Goal: Task Accomplishment & Management: Manage account settings

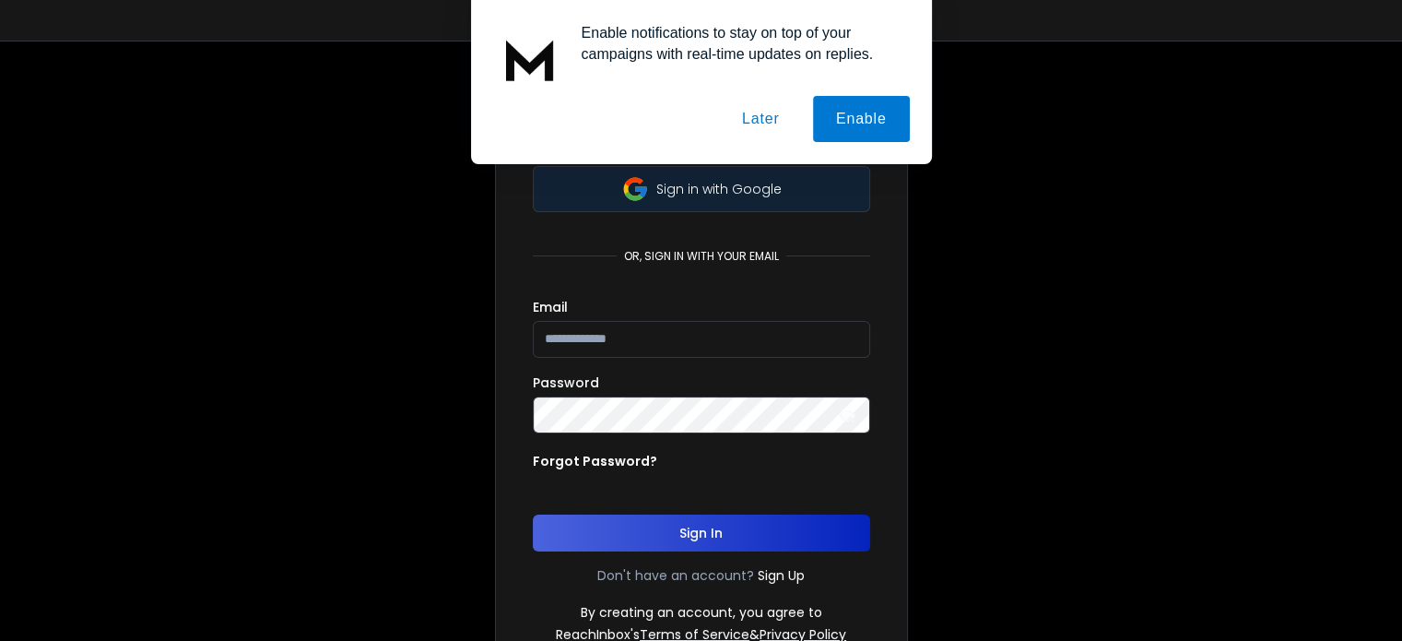
click at [682, 191] on p "Sign in with Google" at bounding box center [718, 189] width 125 height 18
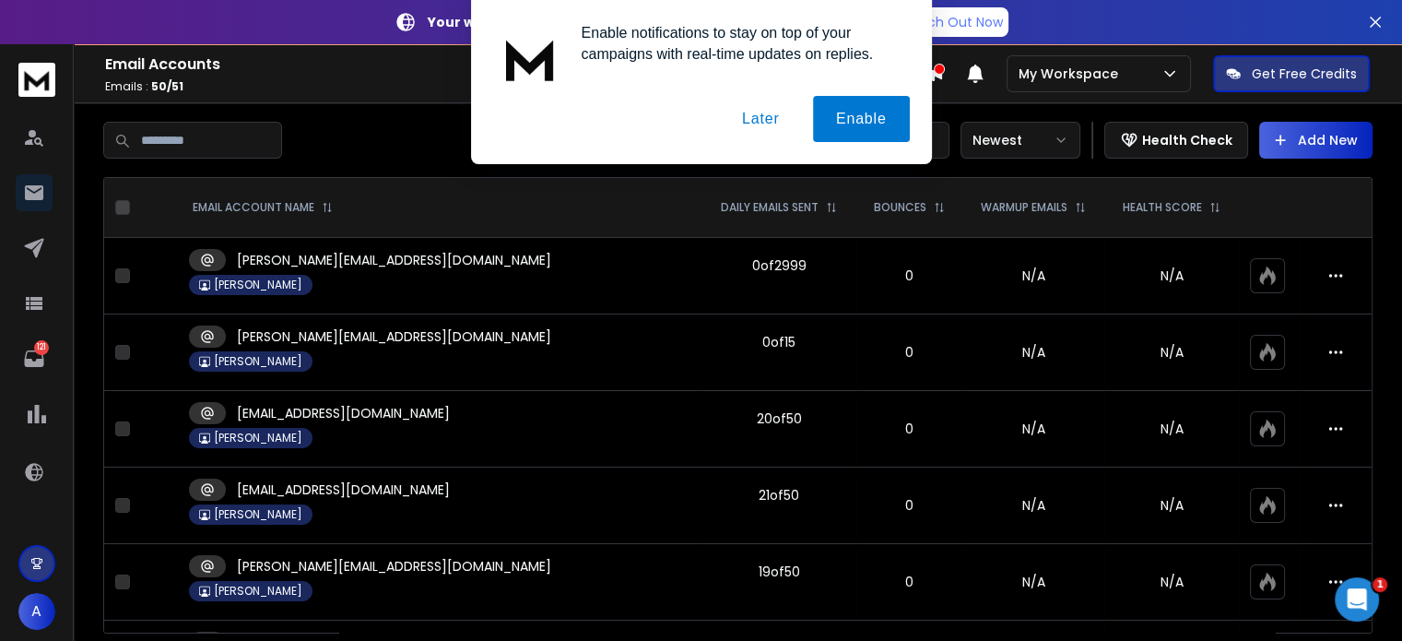
click at [761, 110] on button "Later" at bounding box center [760, 119] width 83 height 46
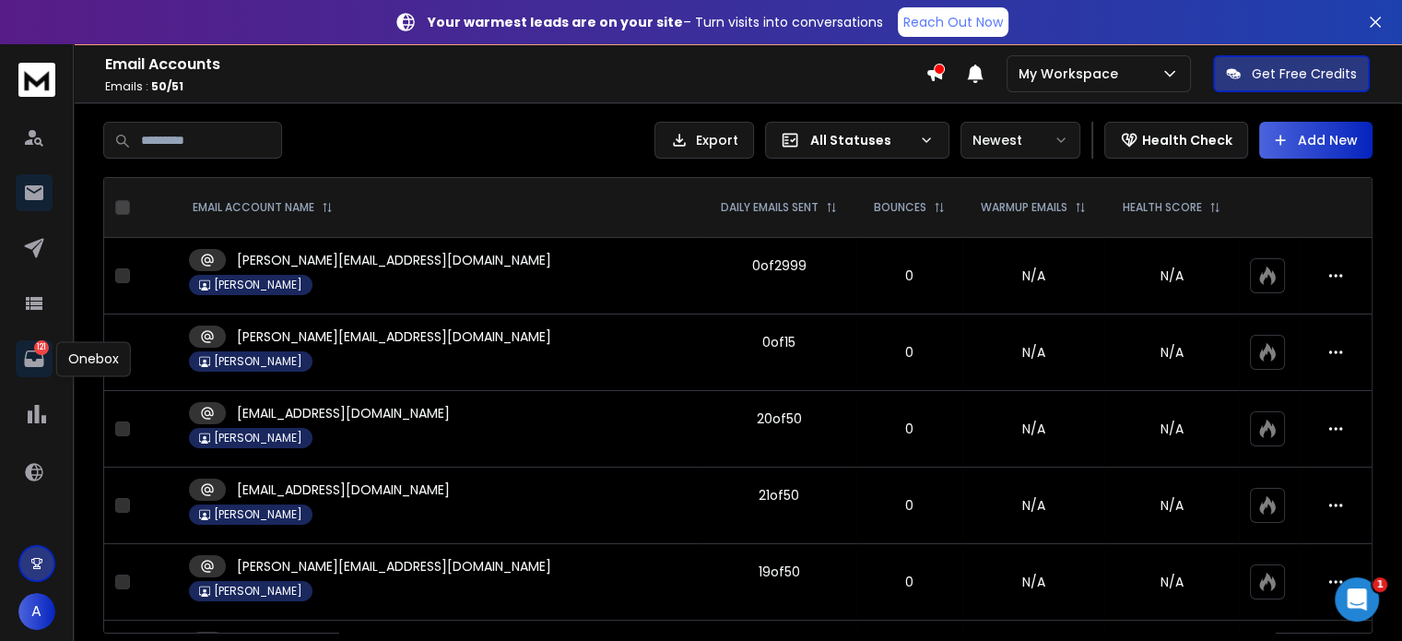
click at [26, 357] on icon at bounding box center [34, 359] width 22 height 22
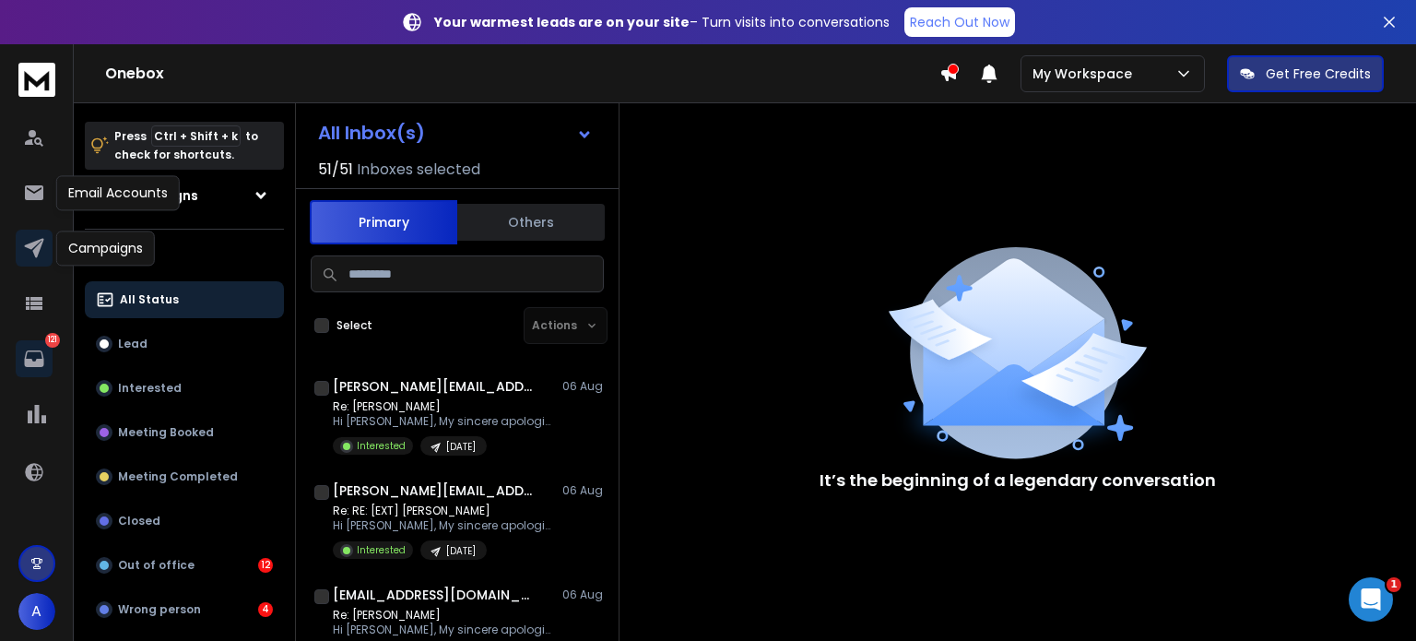
click at [29, 261] on link at bounding box center [34, 248] width 37 height 37
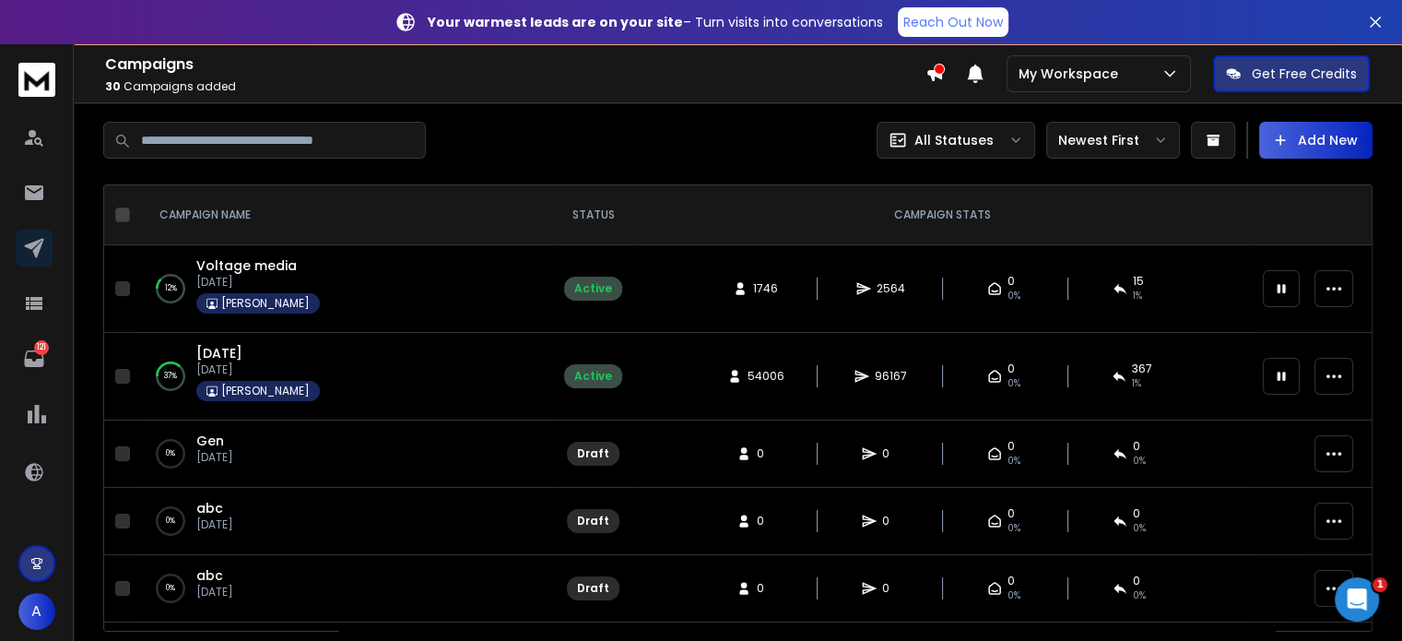
click at [382, 311] on div "12 % Voltage media 5 days ago Blake" at bounding box center [345, 288] width 379 height 65
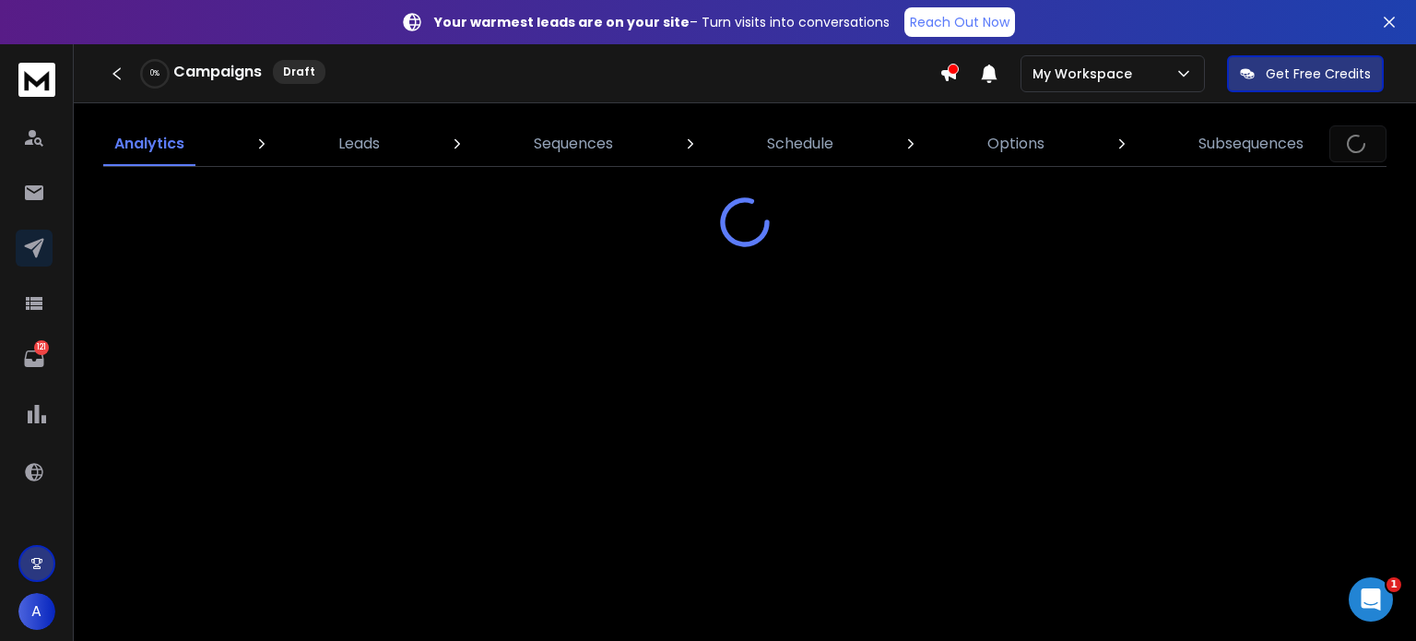
click div "Your warmest leads are on your site – Turn visits into conversations Reach Out …"
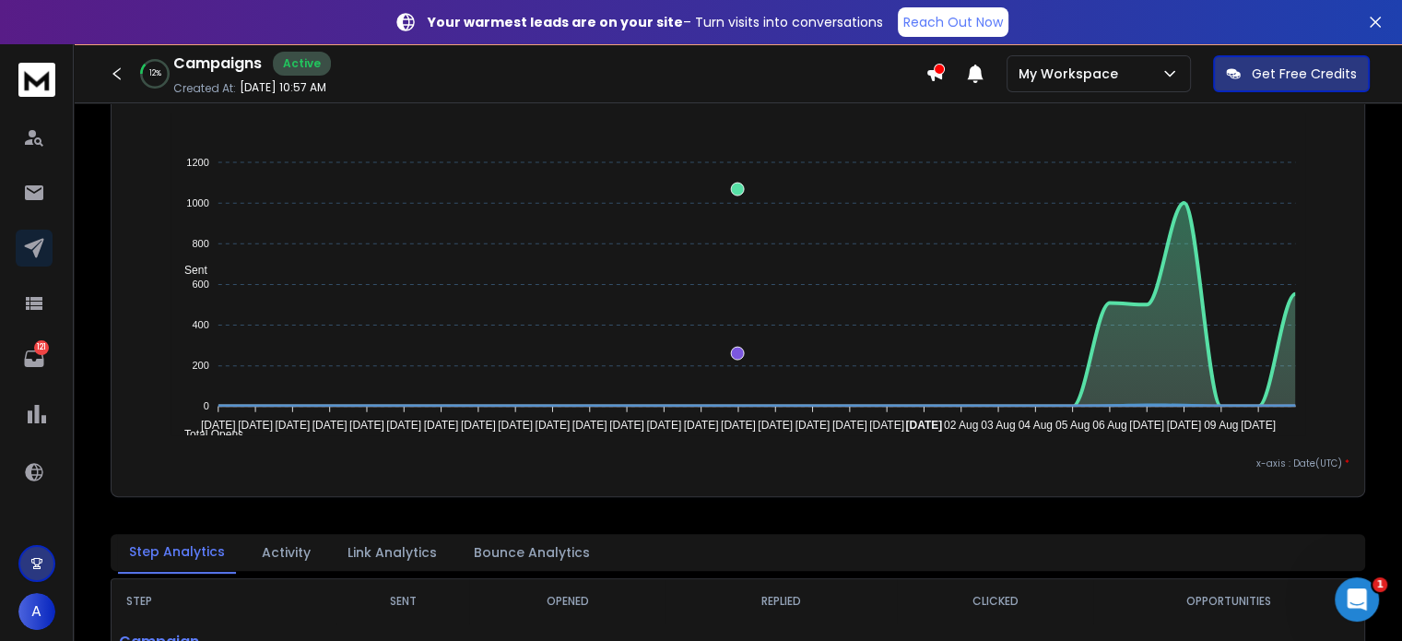
scroll to position [461, 0]
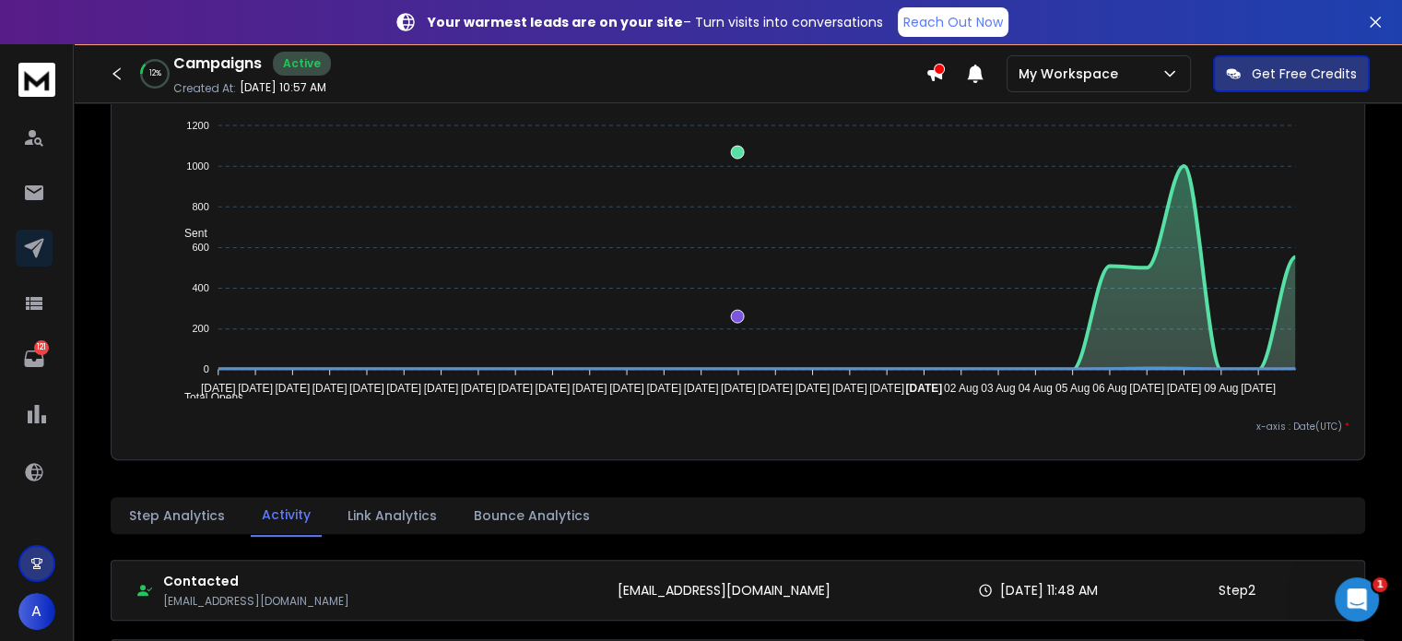
click button "Activity"
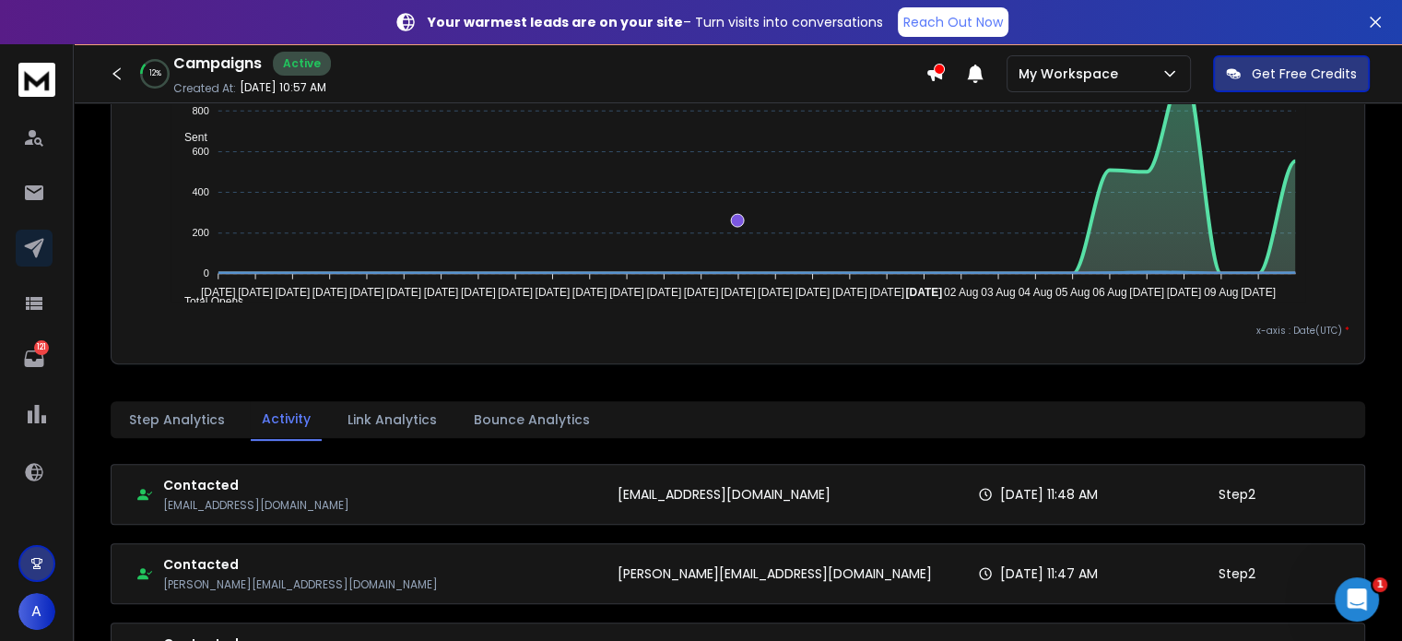
scroll to position [645, 0]
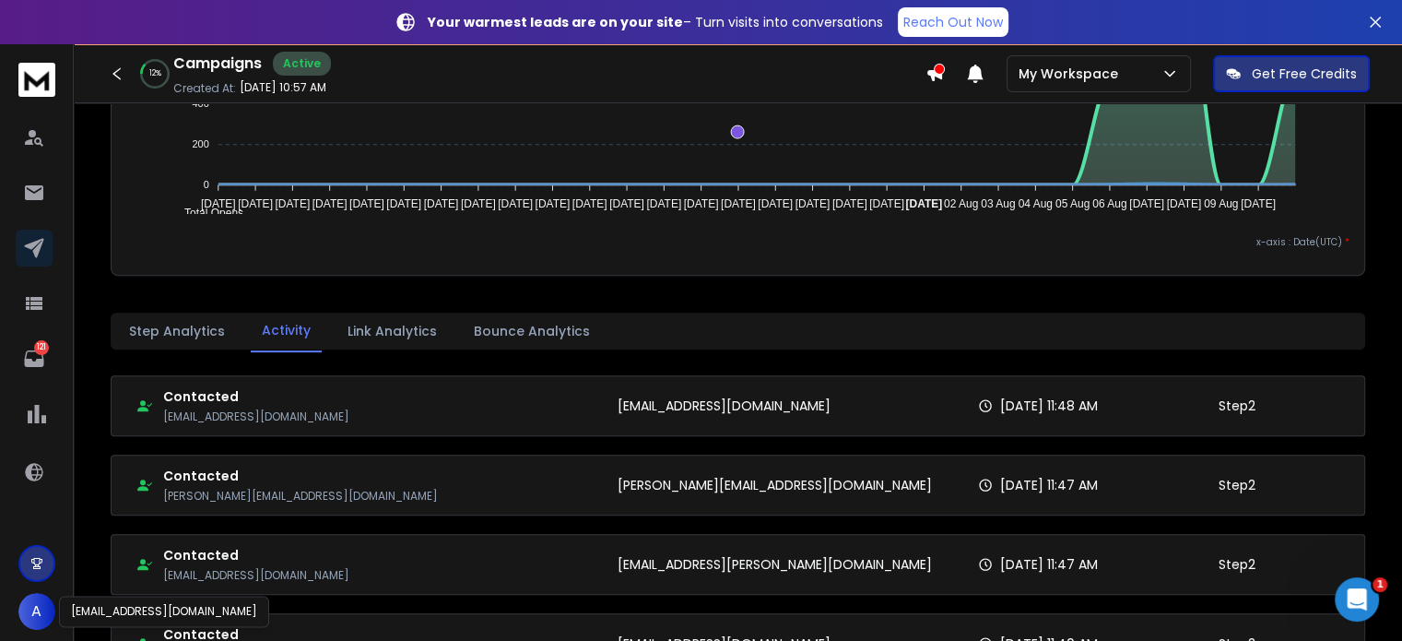
click span "A"
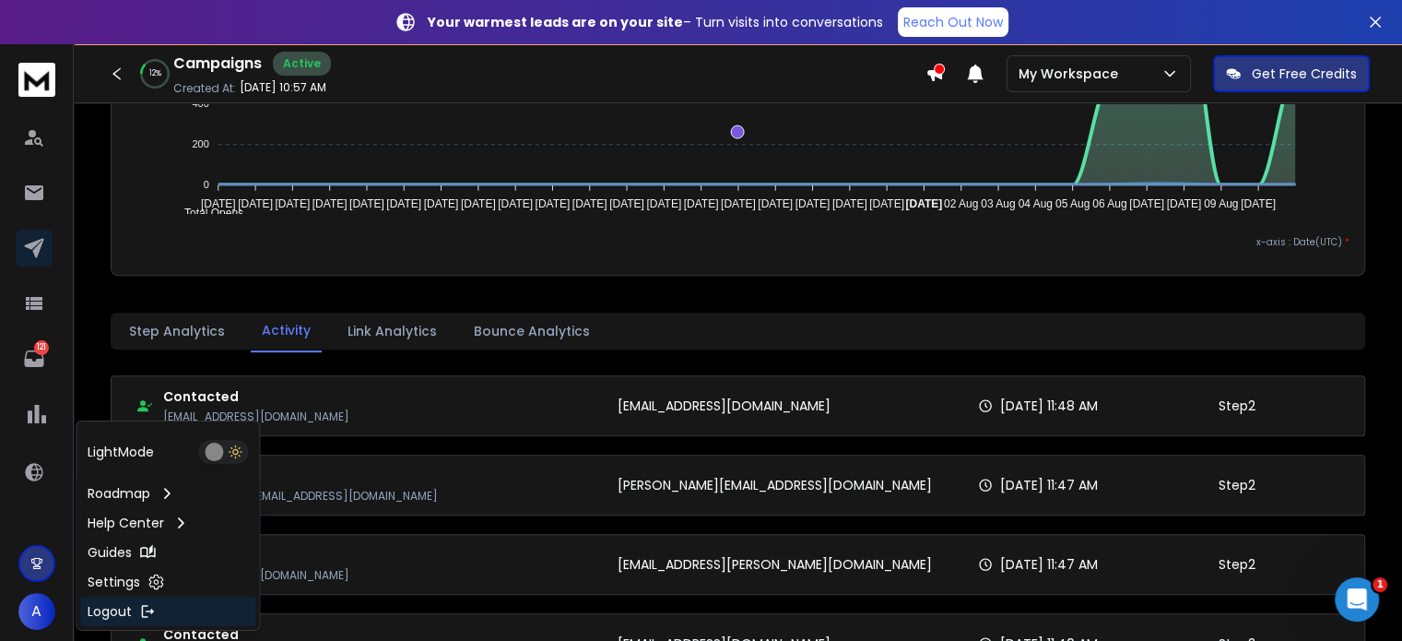
click p "Logout"
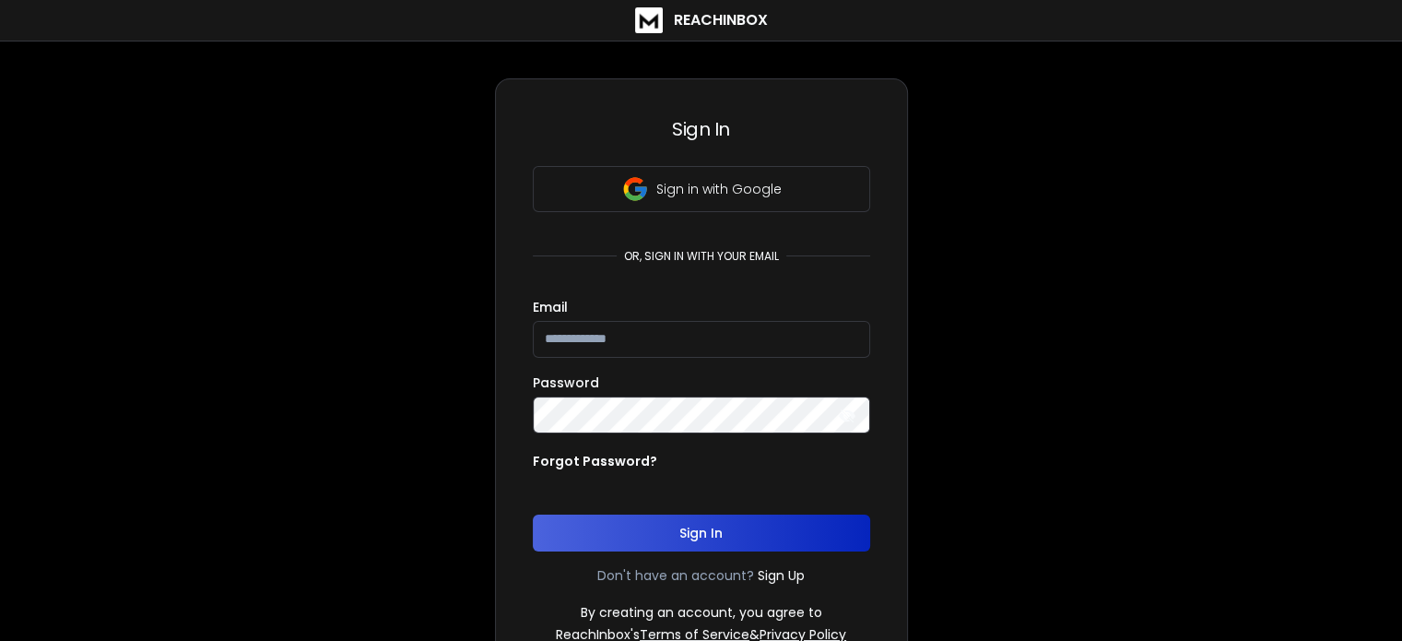
click at [636, 325] on input "email" at bounding box center [701, 339] width 337 height 37
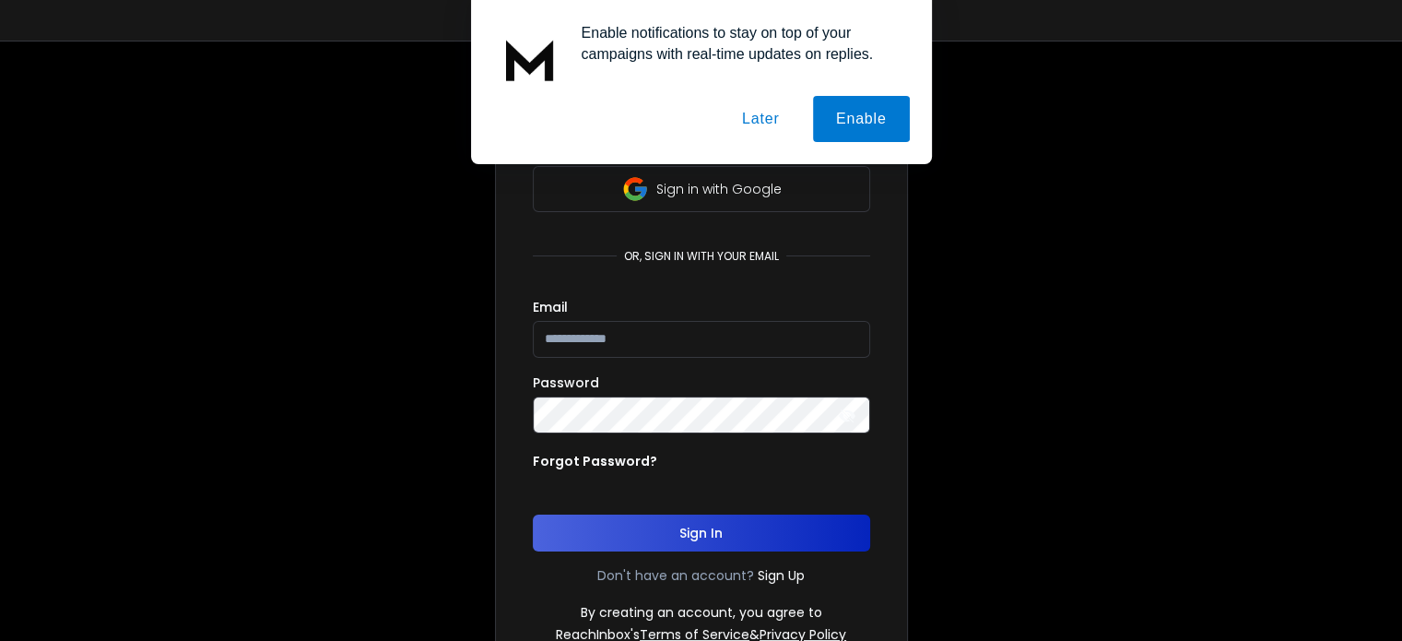
type input "**********"
click at [533, 514] on button "Sign In" at bounding box center [701, 532] width 337 height 37
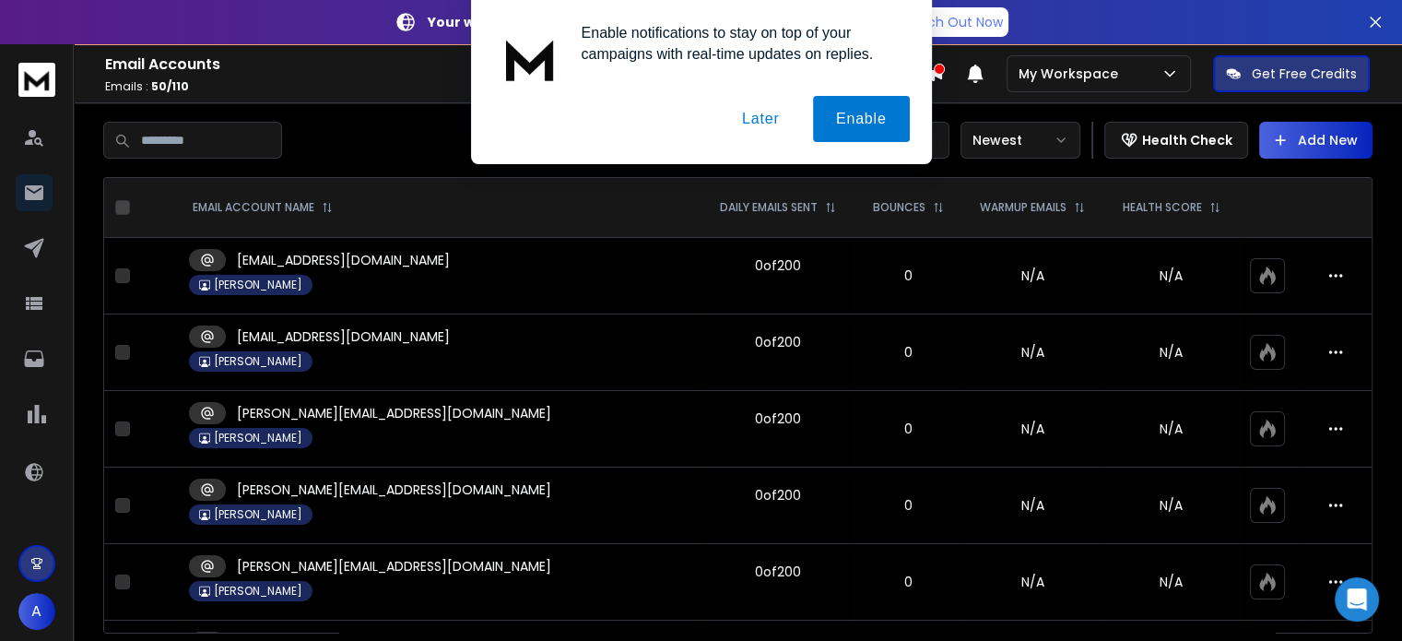
click at [781, 120] on button "Later" at bounding box center [760, 119] width 83 height 46
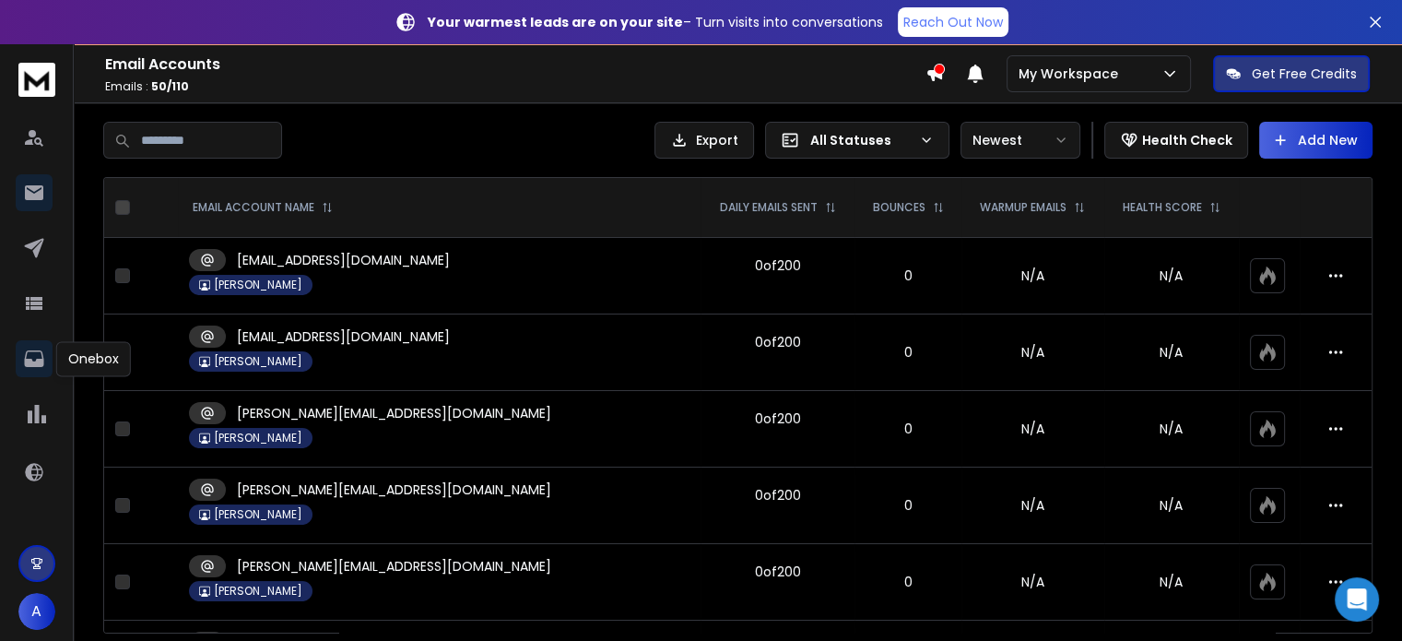
click at [47, 350] on link at bounding box center [34, 358] width 37 height 37
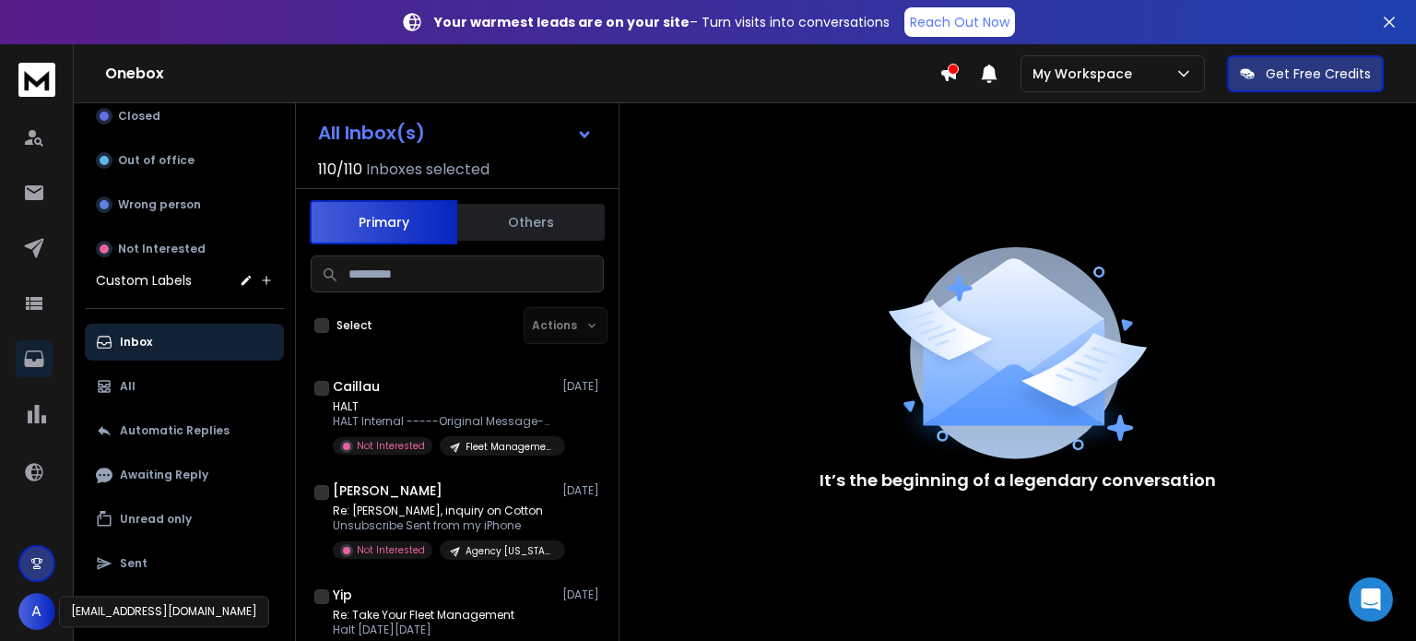
click at [52, 606] on span "A" at bounding box center [36, 611] width 37 height 37
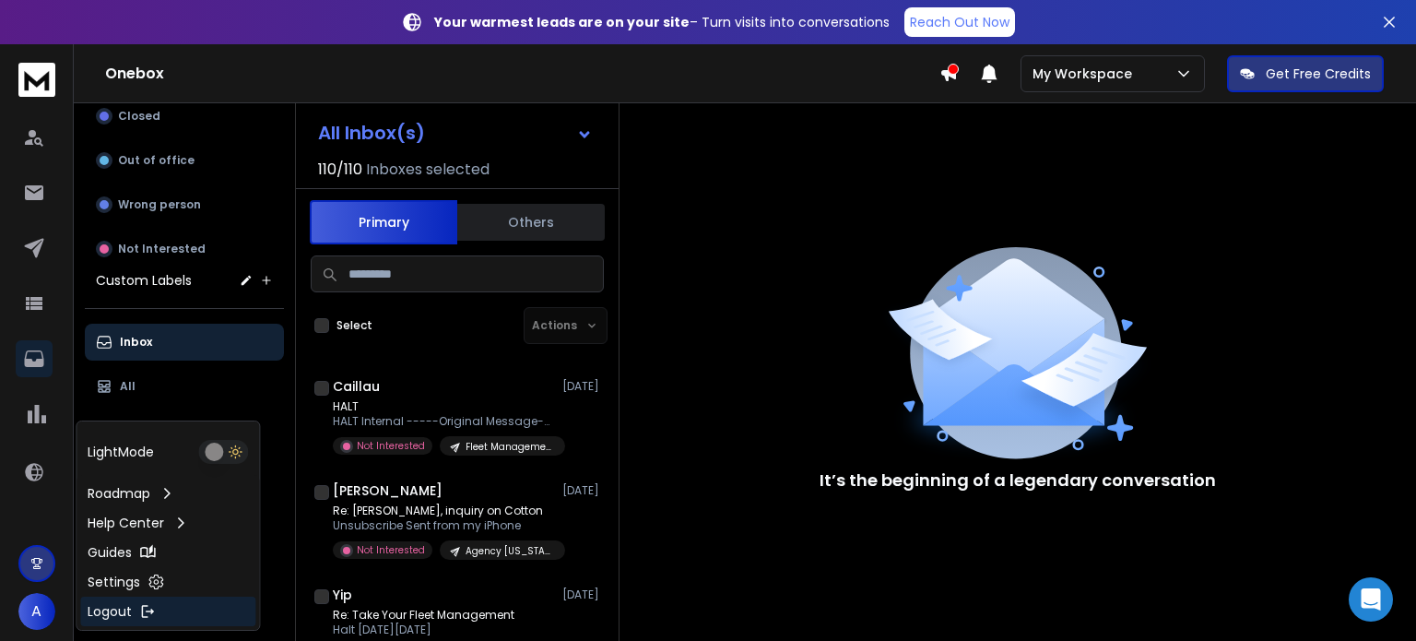
click at [110, 622] on div "Logout" at bounding box center [167, 612] width 175 height 30
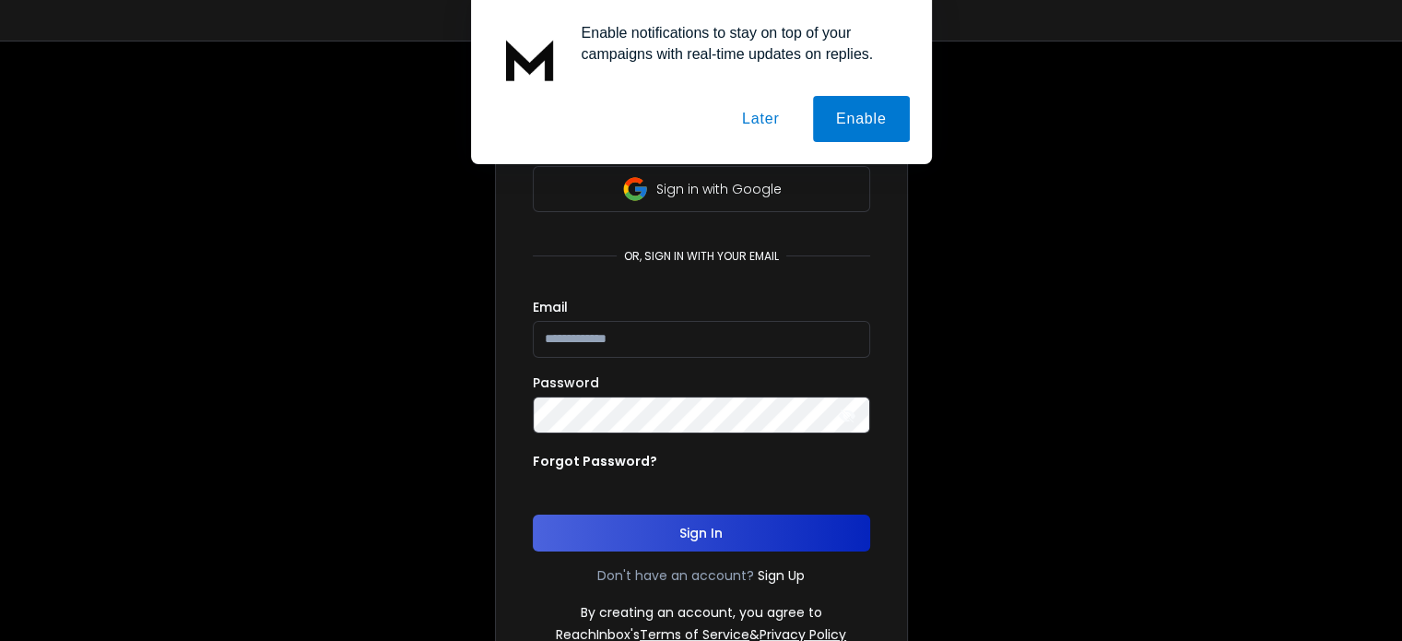
click at [772, 121] on button "Later" at bounding box center [760, 119] width 83 height 46
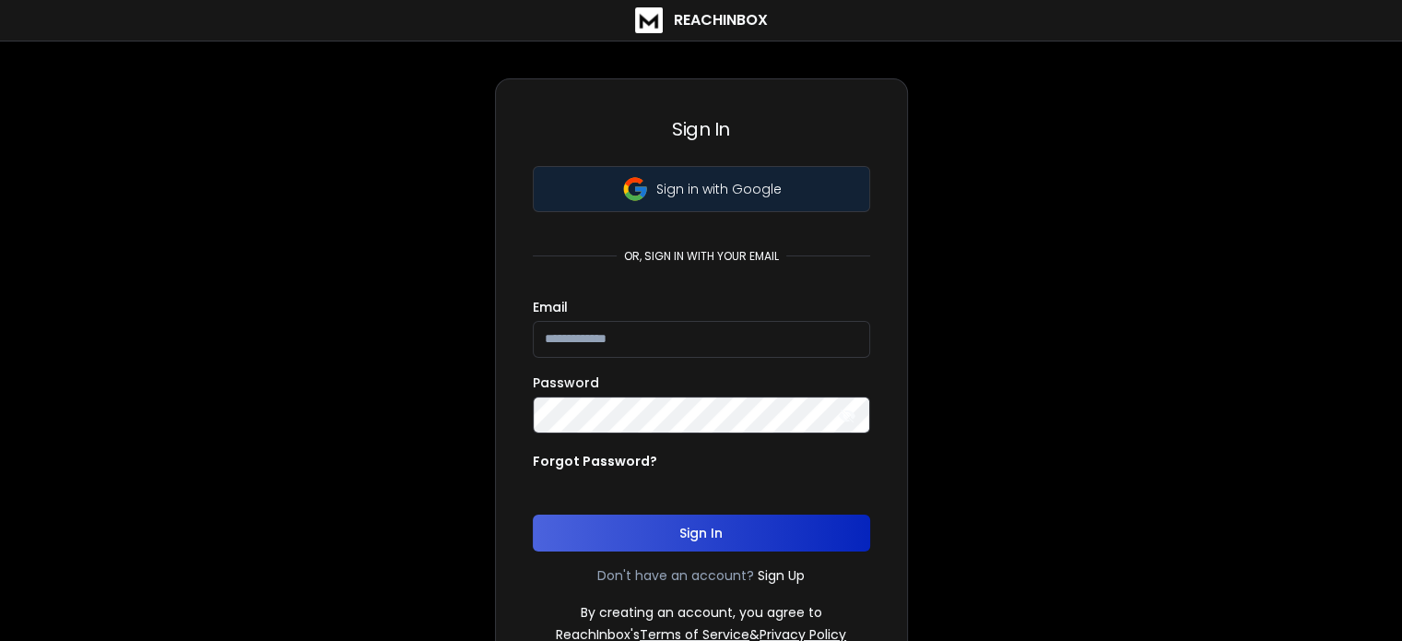
click at [669, 198] on button "Sign in with Google" at bounding box center [701, 189] width 337 height 46
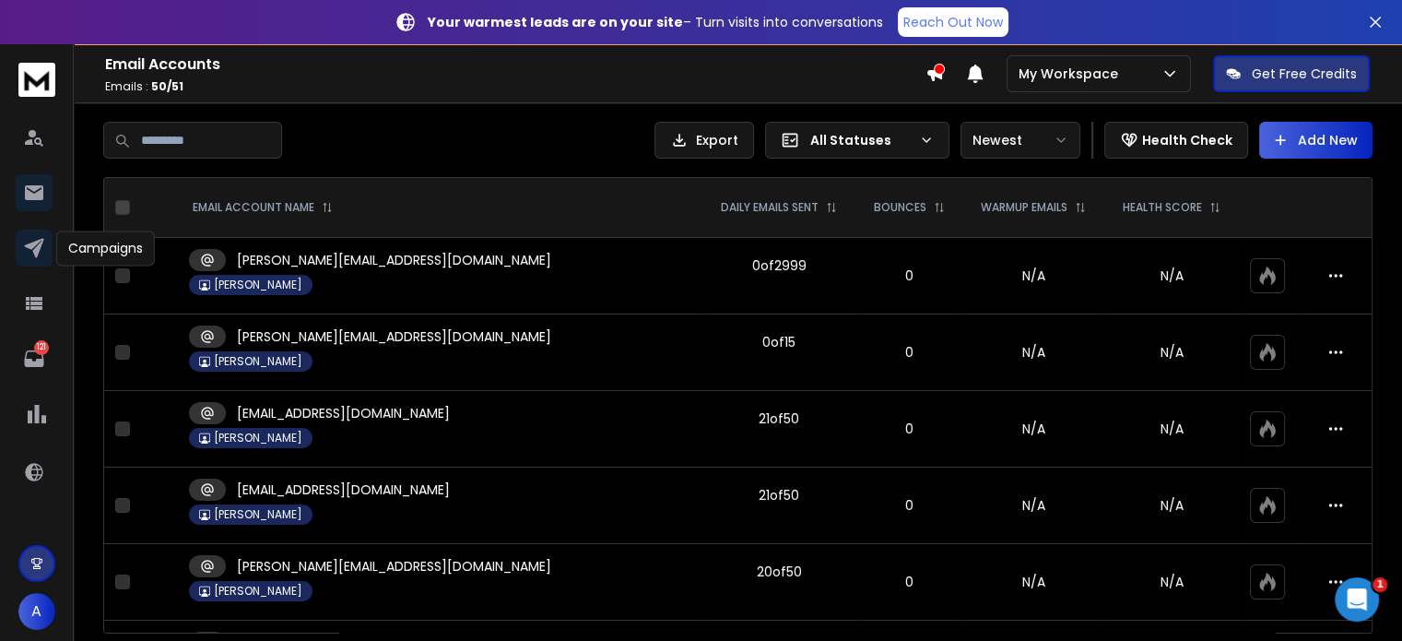
click at [48, 244] on link at bounding box center [34, 248] width 37 height 37
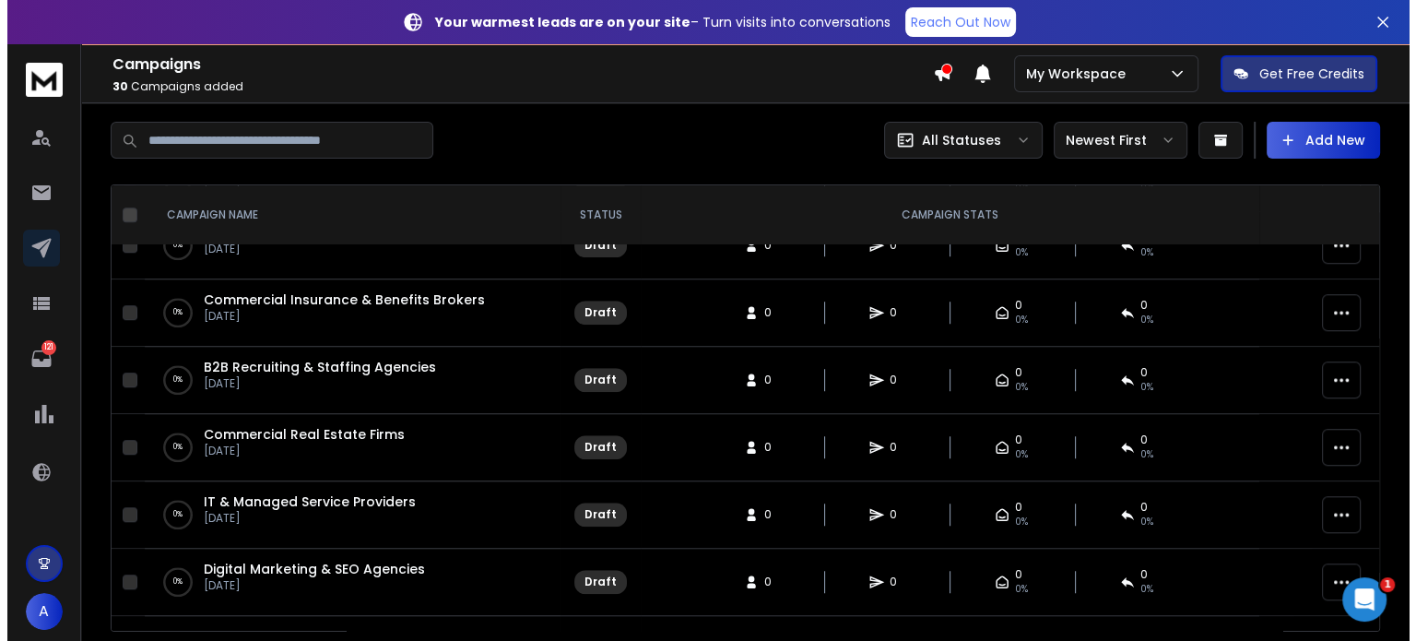
scroll to position [1681, 0]
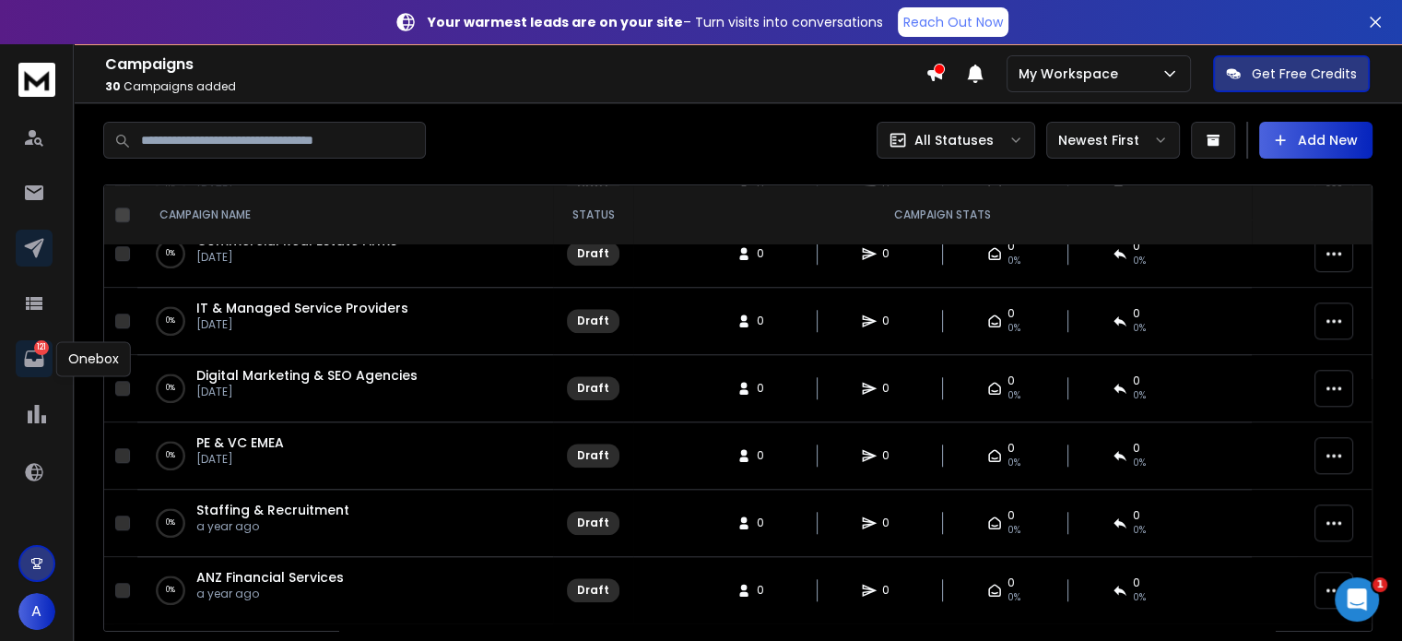
click at [44, 361] on icon at bounding box center [34, 359] width 22 height 22
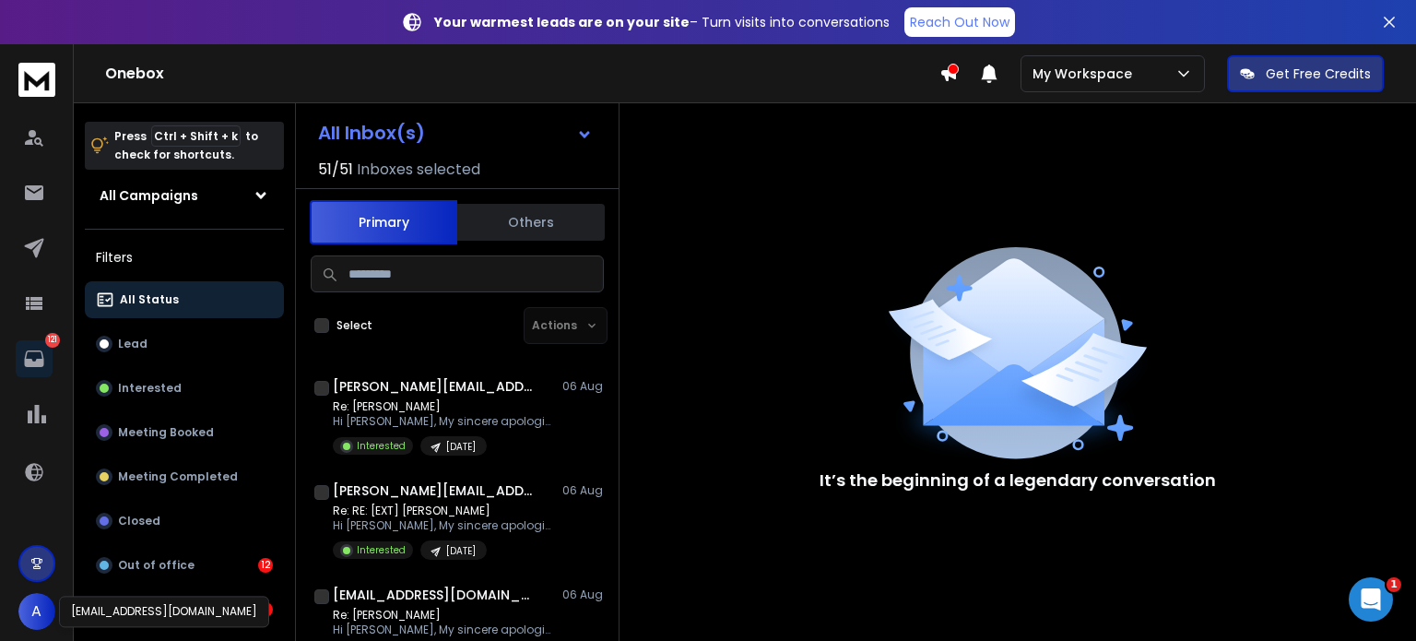
click at [41, 614] on span "A" at bounding box center [36, 611] width 37 height 37
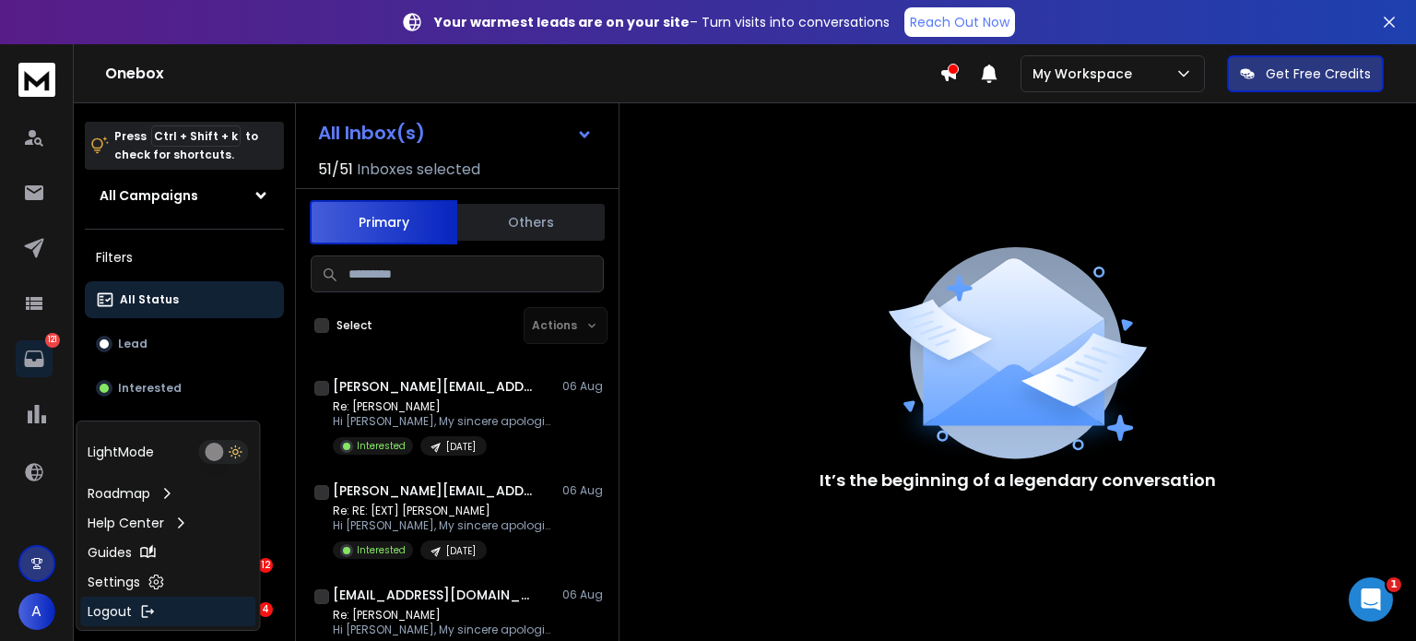
click at [115, 610] on p "Logout" at bounding box center [110, 611] width 44 height 18
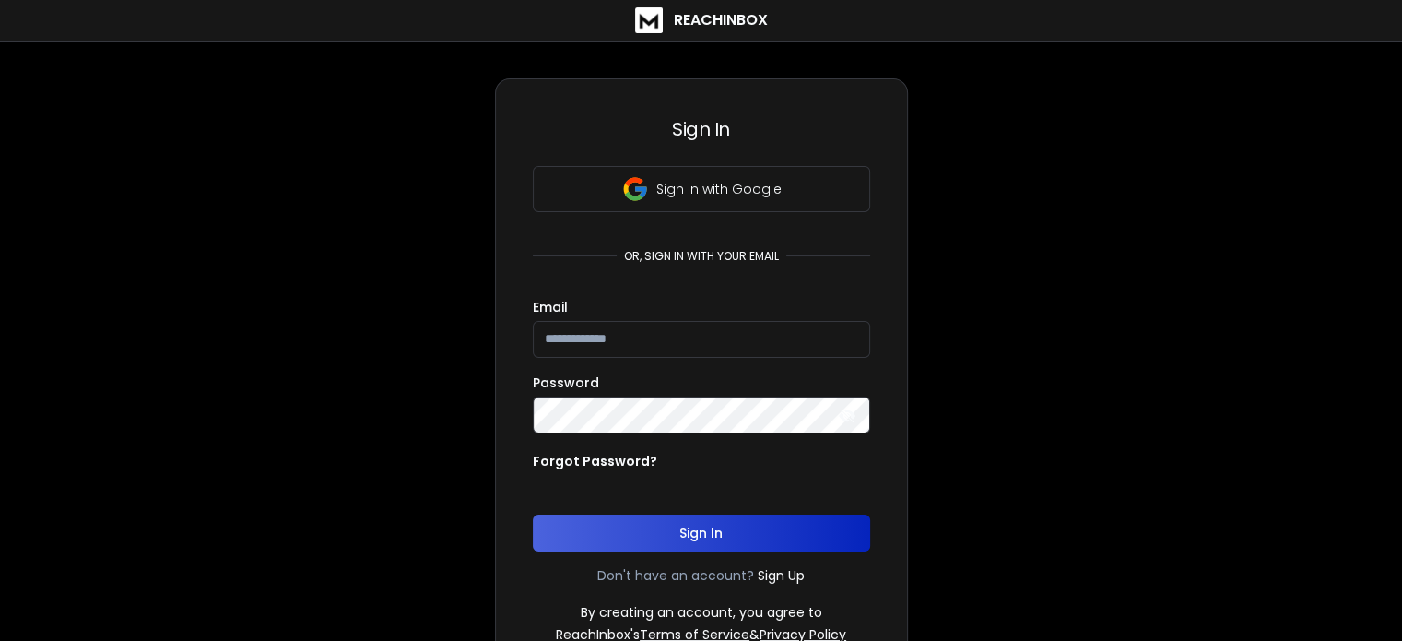
click at [769, 128] on button "Later" at bounding box center [760, 119] width 83 height 46
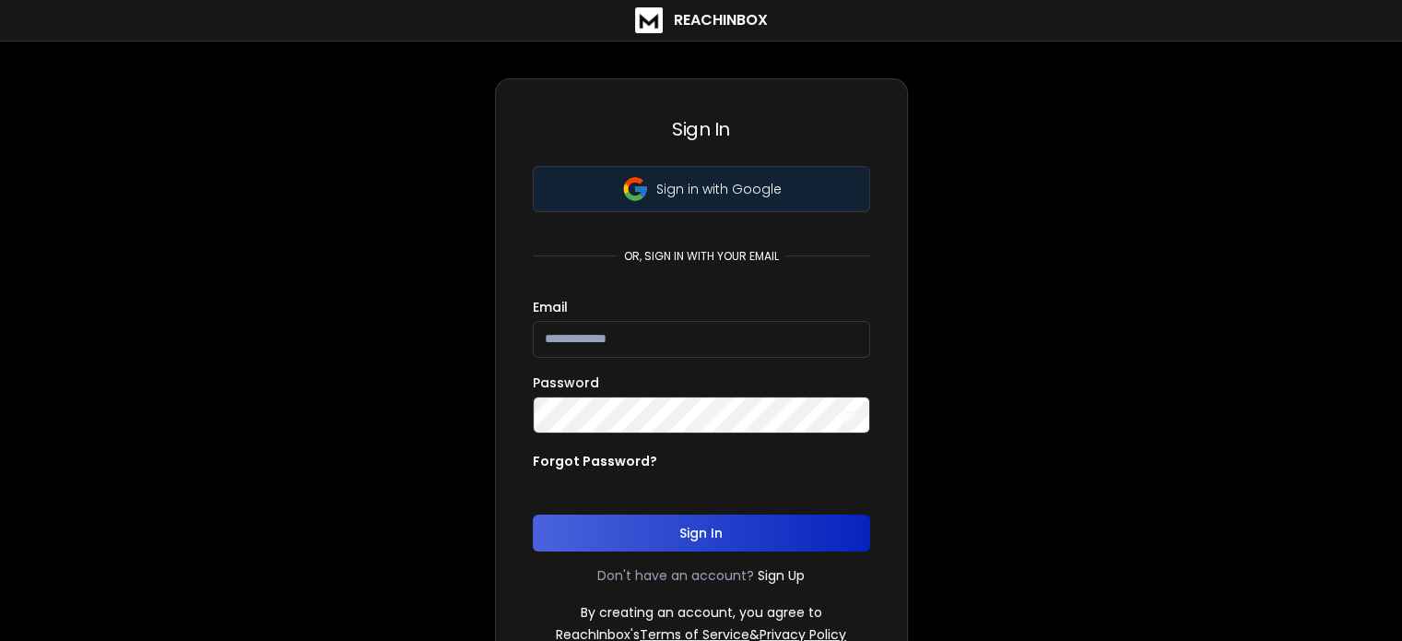
click at [689, 185] on p "Sign in with Google" at bounding box center [718, 189] width 125 height 18
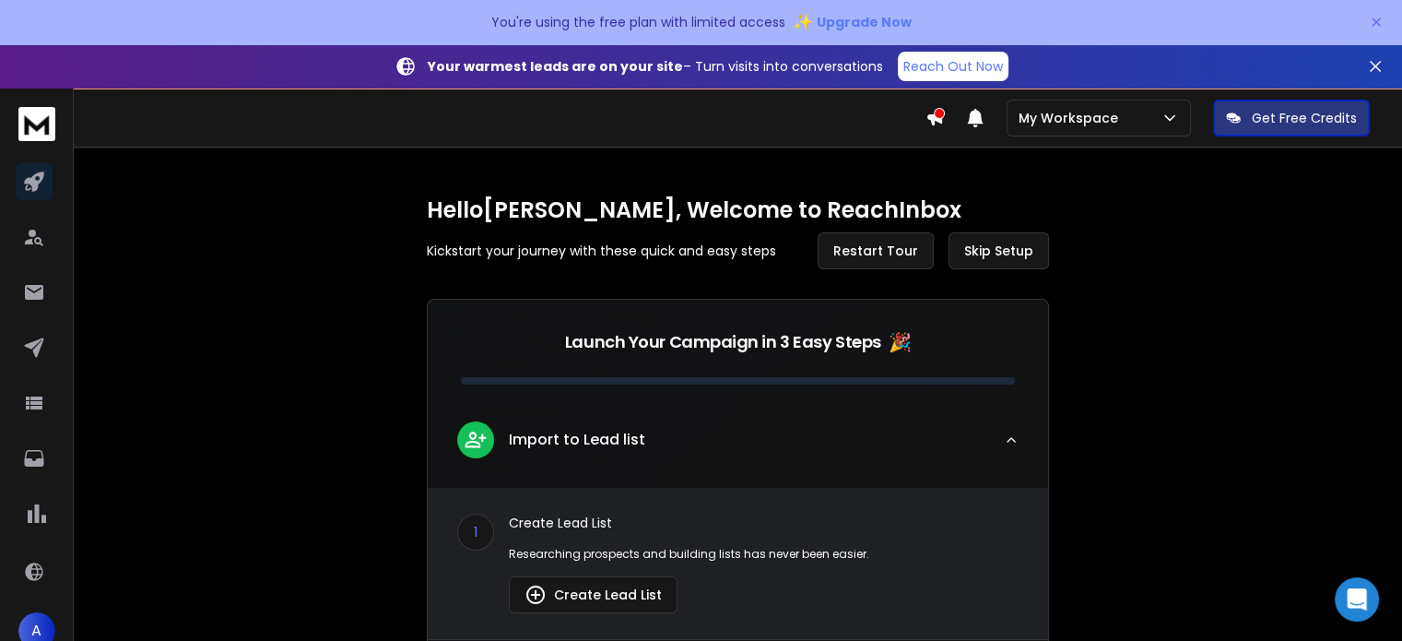
click at [1374, 69] on icon at bounding box center [1375, 66] width 17 height 17
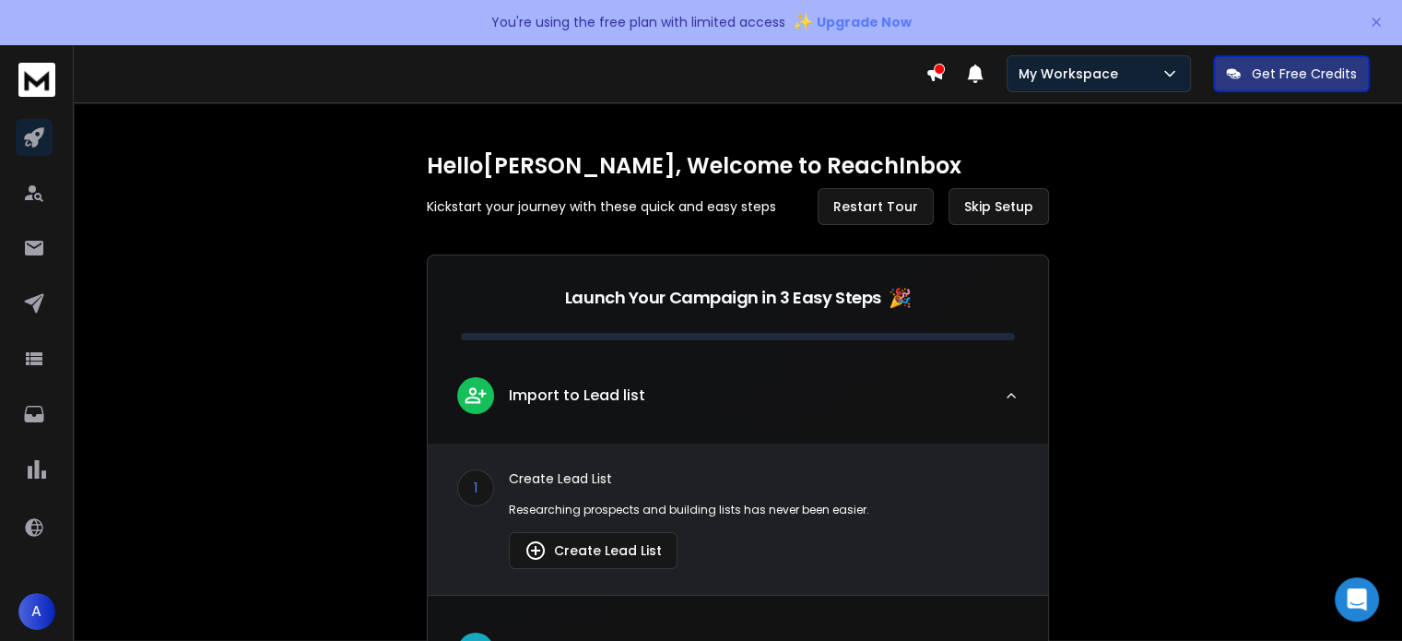
click at [1152, 78] on div "My Workspace" at bounding box center [1099, 74] width 160 height 18
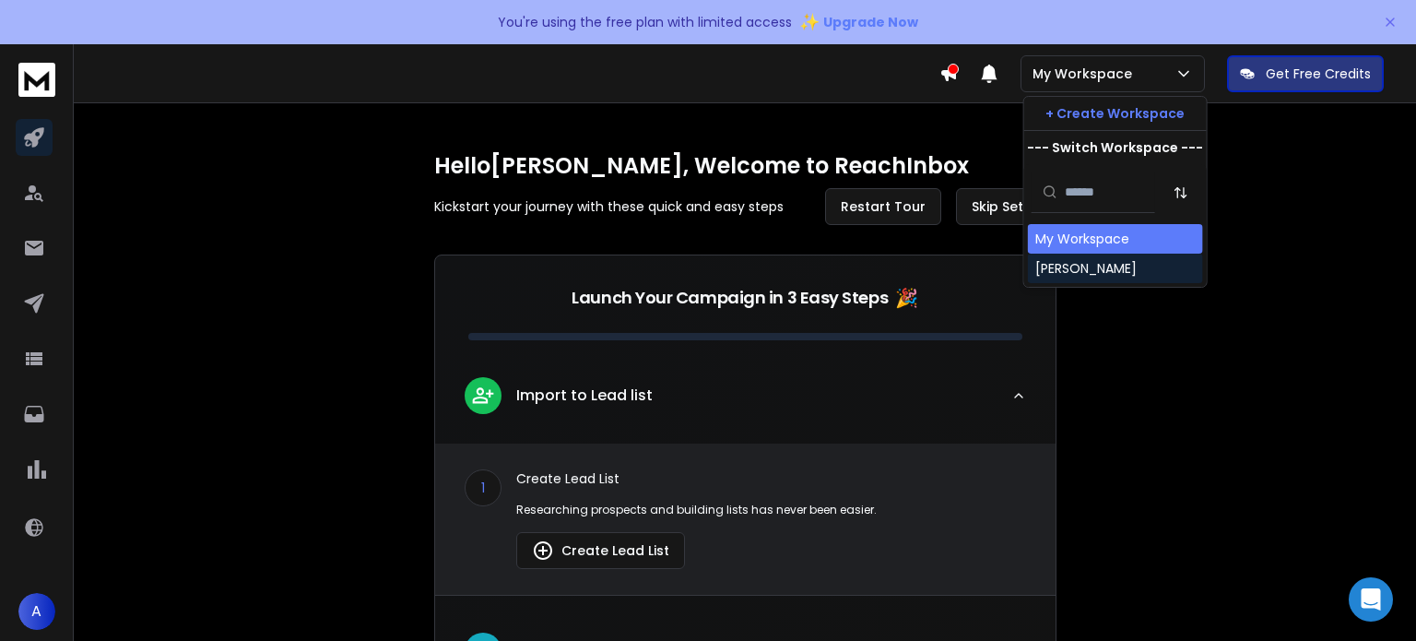
click at [1062, 262] on div "Abdul Manan" at bounding box center [1085, 268] width 101 height 18
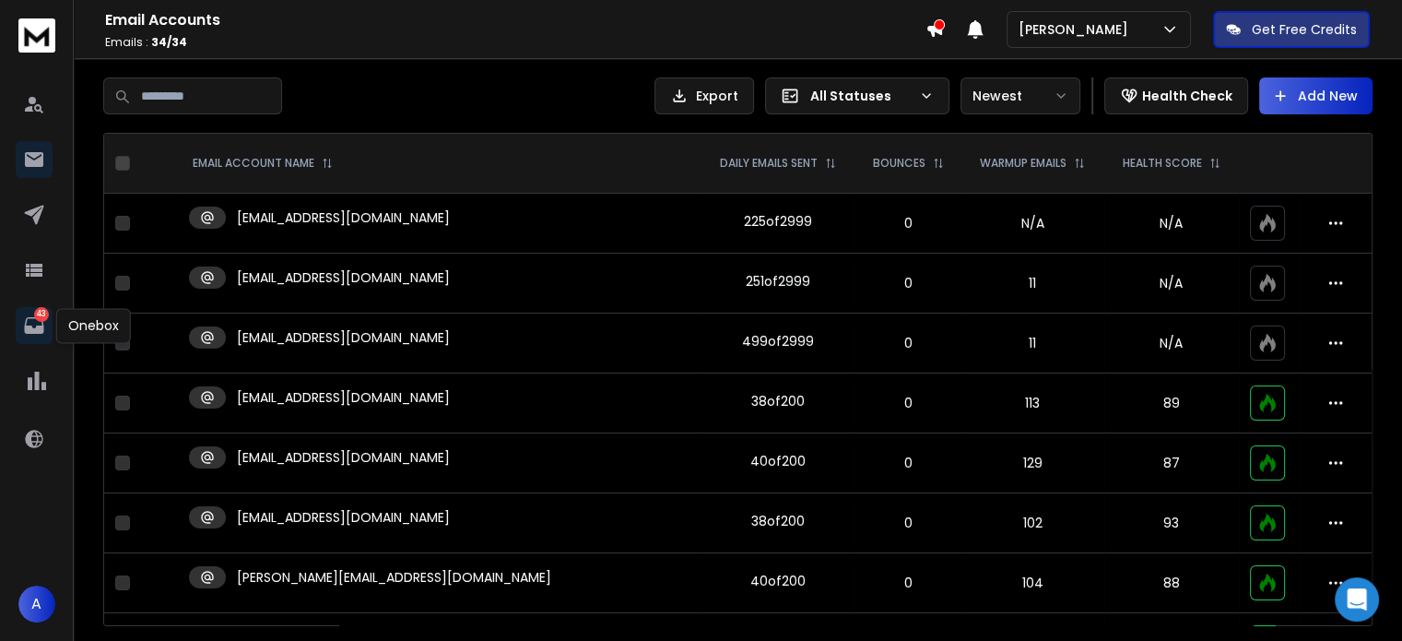
click at [27, 325] on icon at bounding box center [33, 325] width 19 height 17
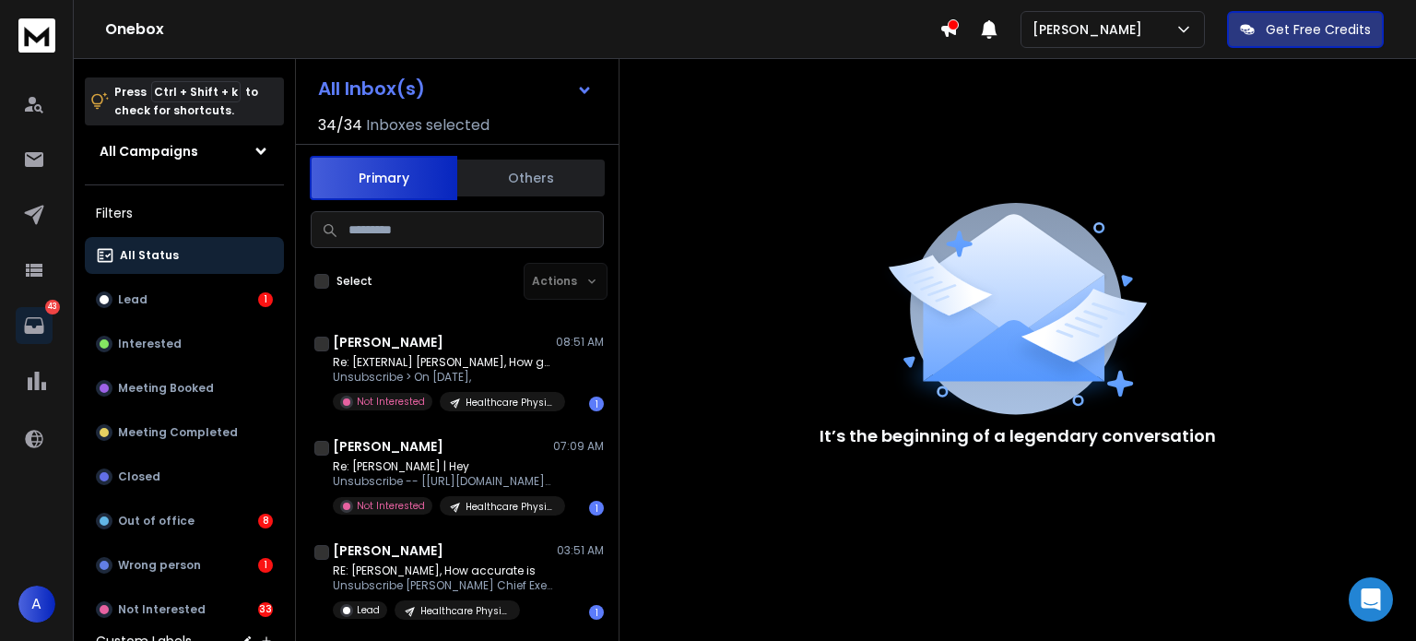
click at [229, 294] on button "Lead 1" at bounding box center [184, 299] width 199 height 37
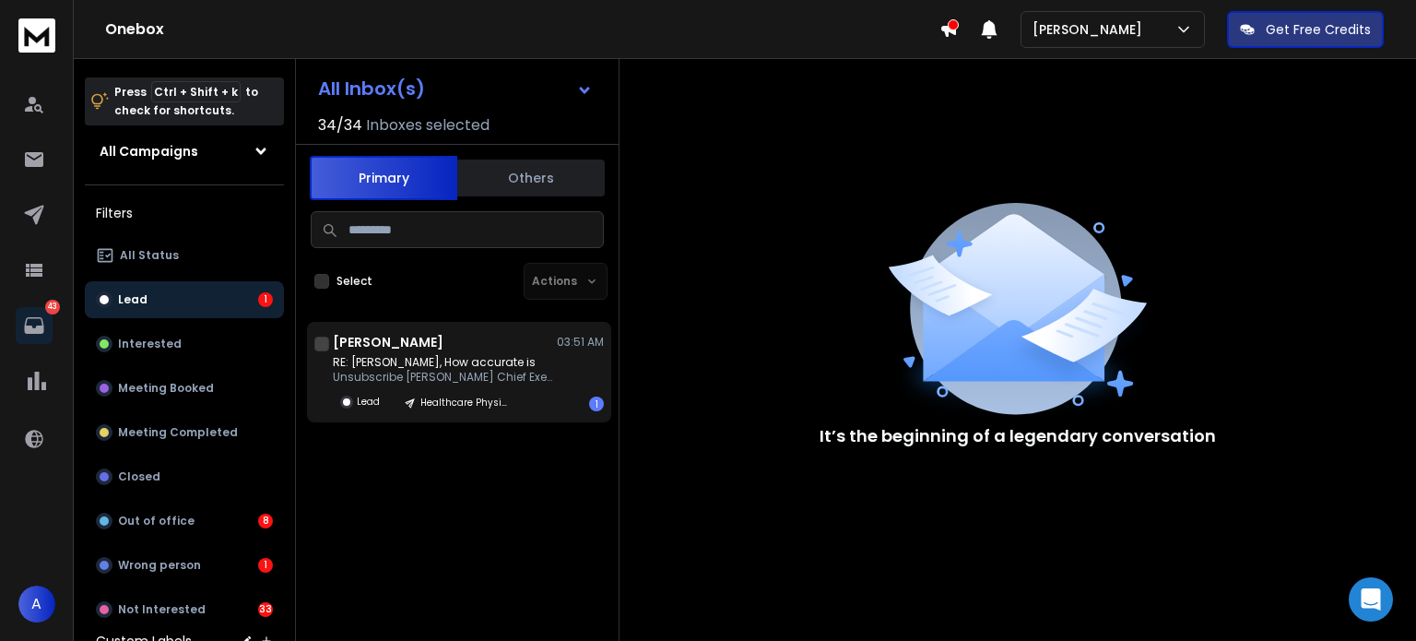
click at [424, 388] on div "RE: Chris, How accurate is Unsubscribe Chris Lee Chief Executive Lead Healthcar…" at bounding box center [443, 383] width 221 height 56
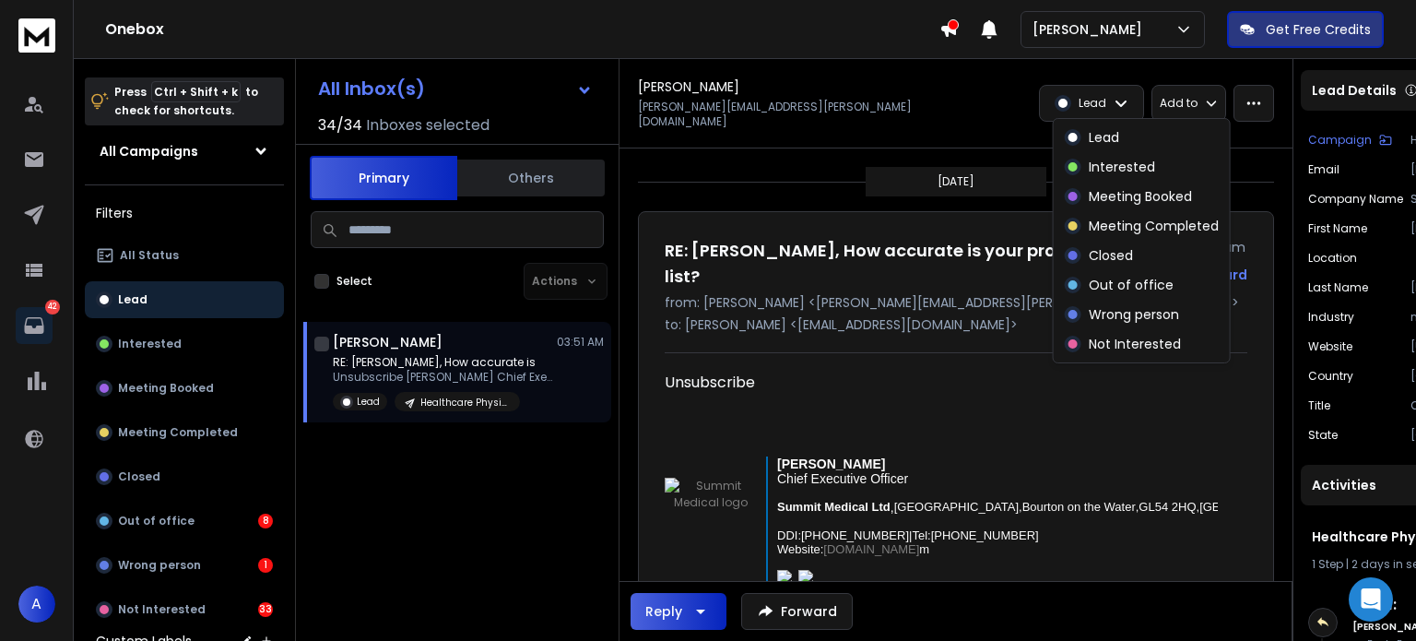
click at [1100, 96] on p "Lead" at bounding box center [1093, 103] width 28 height 15
click at [1130, 342] on p "Not Interested" at bounding box center [1135, 344] width 92 height 18
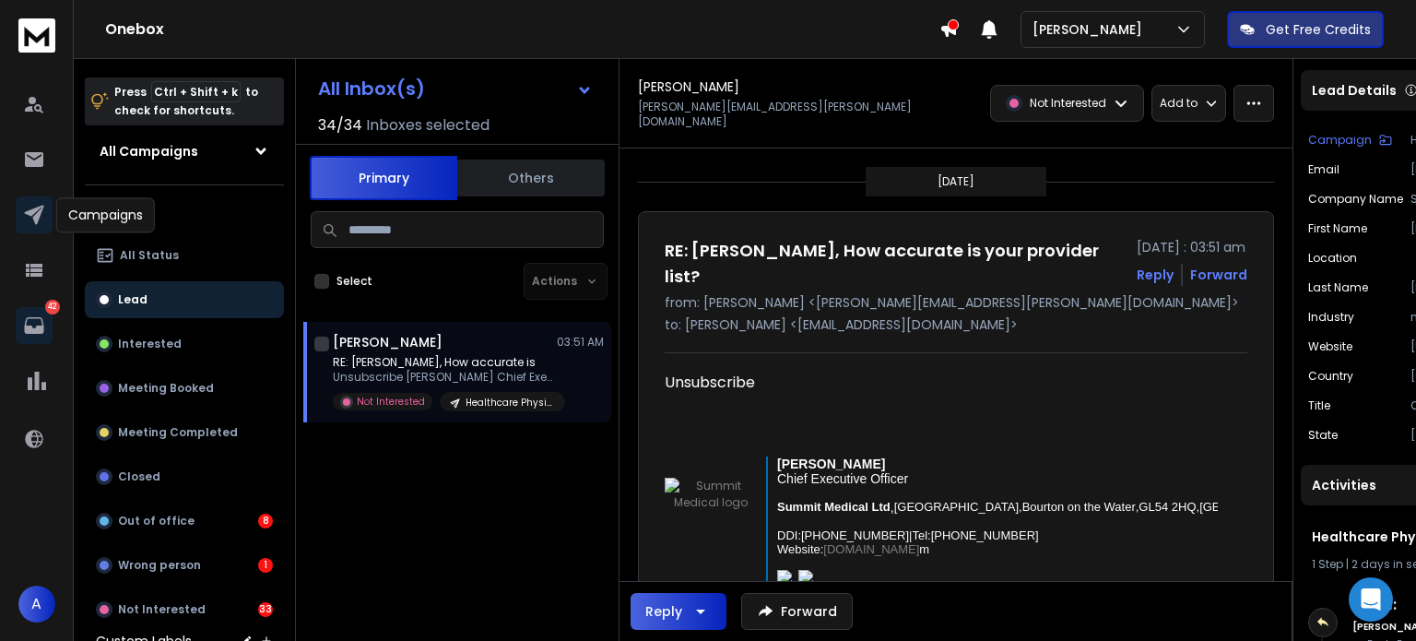
click at [41, 224] on icon at bounding box center [34, 215] width 22 height 22
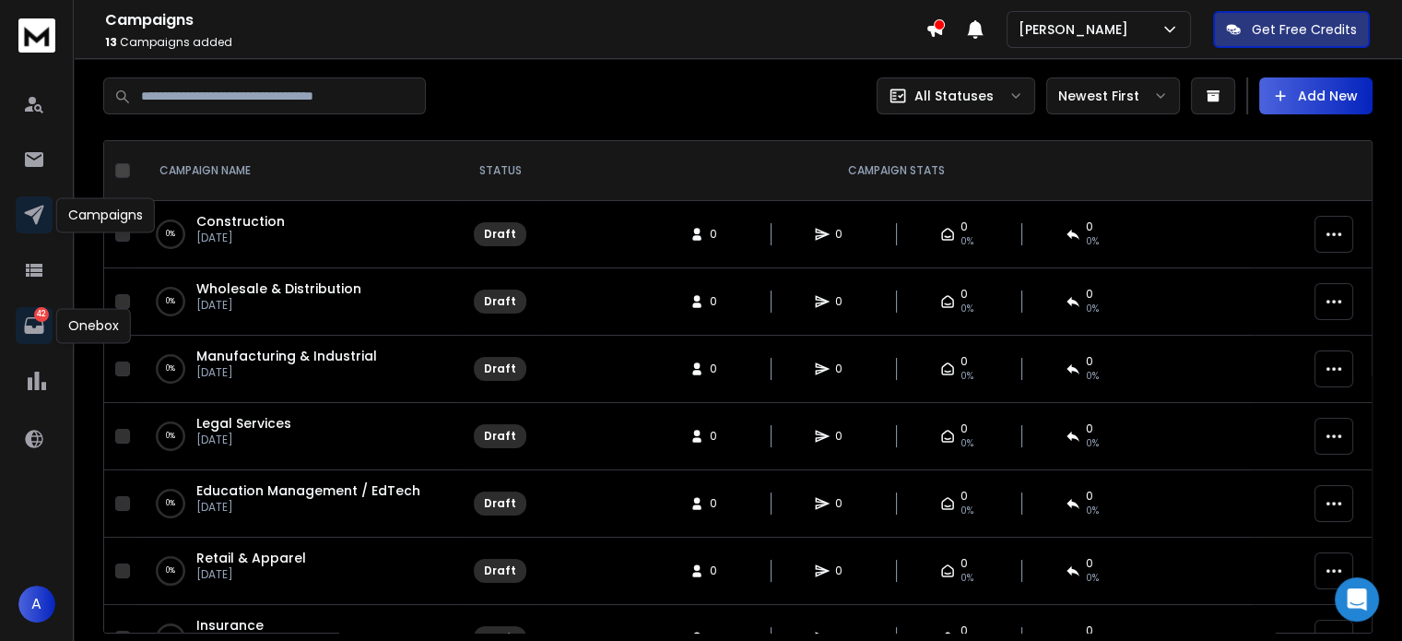
click at [41, 330] on icon at bounding box center [33, 325] width 19 height 17
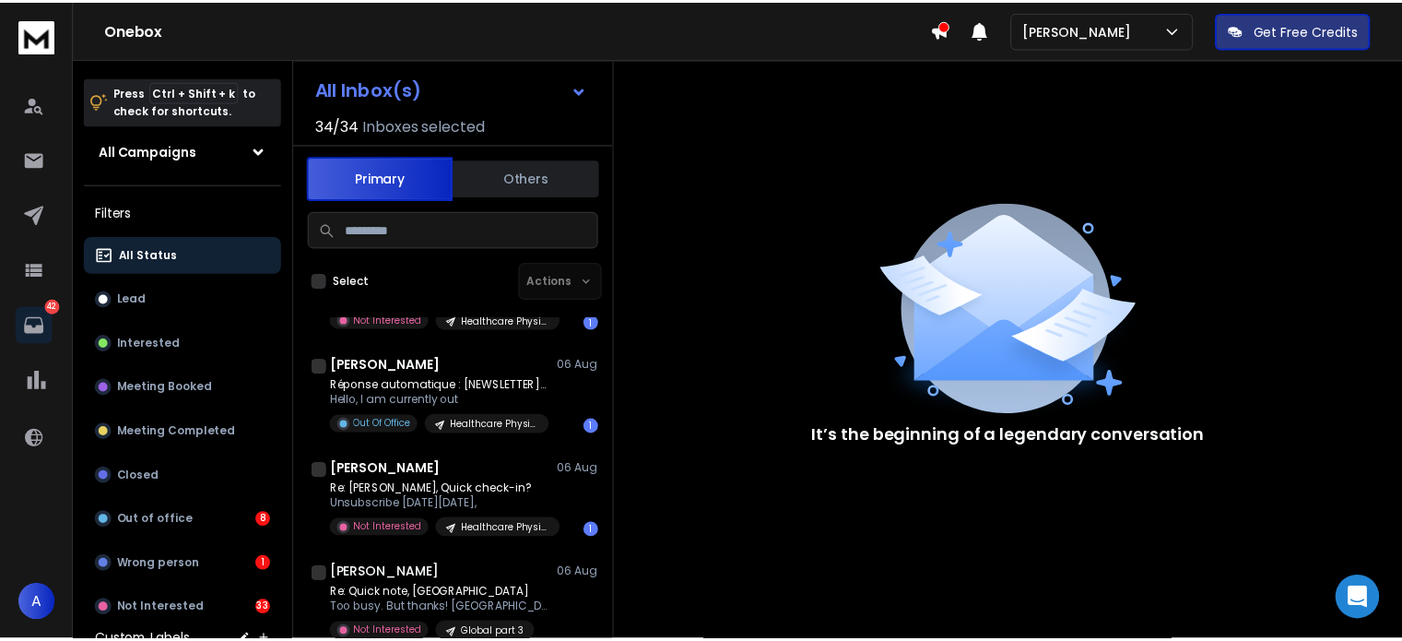
scroll to position [3319, 0]
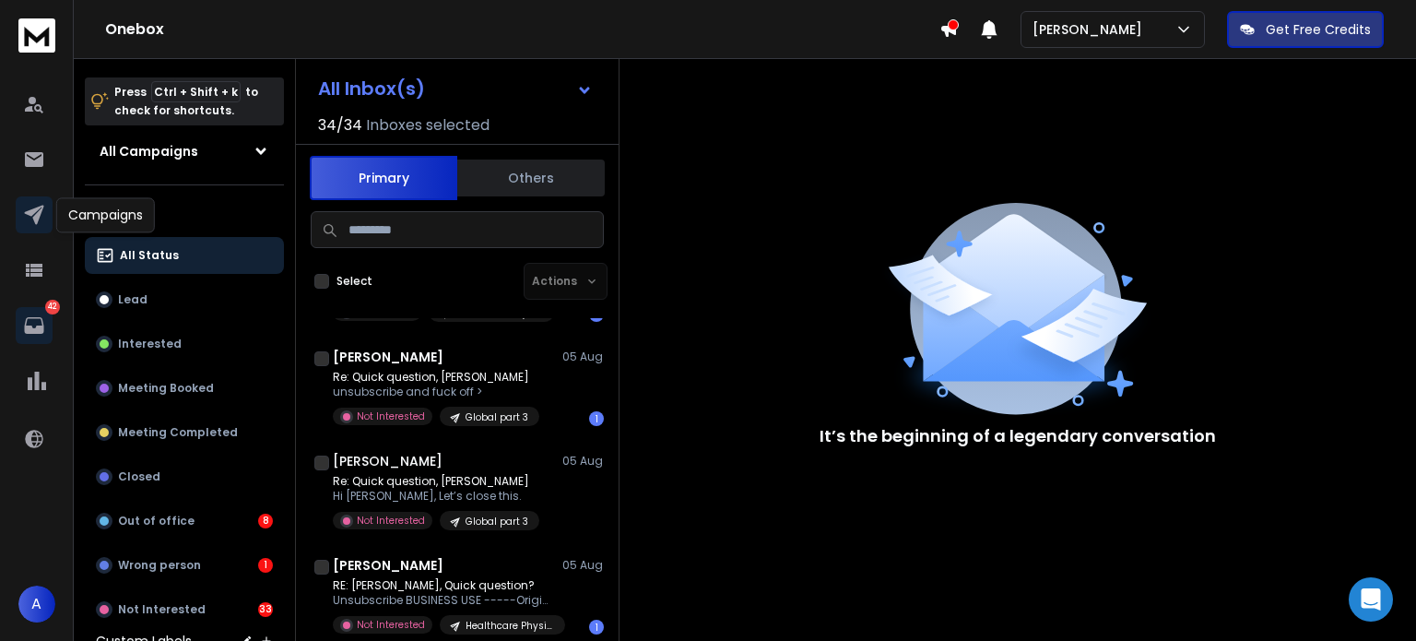
click at [37, 210] on icon at bounding box center [33, 214] width 19 height 19
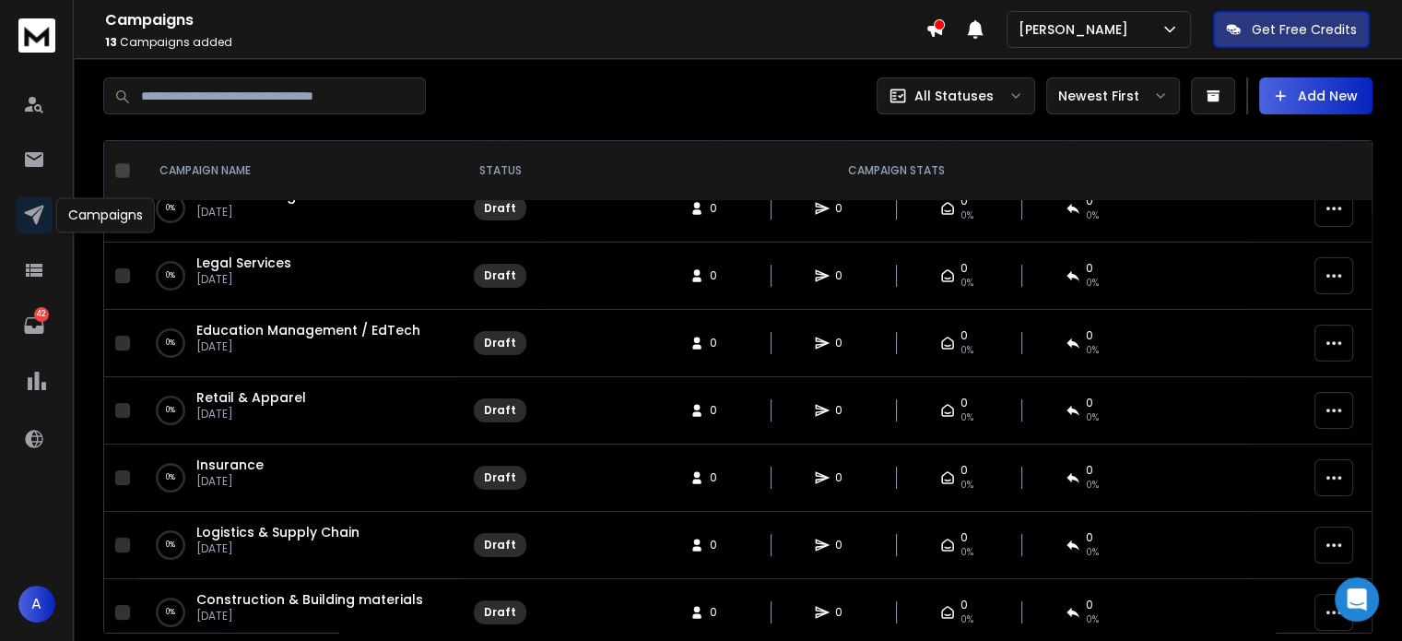
scroll to position [454, 0]
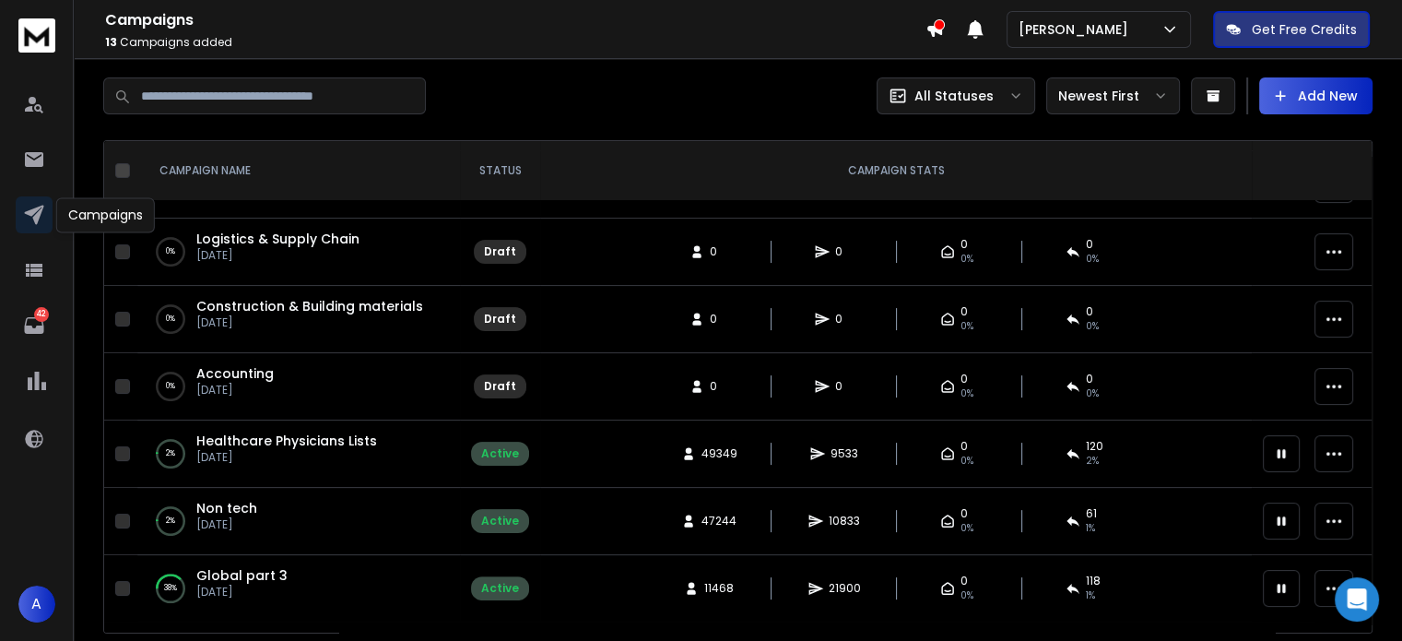
click at [602, 523] on div "47244 10833 0 0% 61 1 %" at bounding box center [896, 521] width 690 height 30
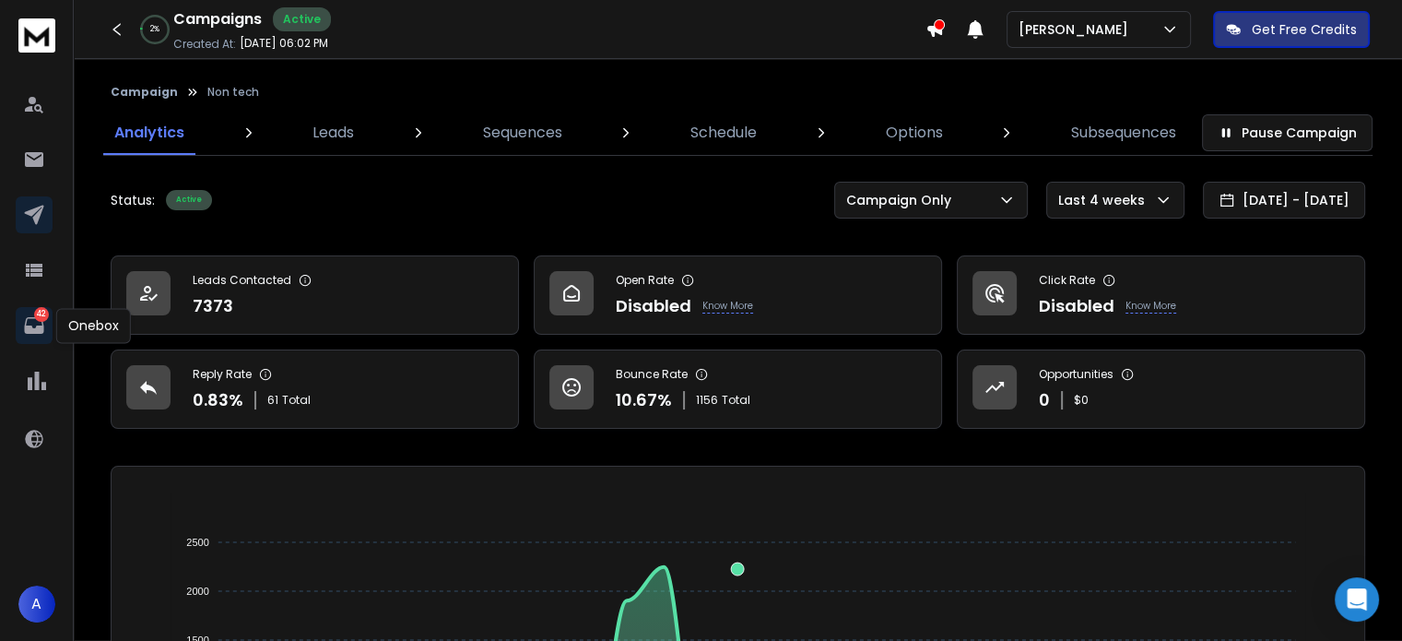
click at [48, 336] on link "42" at bounding box center [34, 325] width 37 height 37
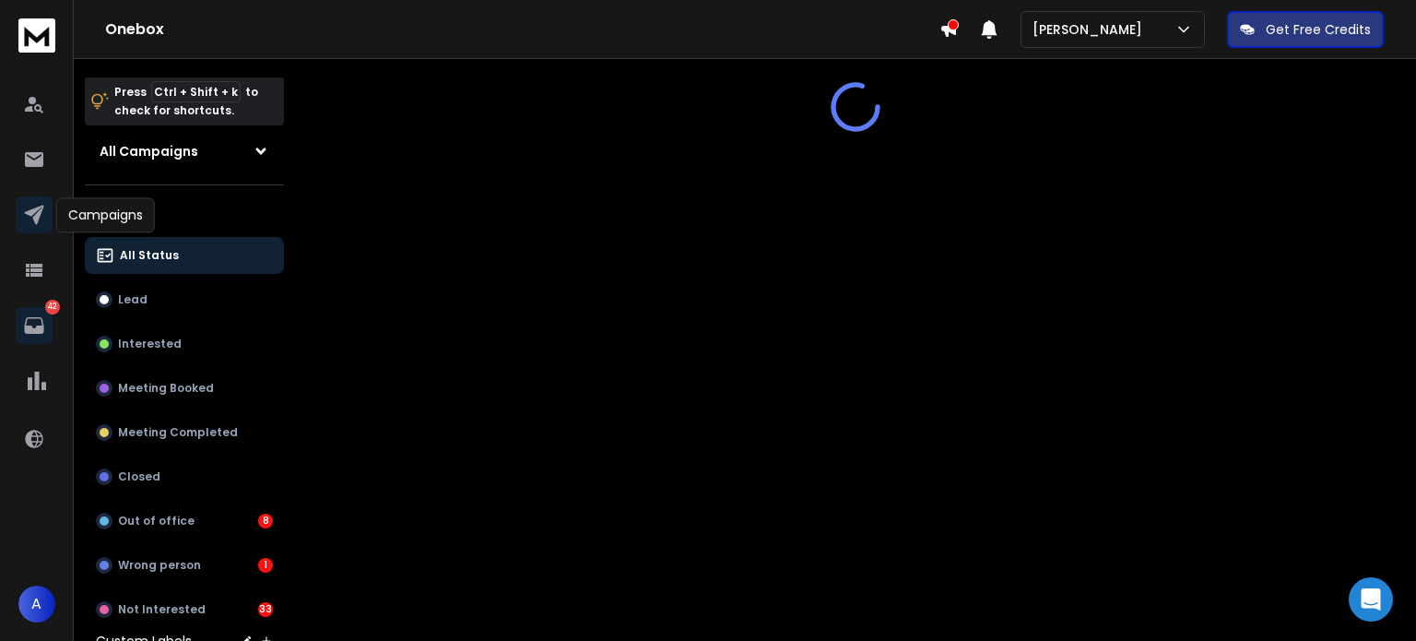
click at [45, 200] on link at bounding box center [34, 214] width 37 height 37
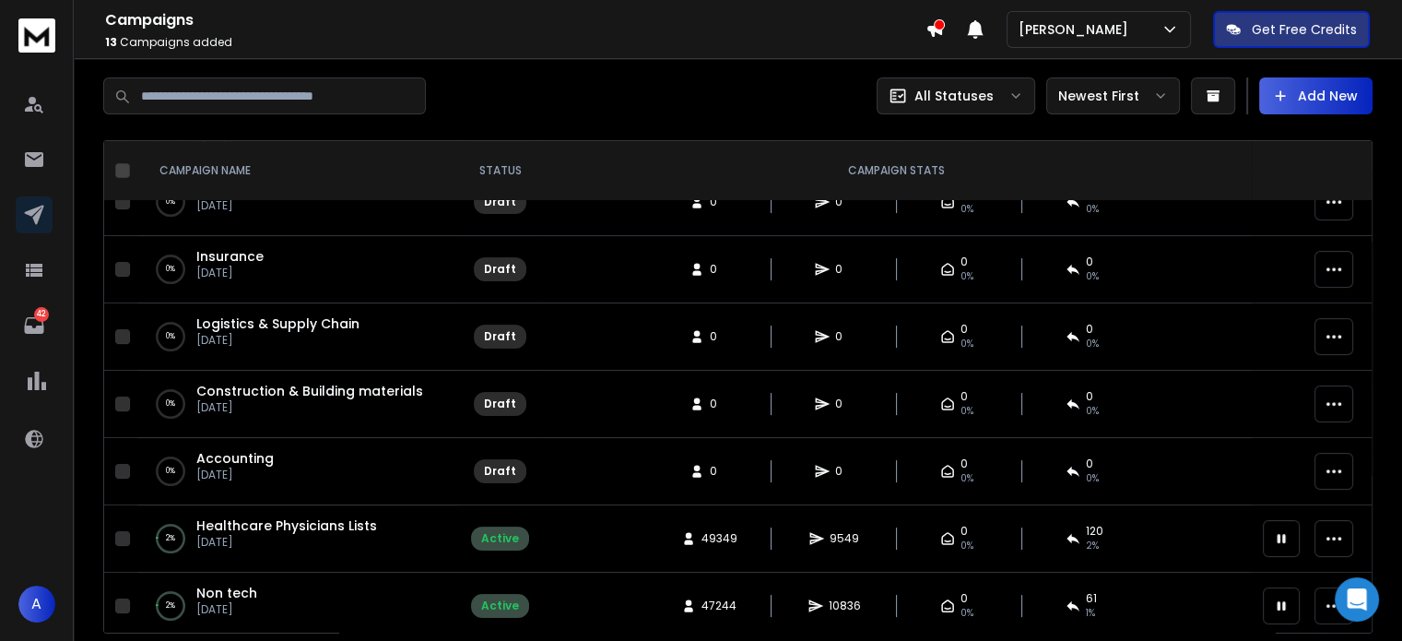
scroll to position [454, 0]
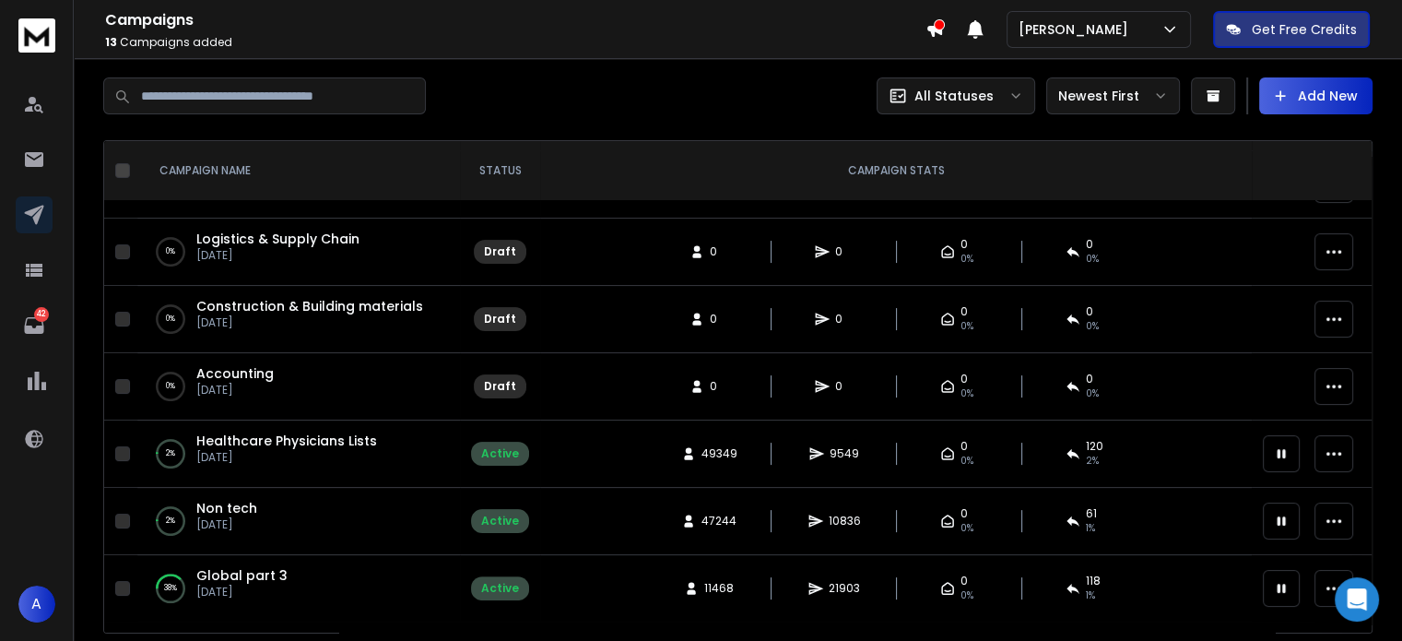
click at [415, 453] on div "2 % Healthcare Physicians Lists [DATE]" at bounding box center [299, 454] width 286 height 44
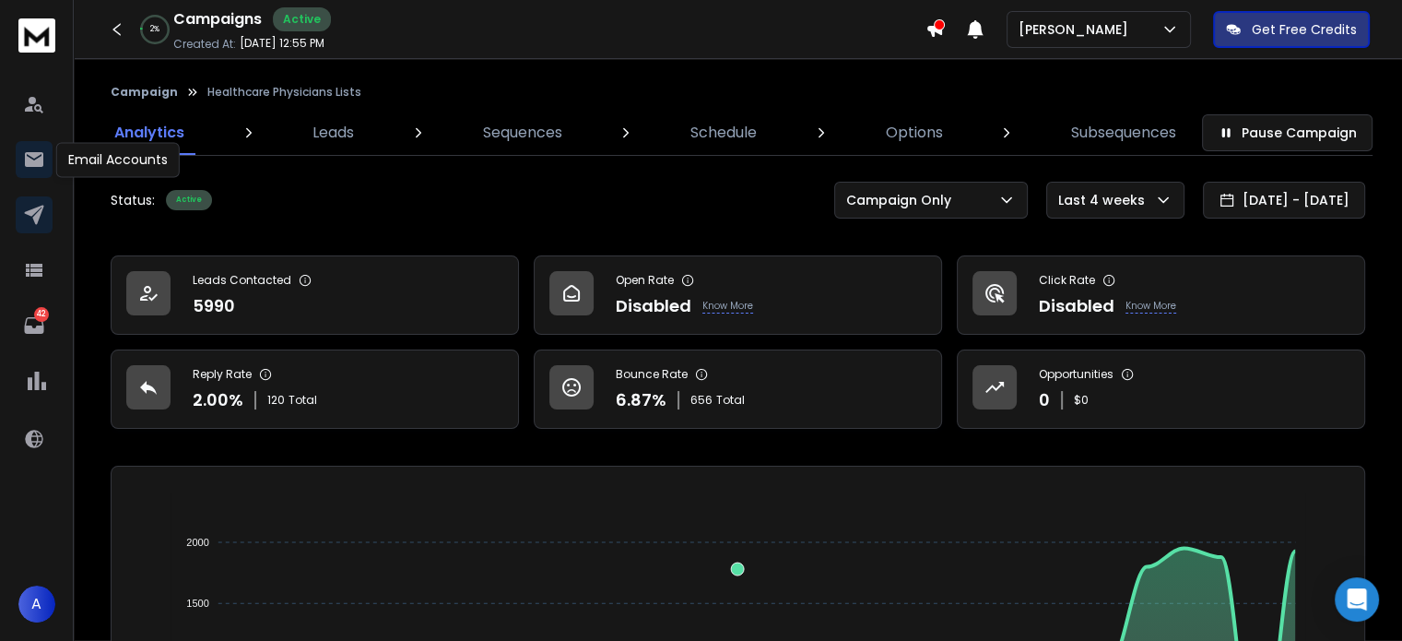
click at [44, 150] on icon at bounding box center [34, 159] width 22 height 22
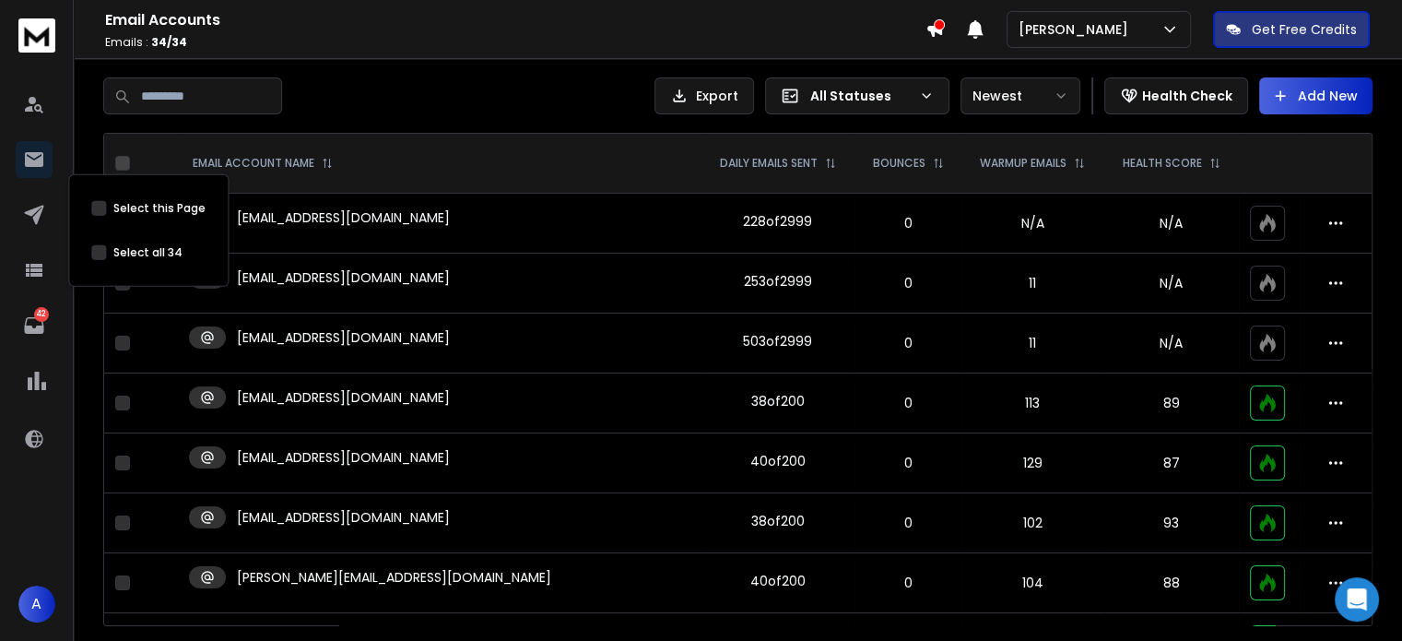
click at [103, 254] on button "Select this Page" at bounding box center [98, 252] width 15 height 15
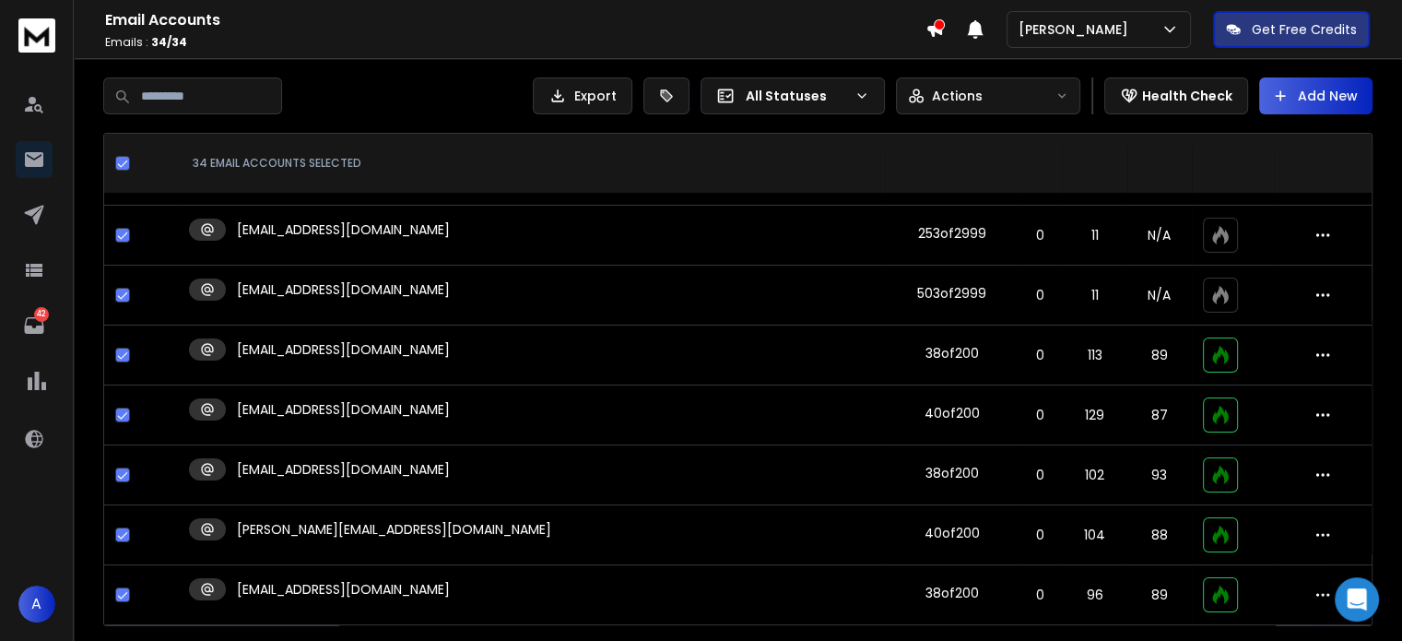
scroll to position [92, 0]
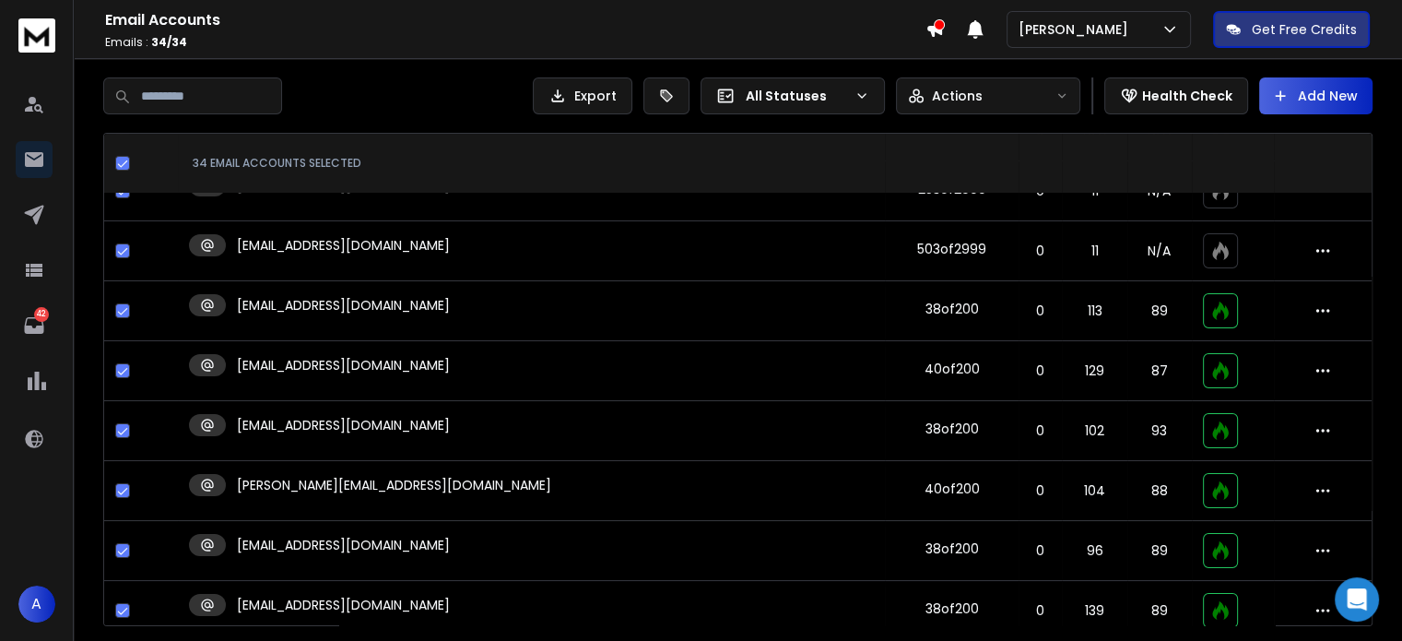
click at [977, 65] on div "Export All Statuses Actions Health Check Add New 34 EMAIL ACCOUNTS SELECTED chr…" at bounding box center [738, 351] width 1329 height 585
click at [966, 89] on p "Actions" at bounding box center [957, 96] width 51 height 18
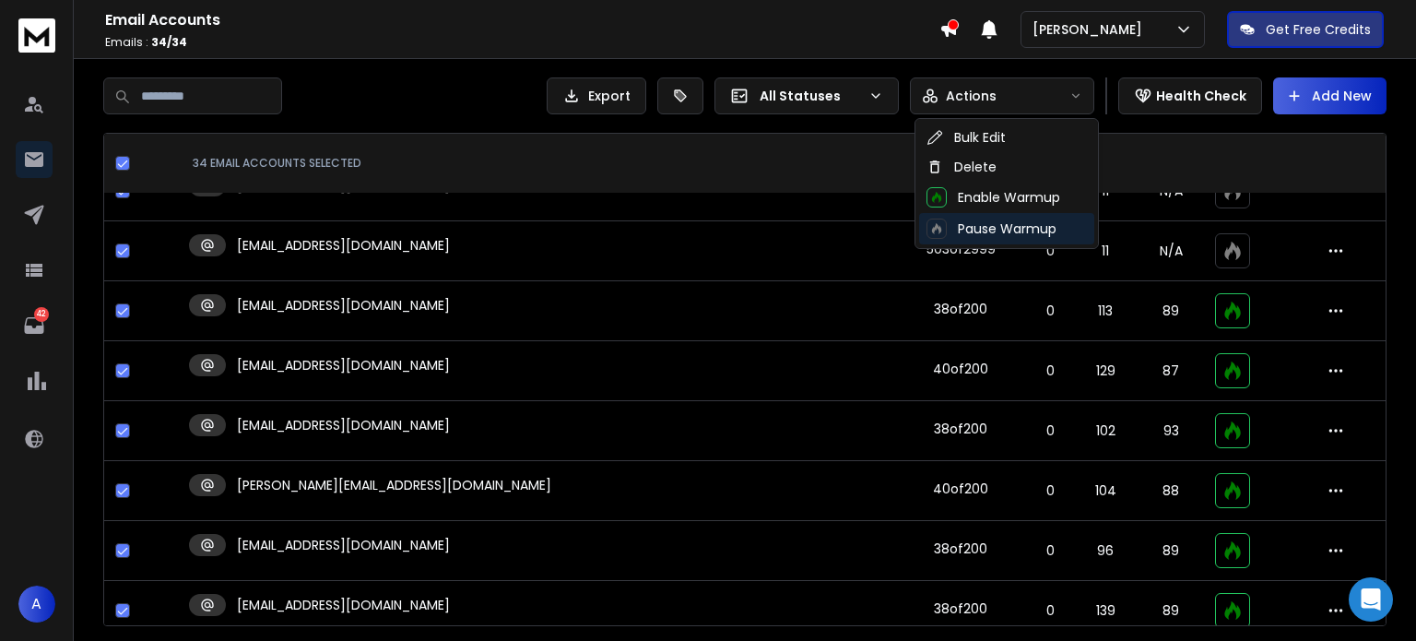
click at [975, 219] on div "Pause Warmup" at bounding box center [992, 229] width 130 height 20
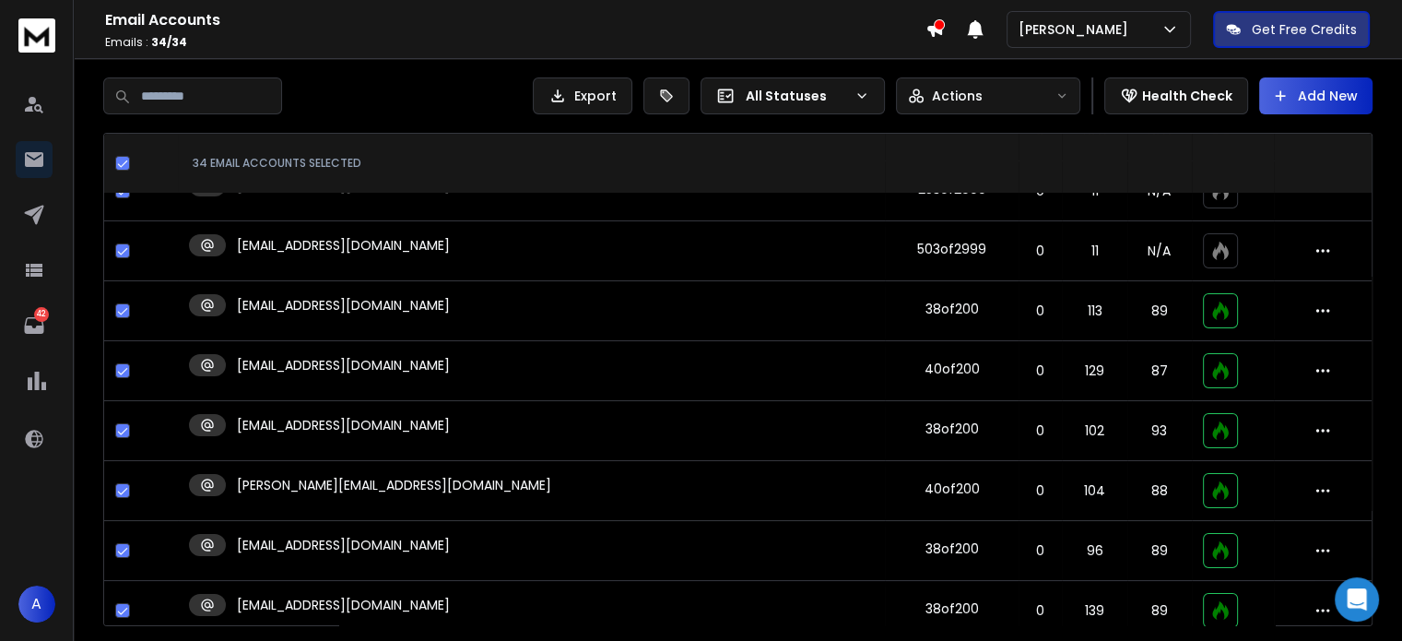
click at [967, 115] on div "Export All Statuses Actions Health Check Add New 34 EMAIL ACCOUNTS SELECTED chr…" at bounding box center [738, 351] width 1270 height 549
click at [977, 103] on p "Actions" at bounding box center [957, 96] width 51 height 18
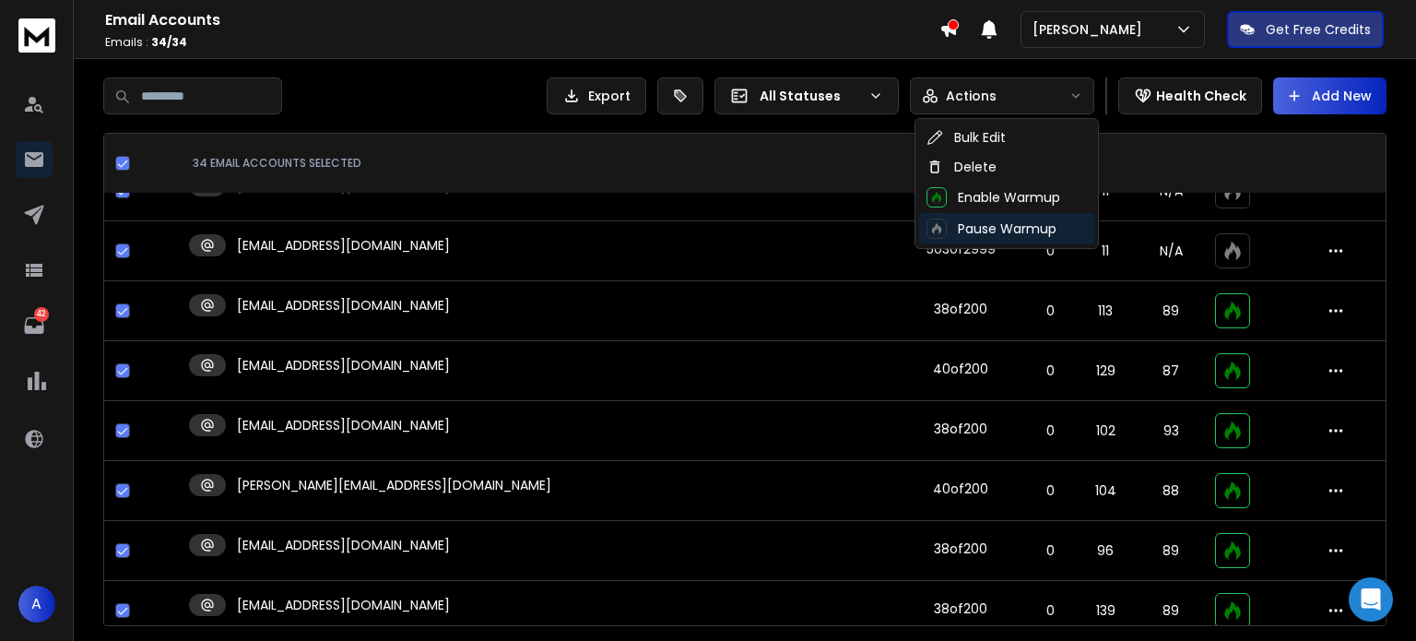
click at [973, 219] on div "Pause Warmup" at bounding box center [992, 229] width 130 height 20
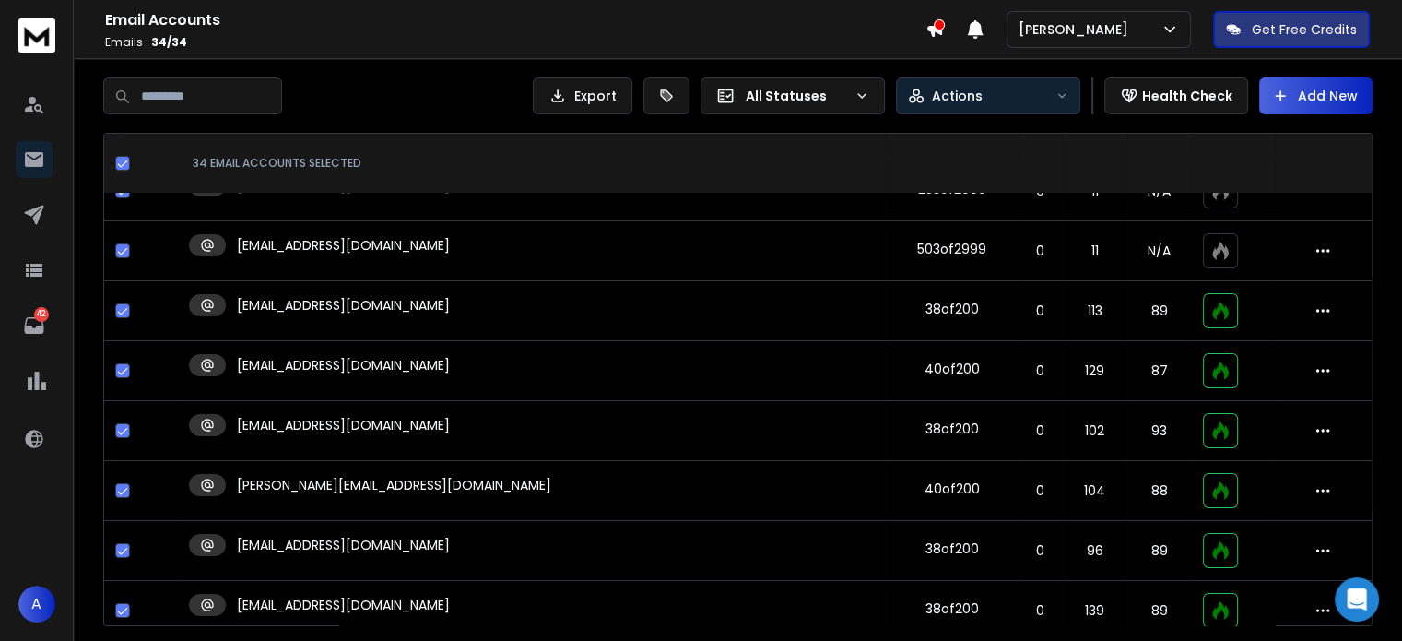
click at [955, 90] on p "Actions" at bounding box center [957, 96] width 51 height 18
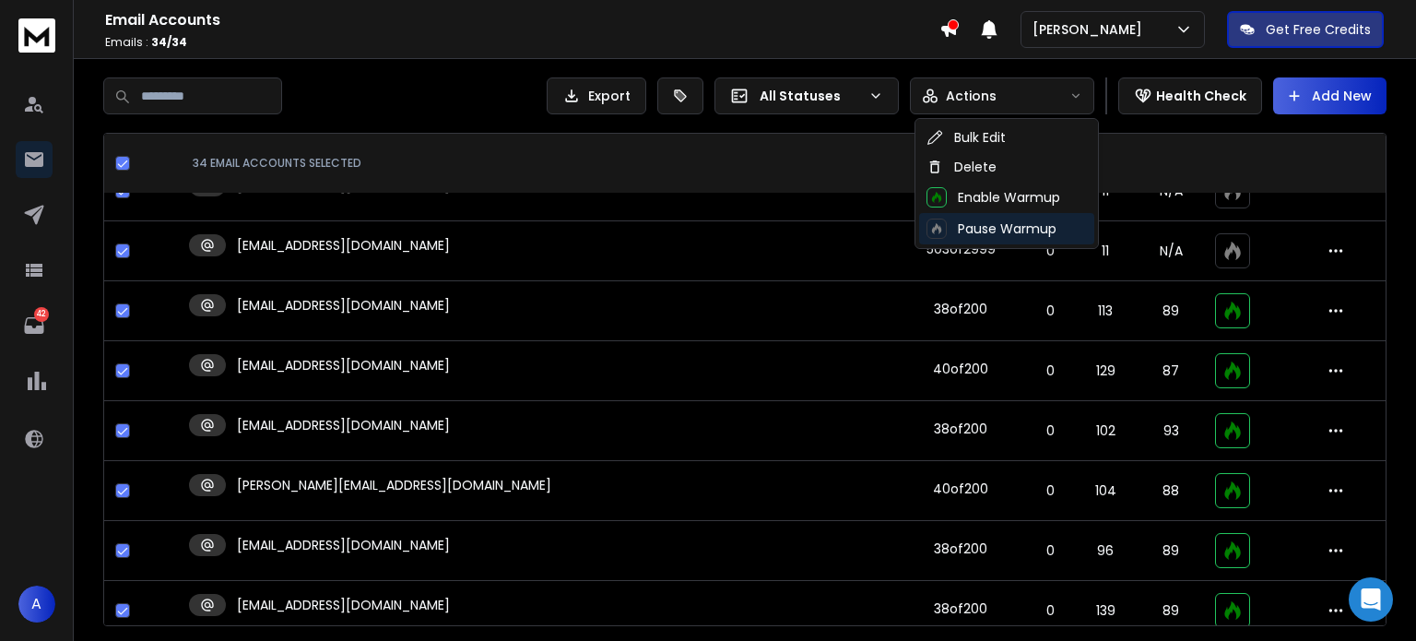
click at [985, 228] on div "Pause Warmup" at bounding box center [992, 229] width 130 height 20
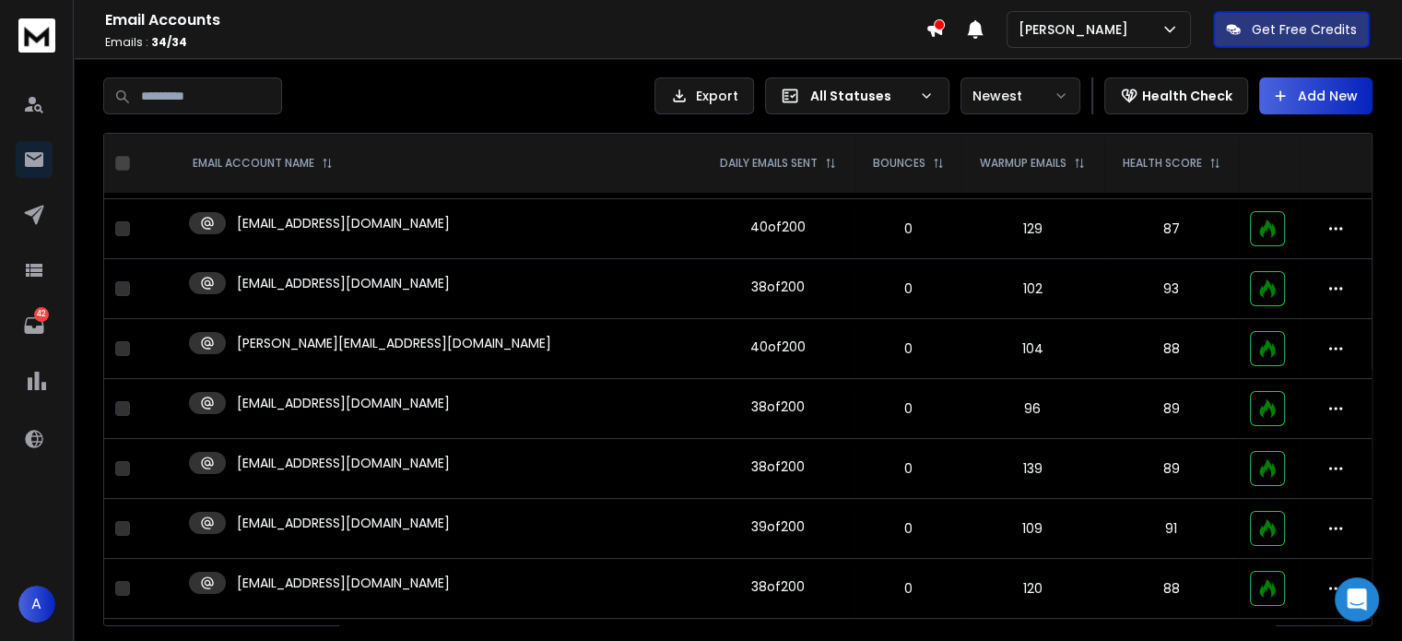
scroll to position [369, 0]
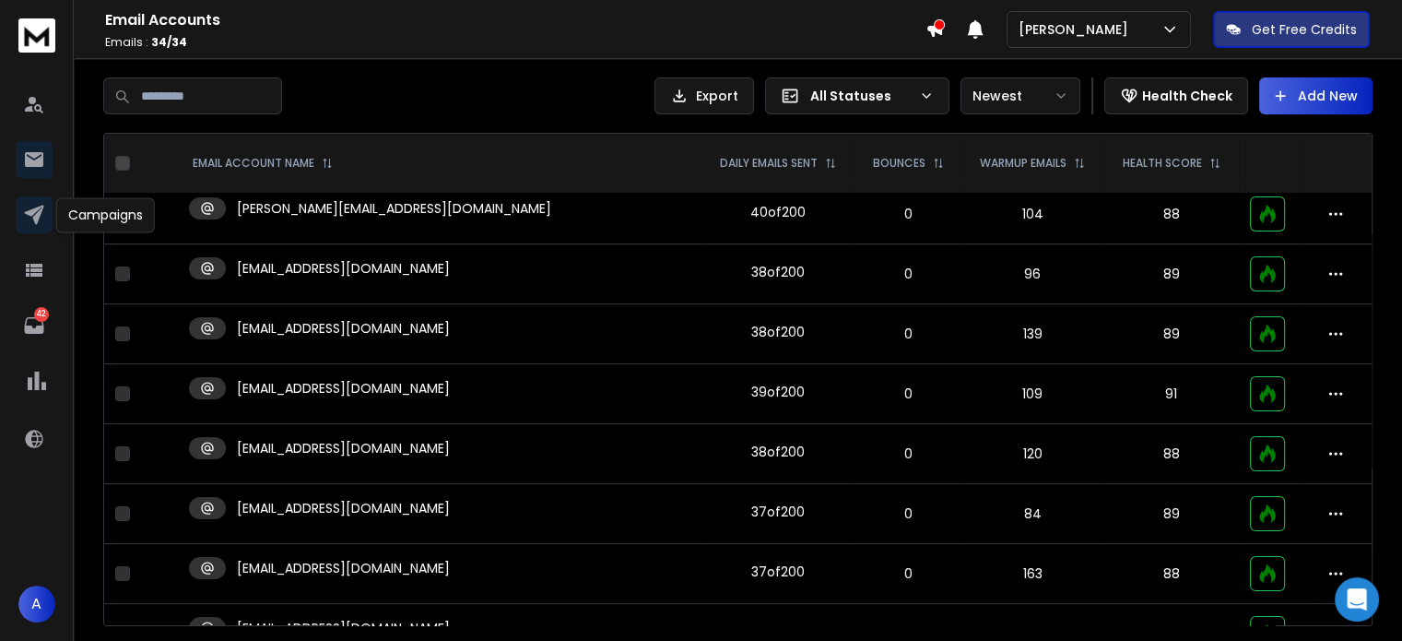
click at [37, 209] on icon at bounding box center [33, 214] width 19 height 19
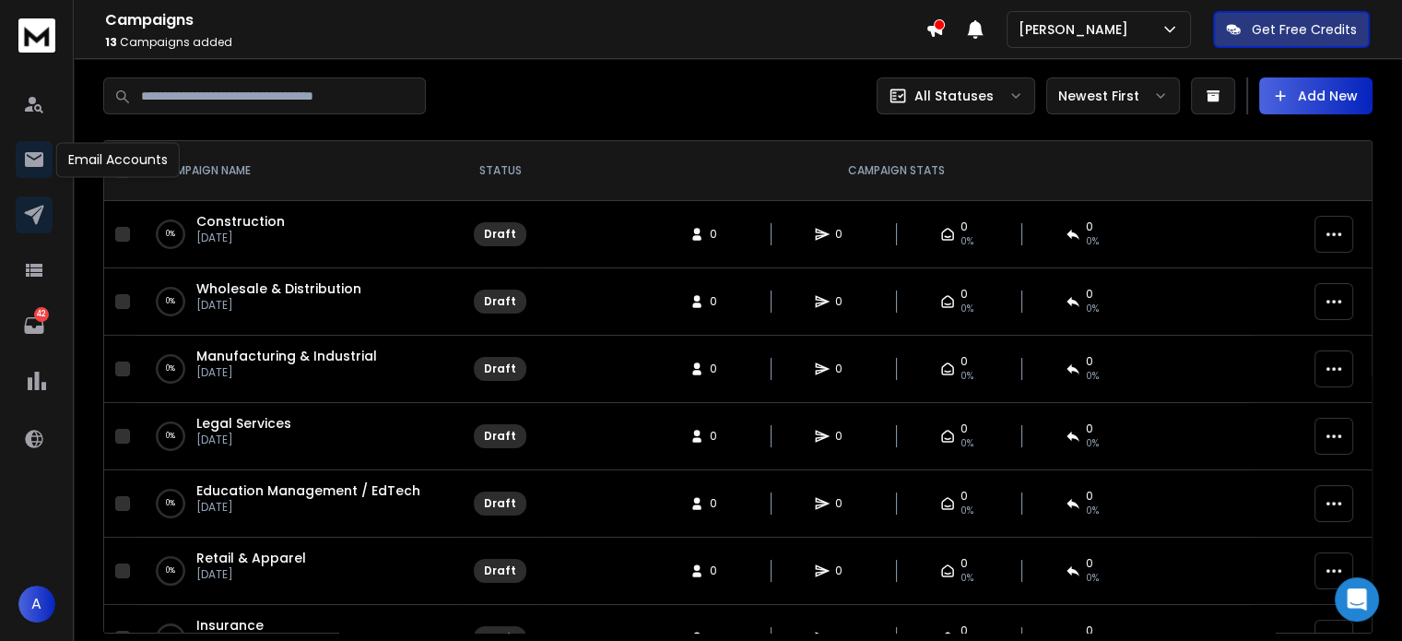
click at [44, 171] on link at bounding box center [34, 159] width 37 height 37
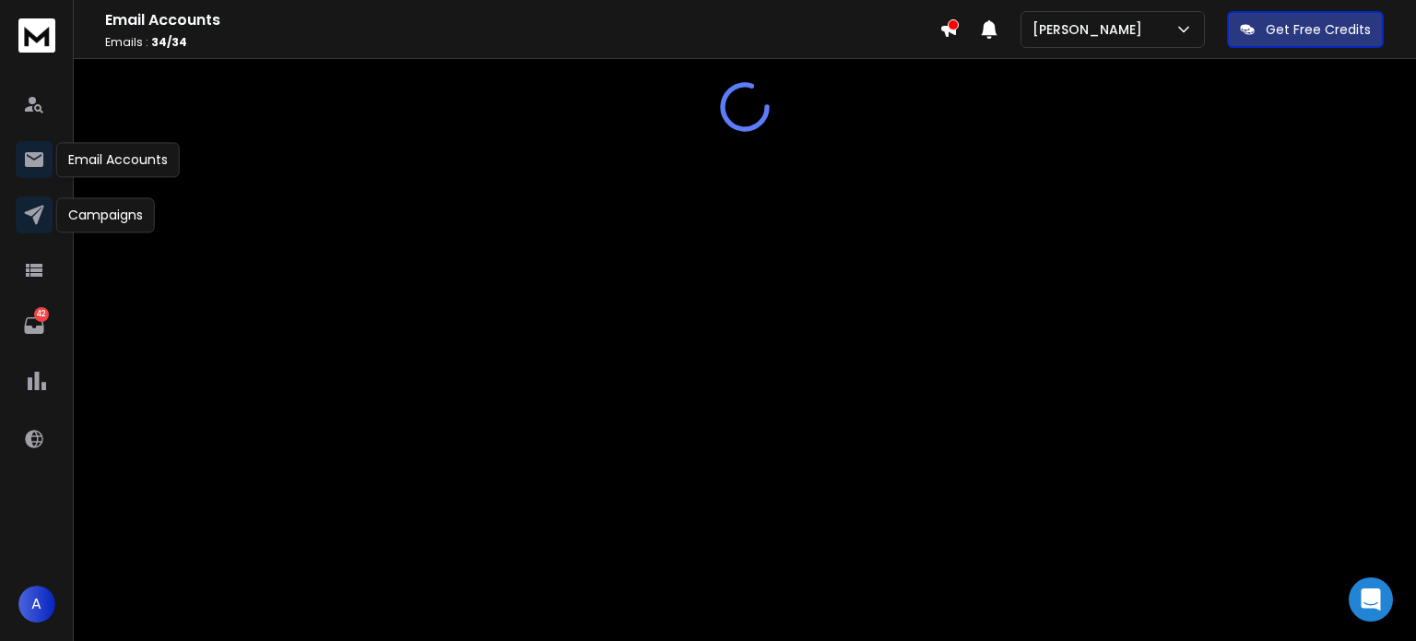
click at [36, 207] on icon at bounding box center [33, 214] width 19 height 19
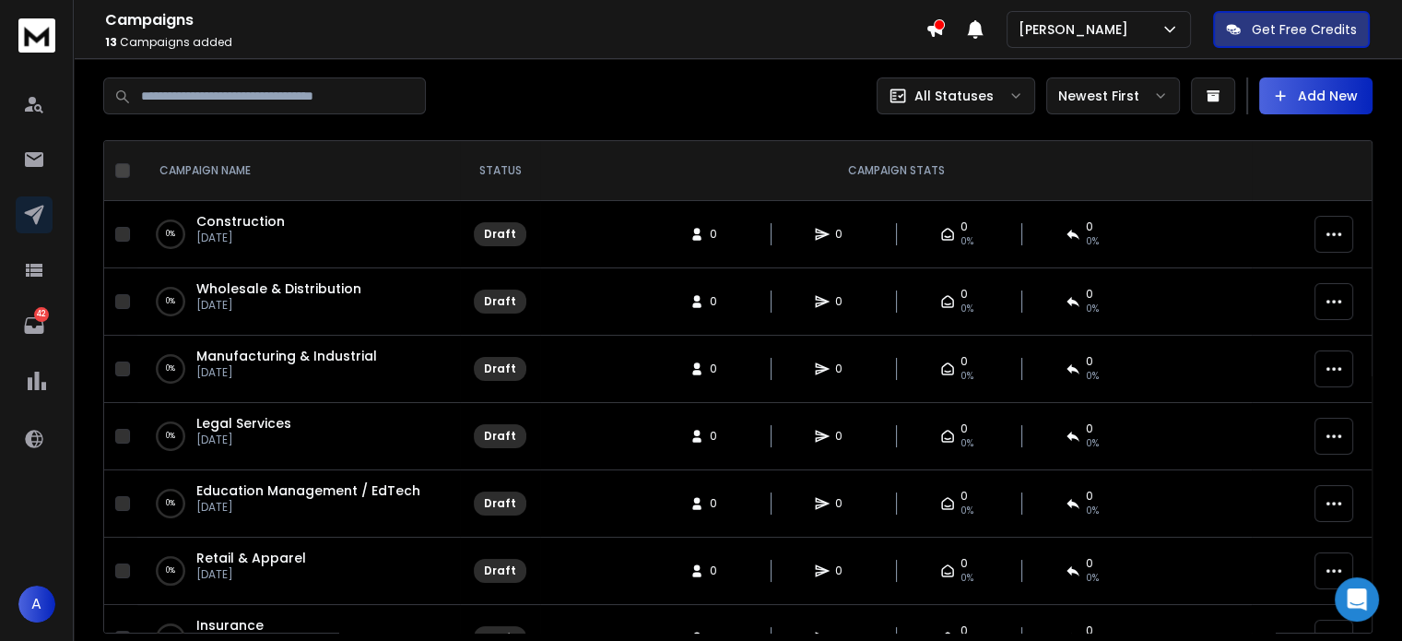
scroll to position [454, 0]
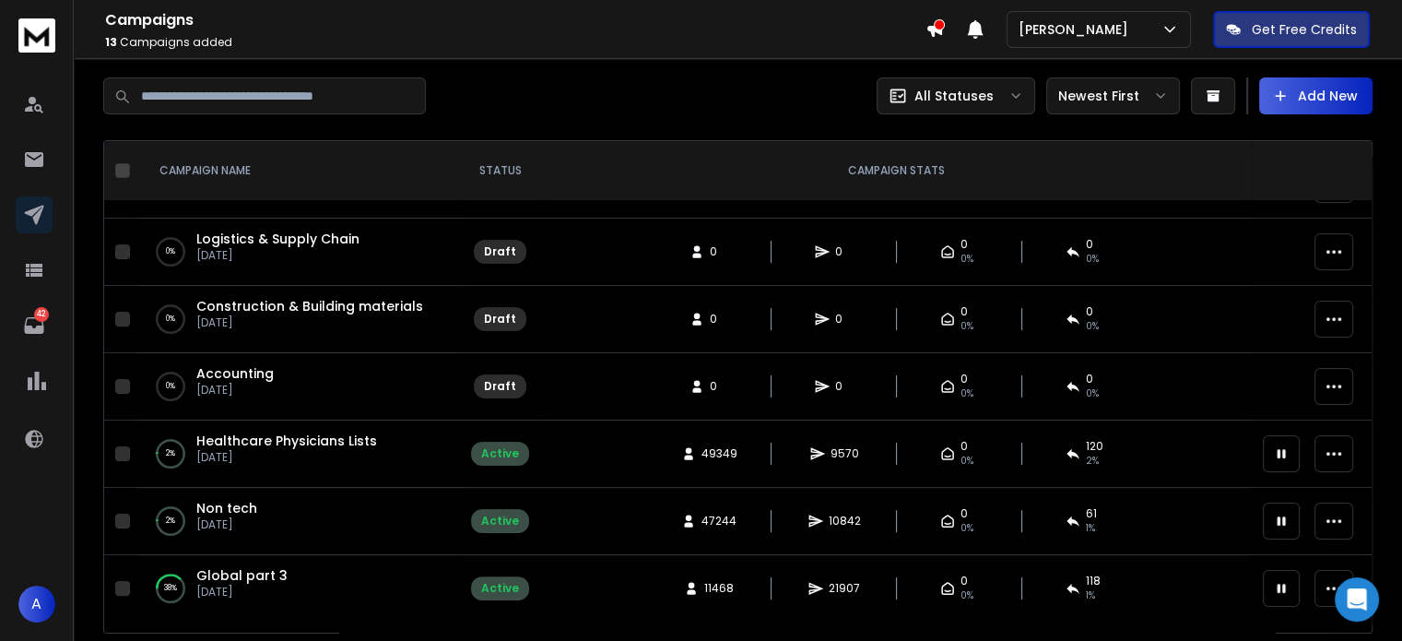
click at [544, 442] on td "49349 9570 0 0% 120 2 %" at bounding box center [896, 453] width 712 height 67
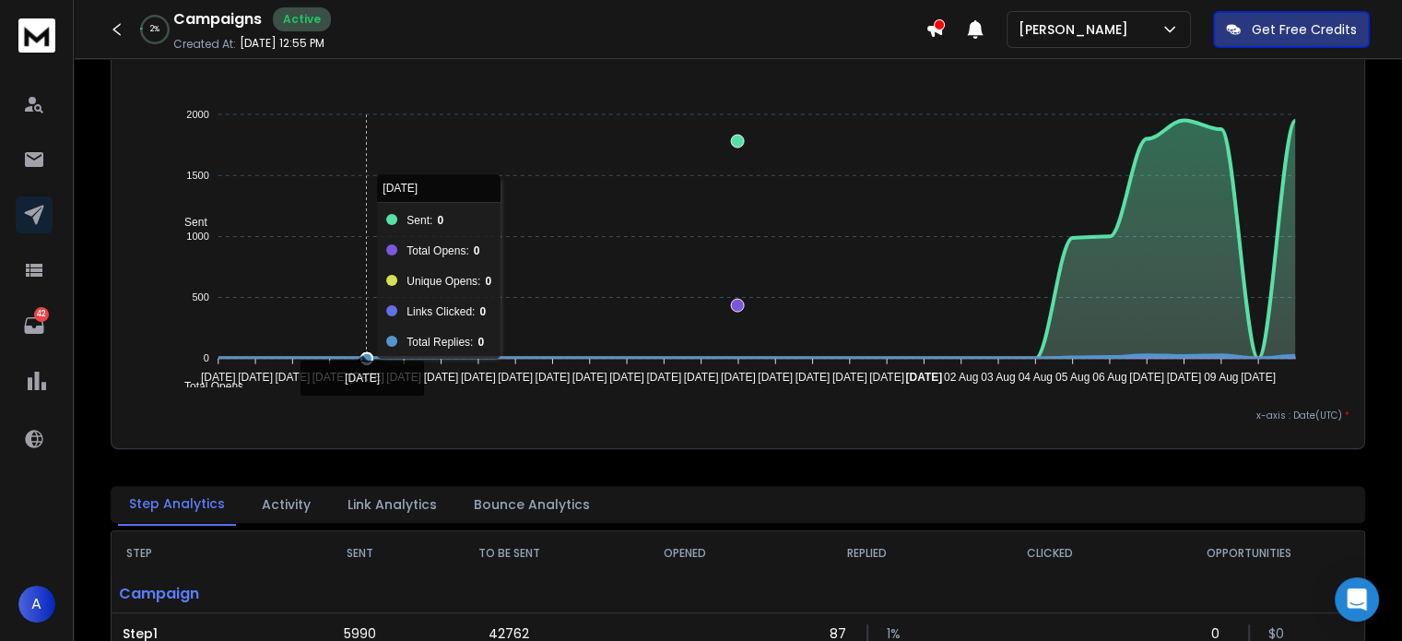
scroll to position [461, 0]
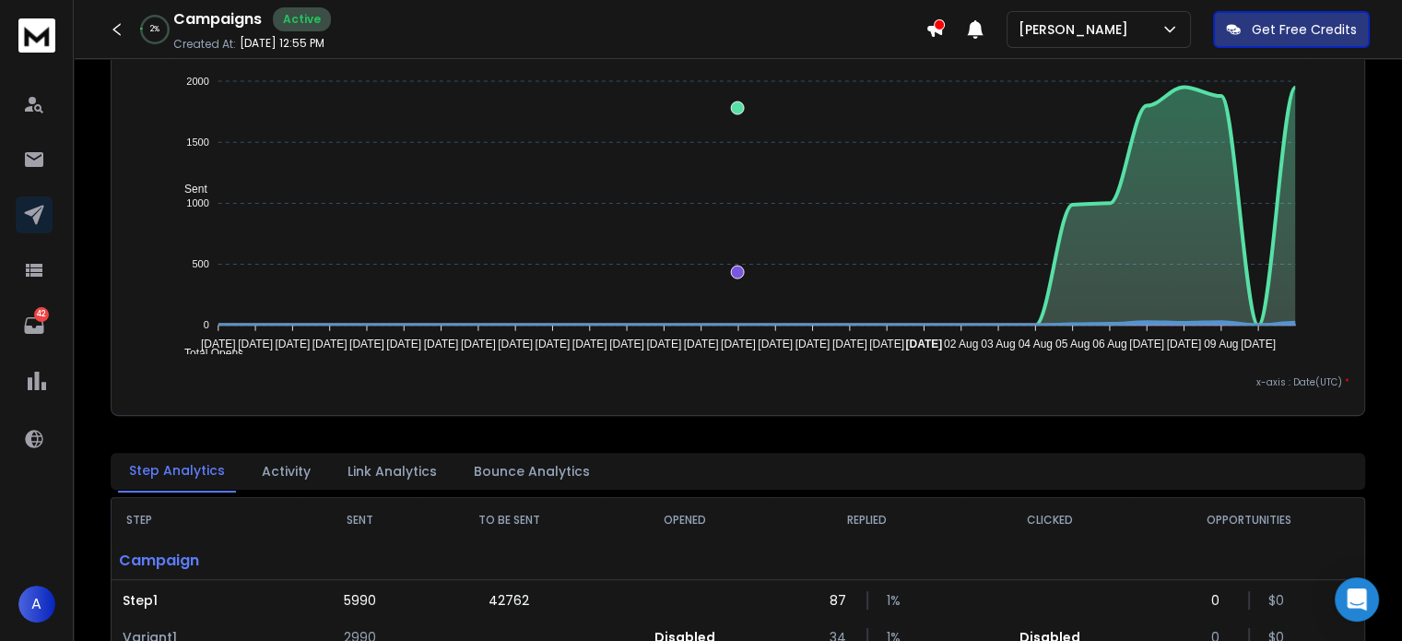
click at [281, 468] on button "Activity" at bounding box center [286, 471] width 71 height 41
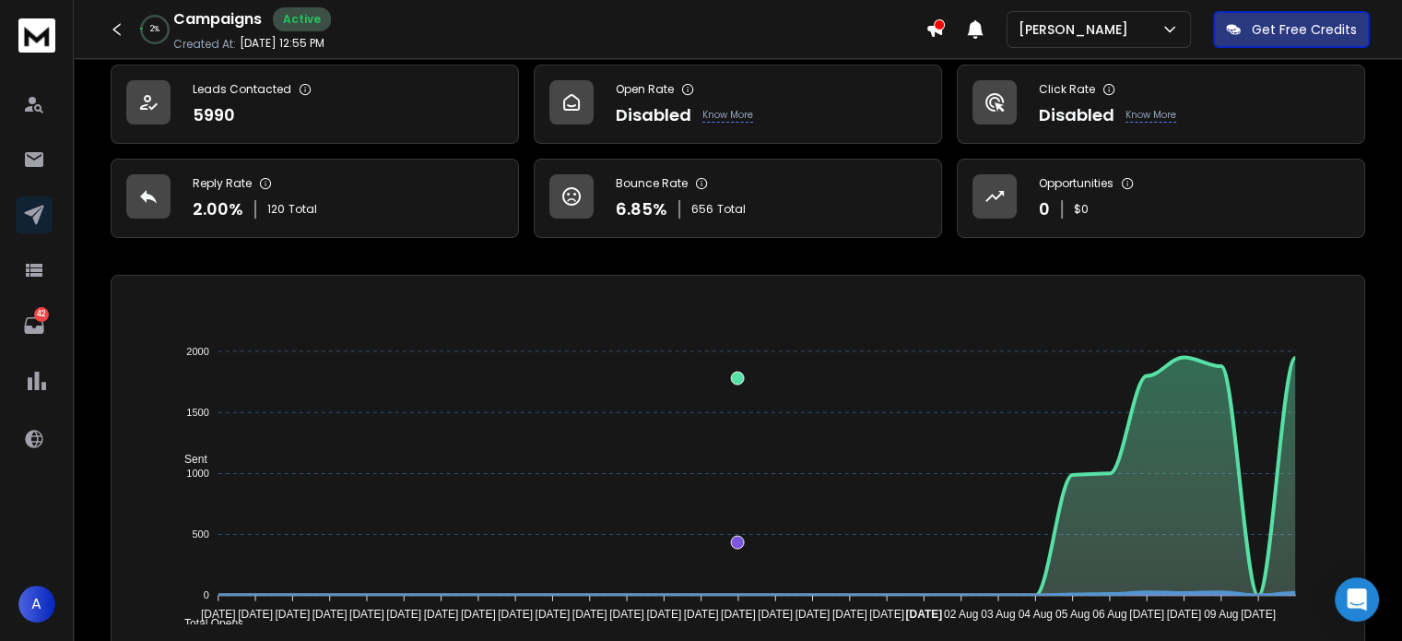
scroll to position [184, 0]
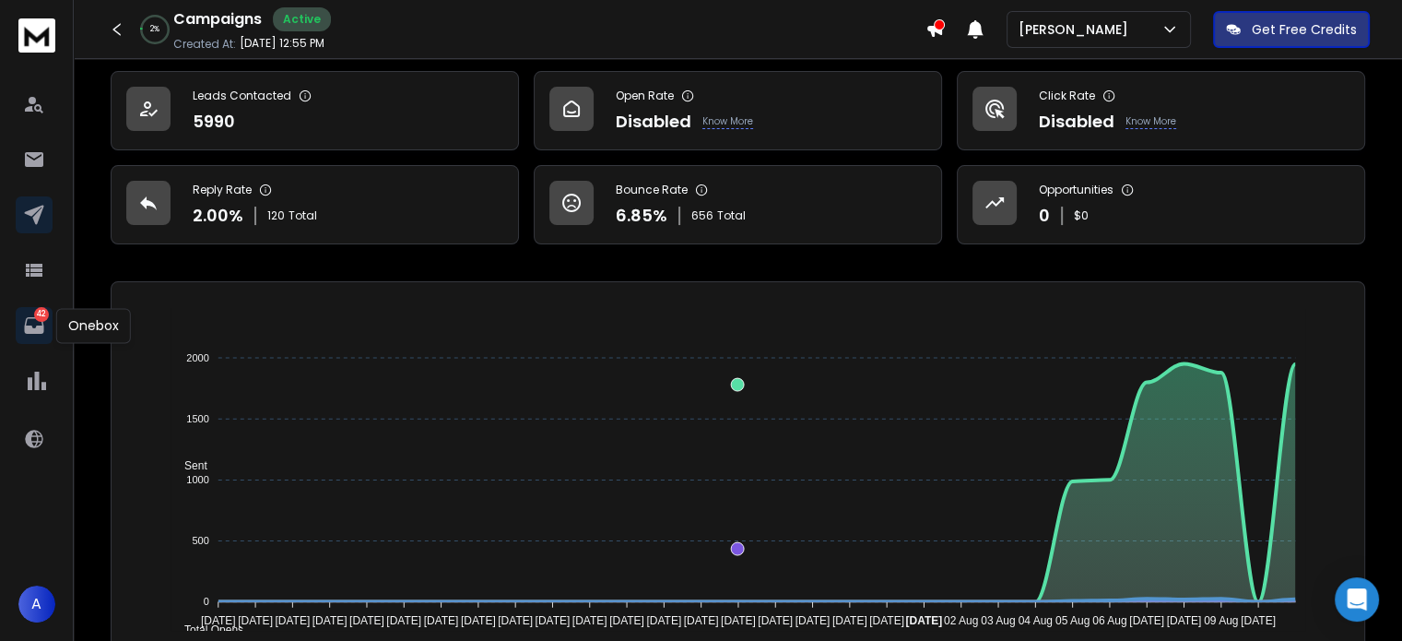
click at [47, 327] on link "42" at bounding box center [34, 325] width 37 height 37
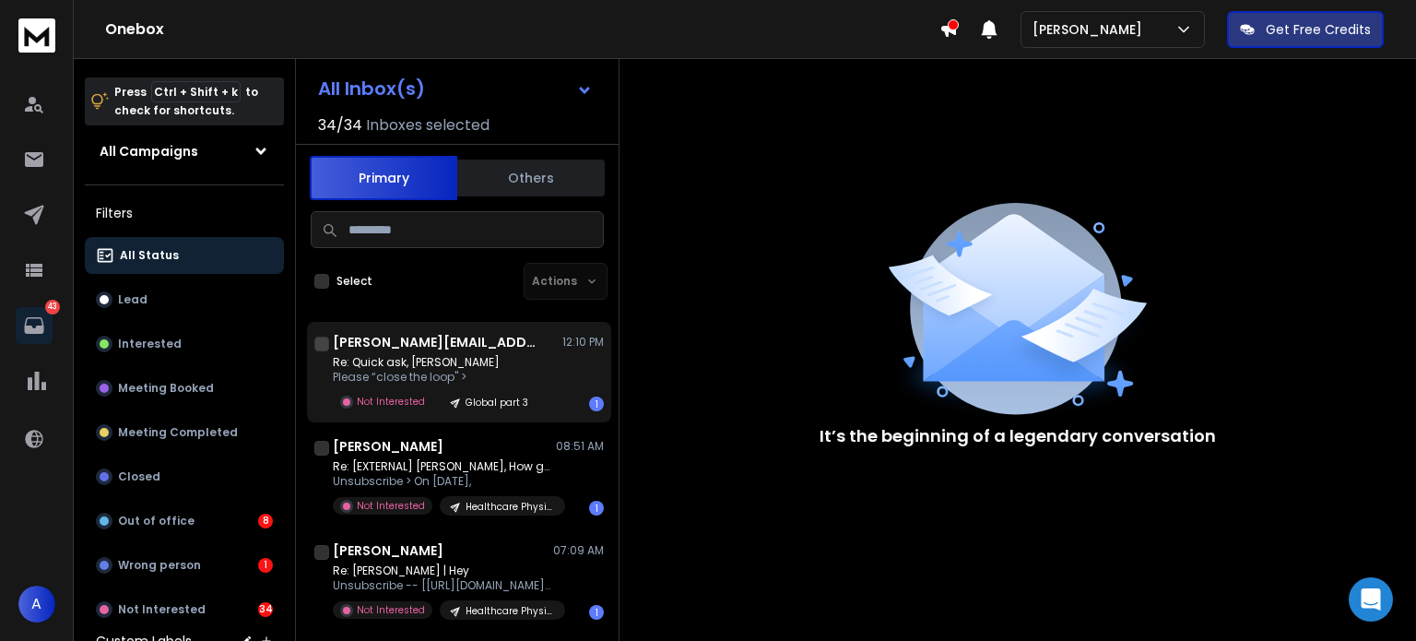
click at [515, 368] on p "Re: Quick ask, [PERSON_NAME]" at bounding box center [436, 362] width 207 height 15
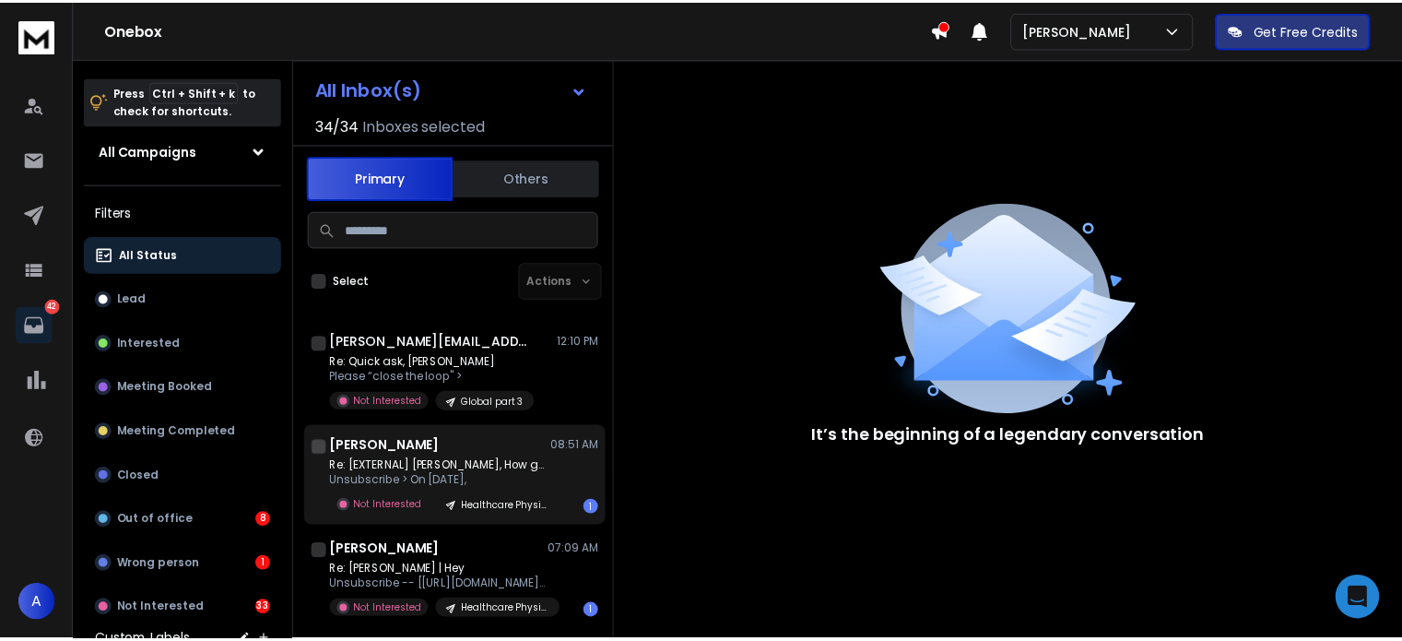
scroll to position [553, 0]
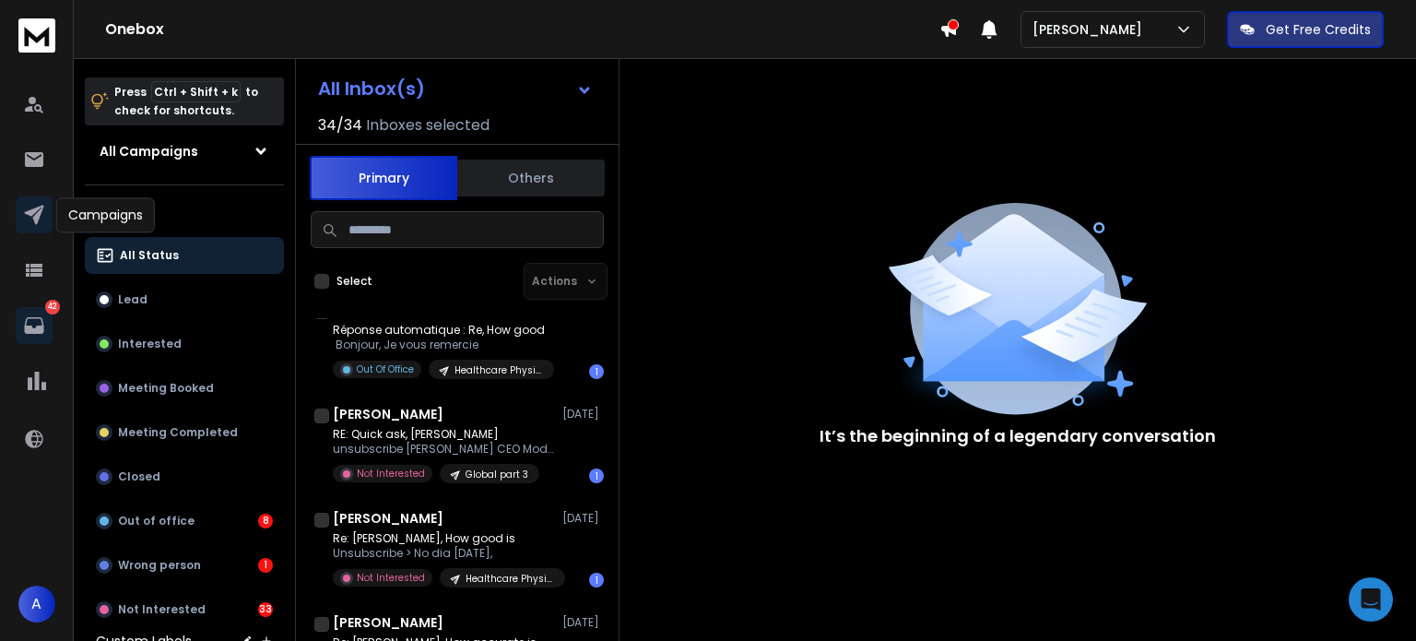
click at [40, 213] on icon at bounding box center [33, 214] width 19 height 19
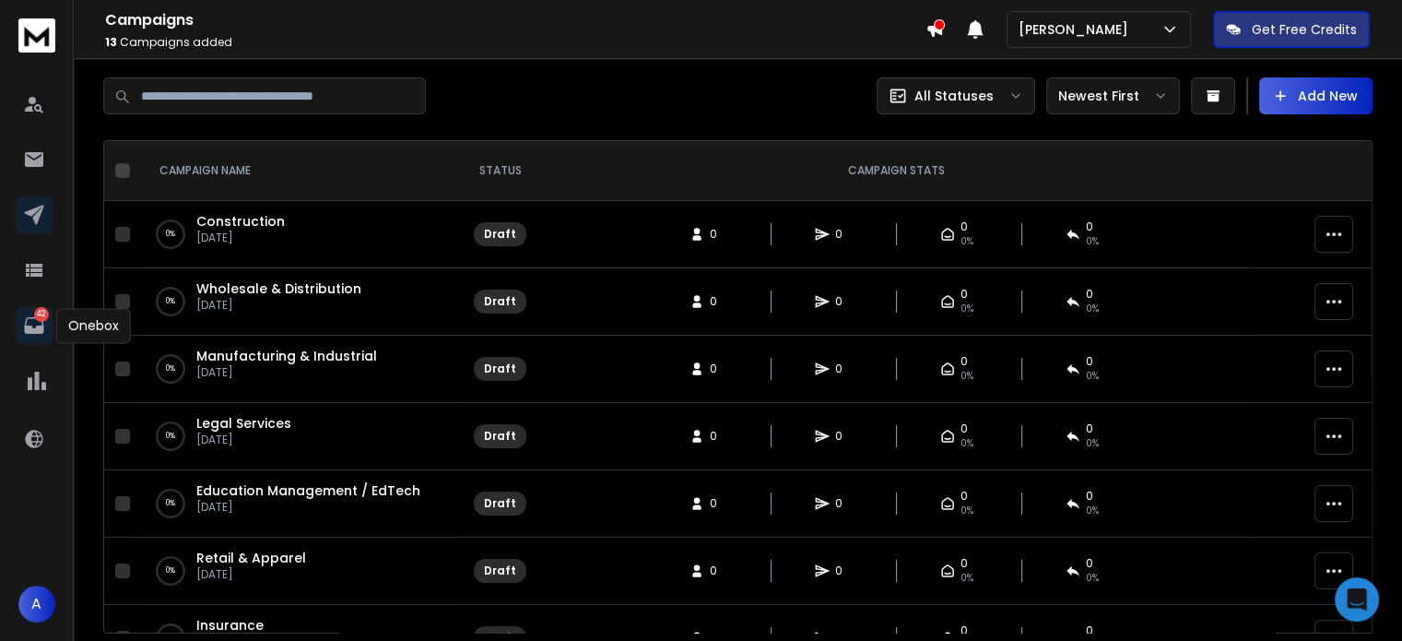
click at [23, 318] on icon at bounding box center [34, 325] width 22 height 22
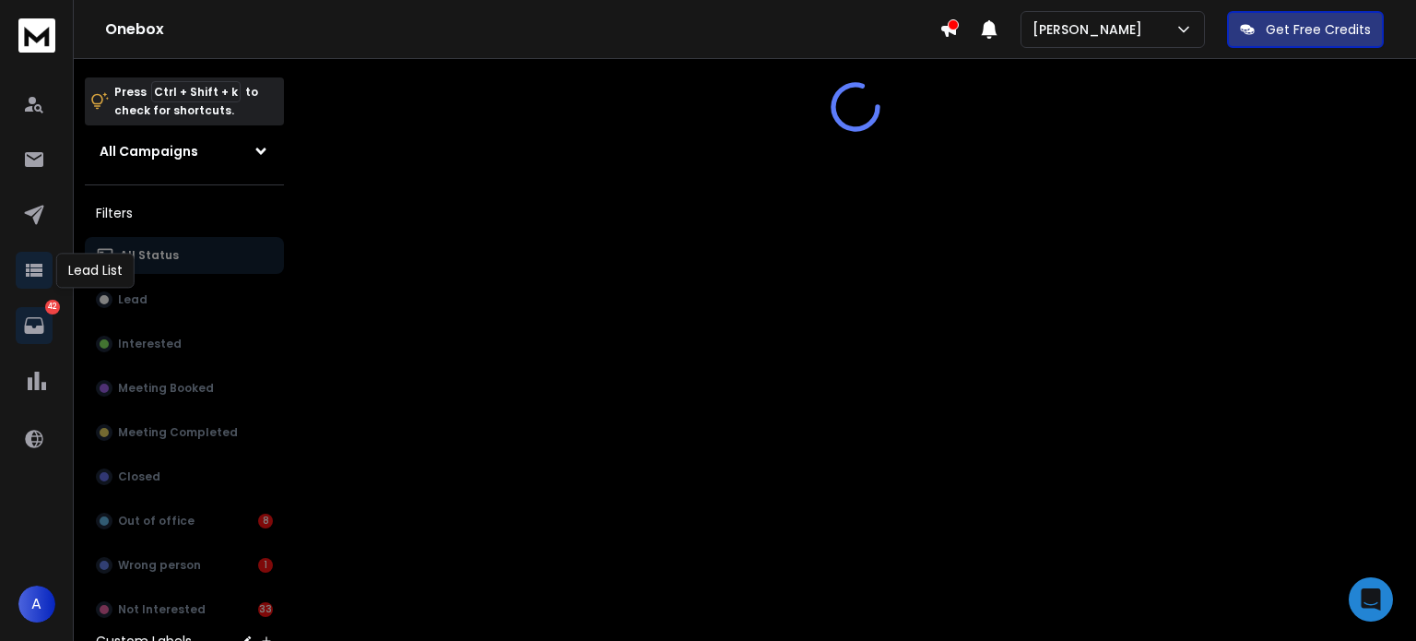
click at [42, 266] on icon at bounding box center [34, 270] width 22 height 22
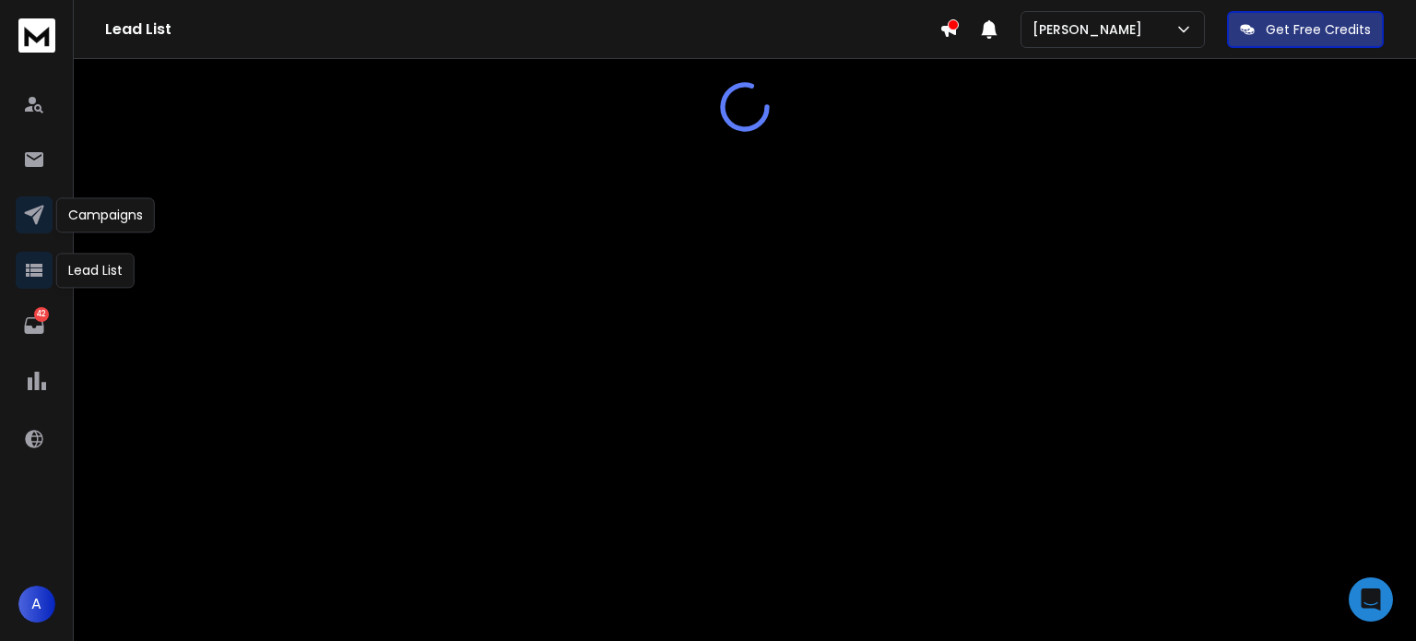
click at [45, 220] on link at bounding box center [34, 214] width 37 height 37
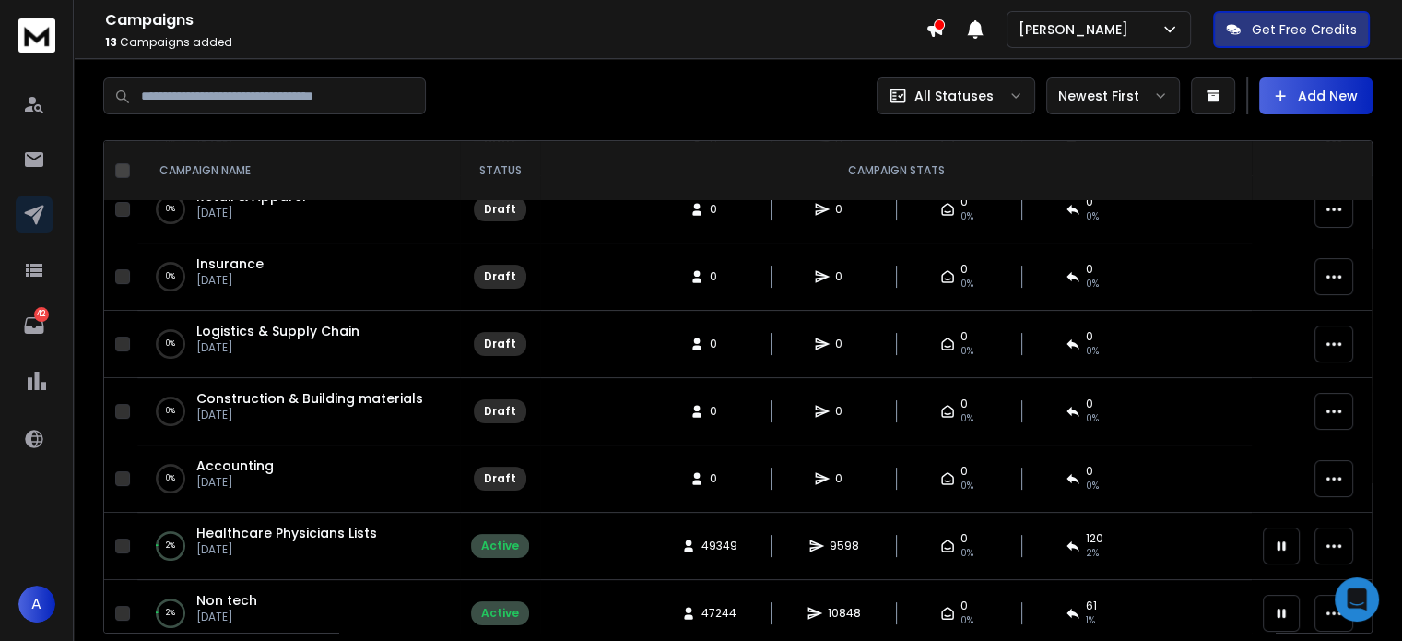
scroll to position [454, 0]
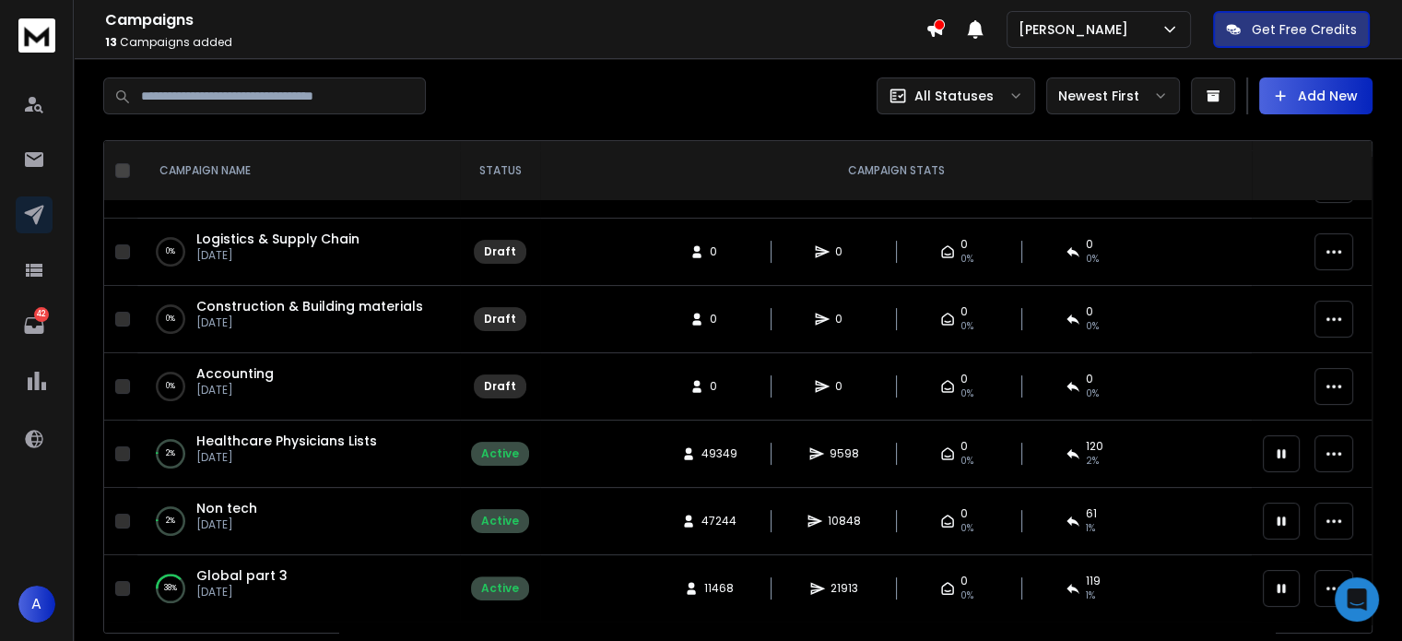
click at [336, 475] on td "2 % Healthcare Physicians Lists [DATE]" at bounding box center [298, 453] width 323 height 67
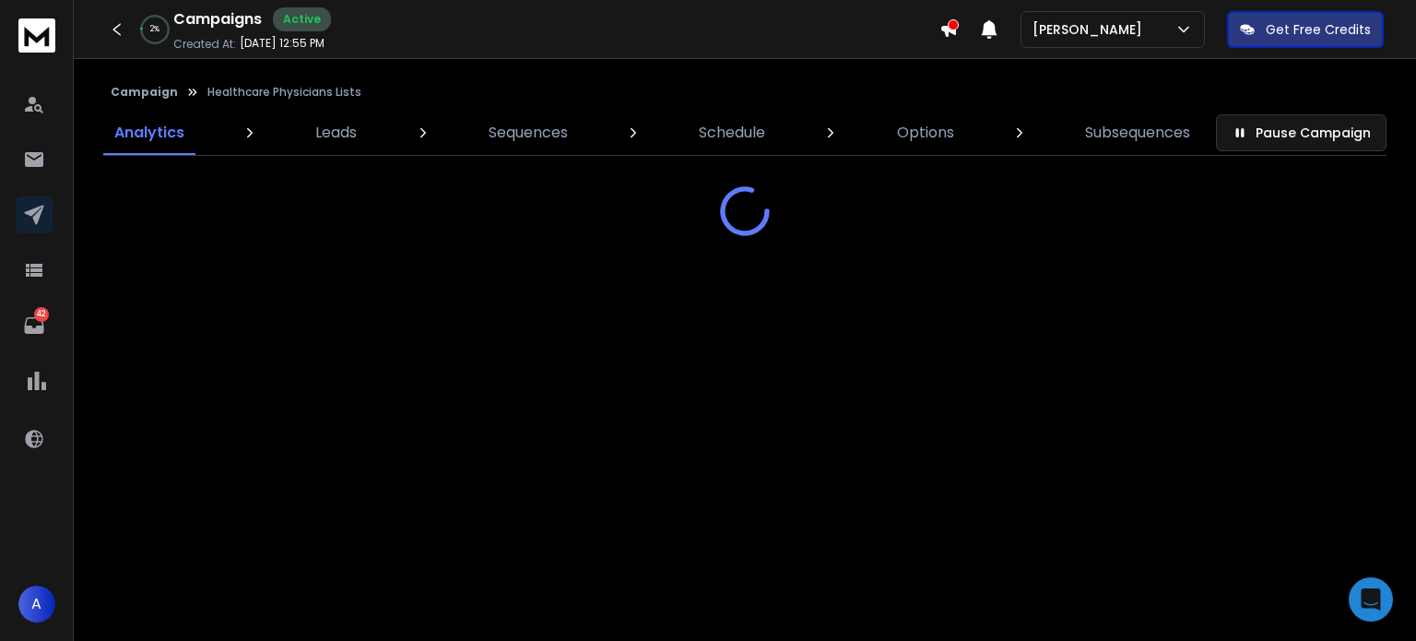
click at [389, 105] on div "Campaign Healthcare Physicians Lists" at bounding box center [744, 92] width 1283 height 30
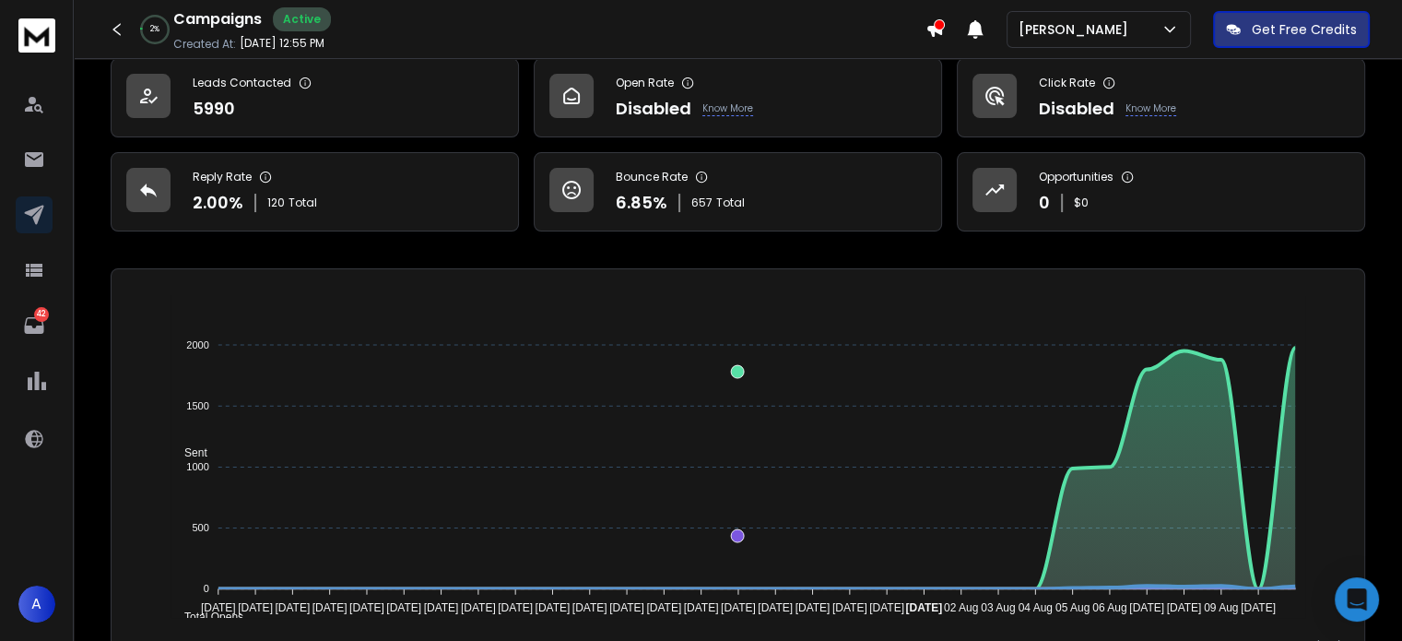
scroll to position [461, 0]
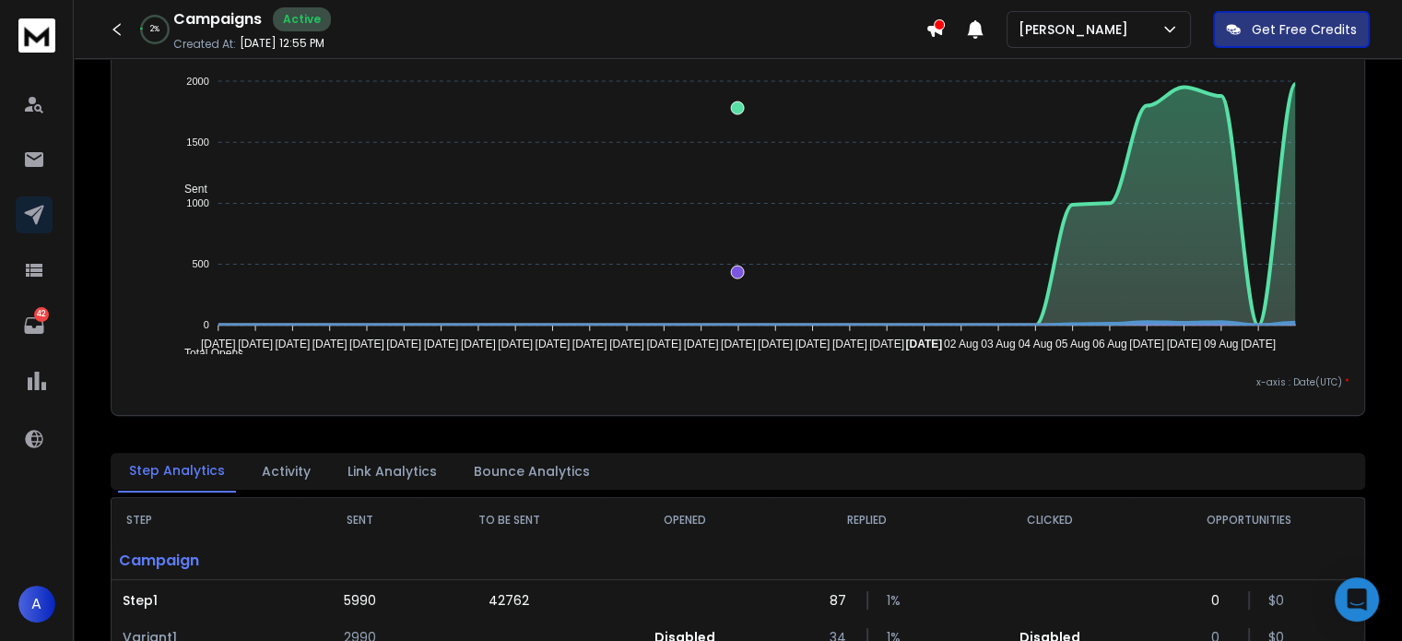
click at [281, 459] on button "Activity" at bounding box center [286, 471] width 71 height 41
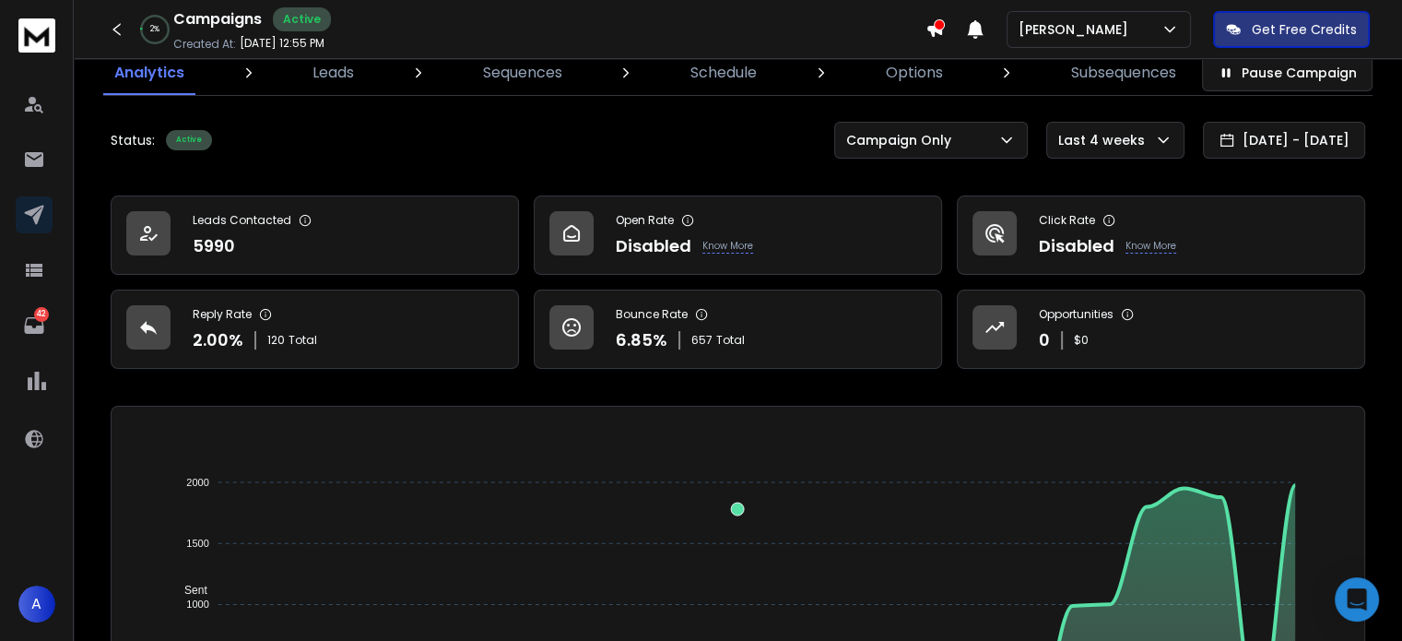
scroll to position [92, 0]
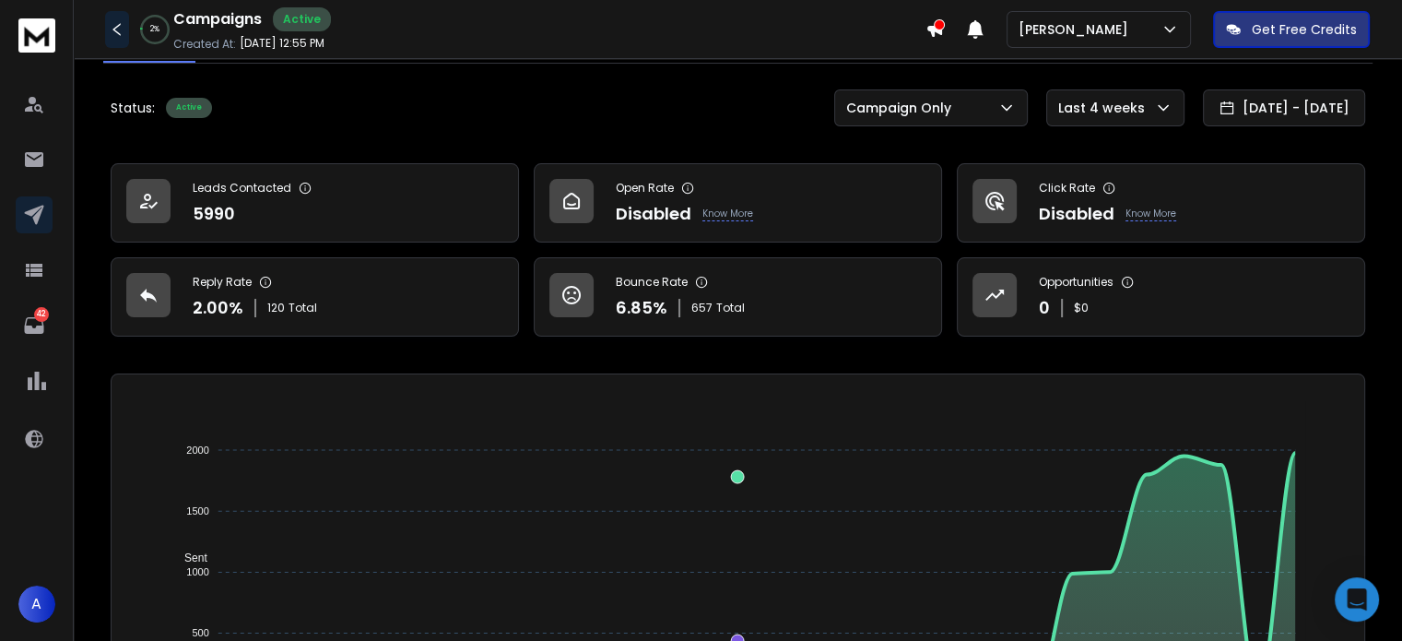
click at [127, 33] on button at bounding box center [117, 29] width 24 height 37
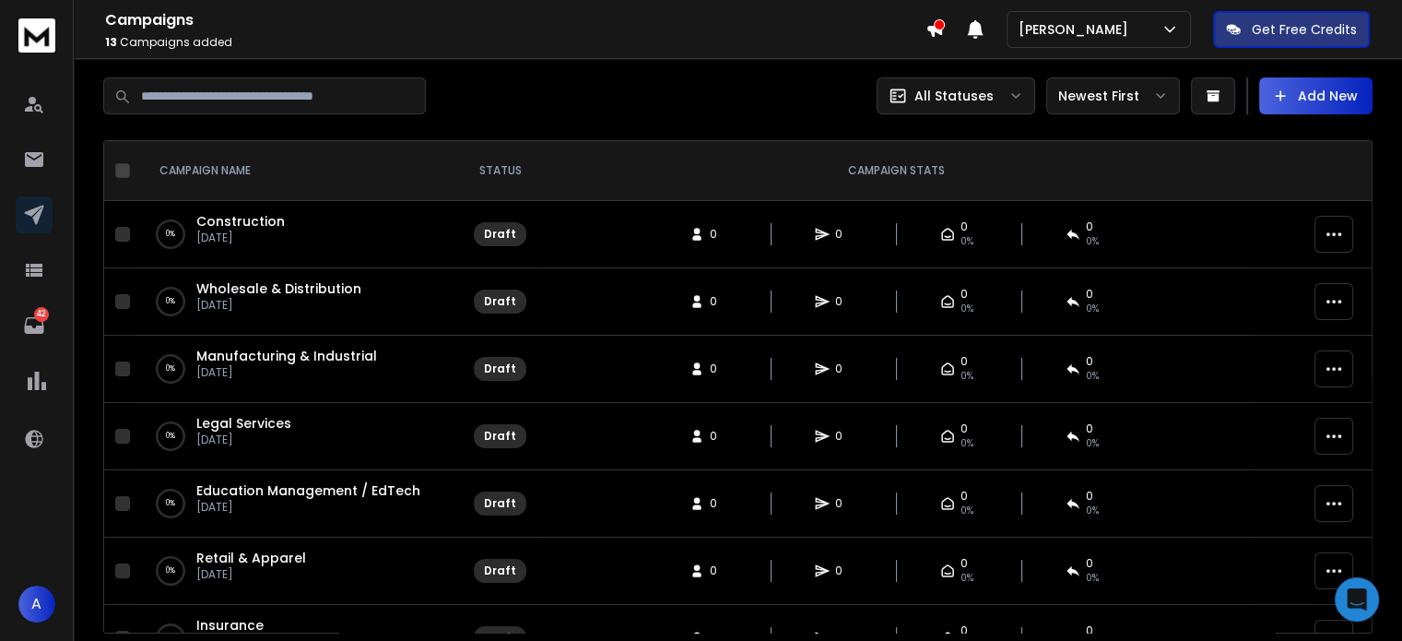
scroll to position [454, 0]
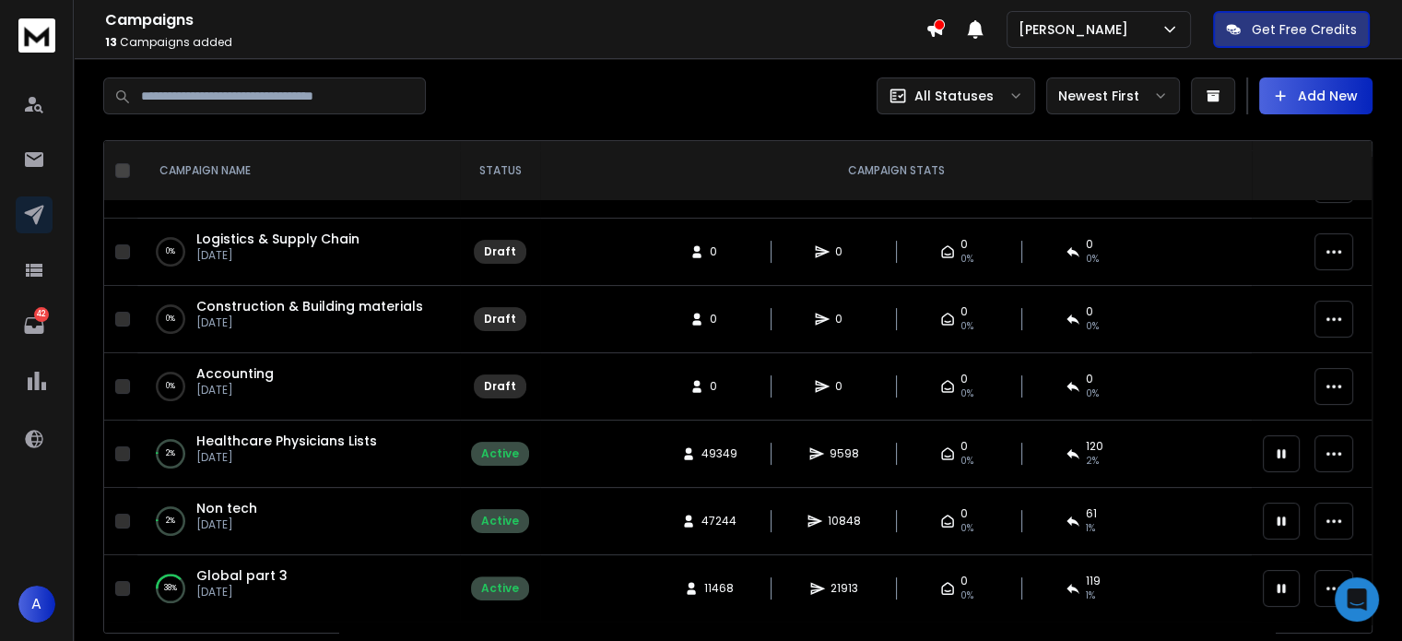
click at [395, 561] on td "38 % Global part 3 [DATE]" at bounding box center [298, 588] width 323 height 67
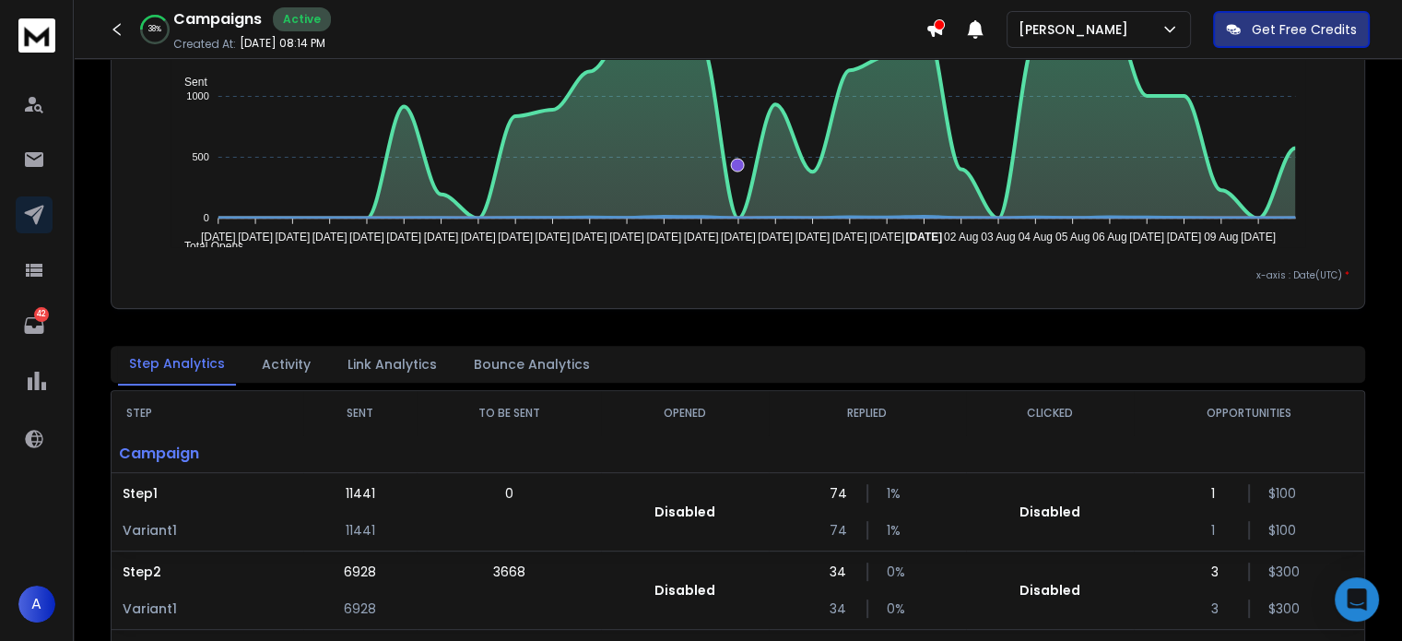
scroll to position [481, 0]
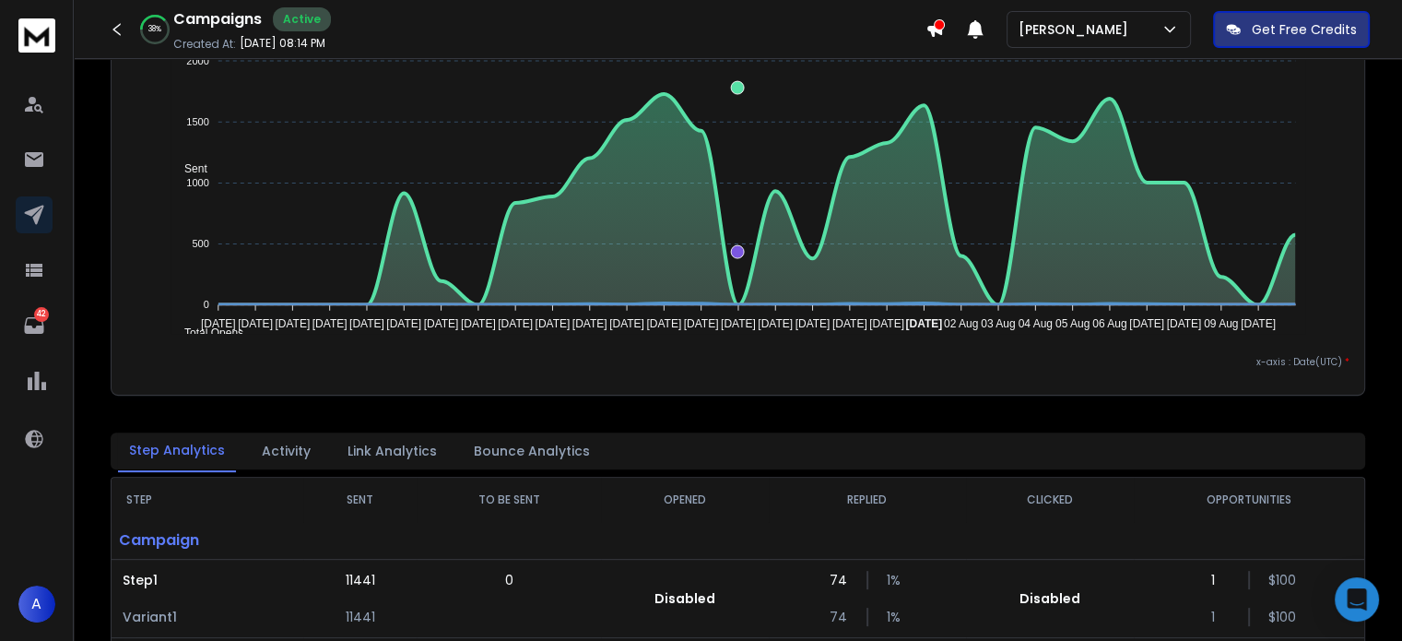
click at [284, 453] on button "Activity" at bounding box center [286, 451] width 71 height 41
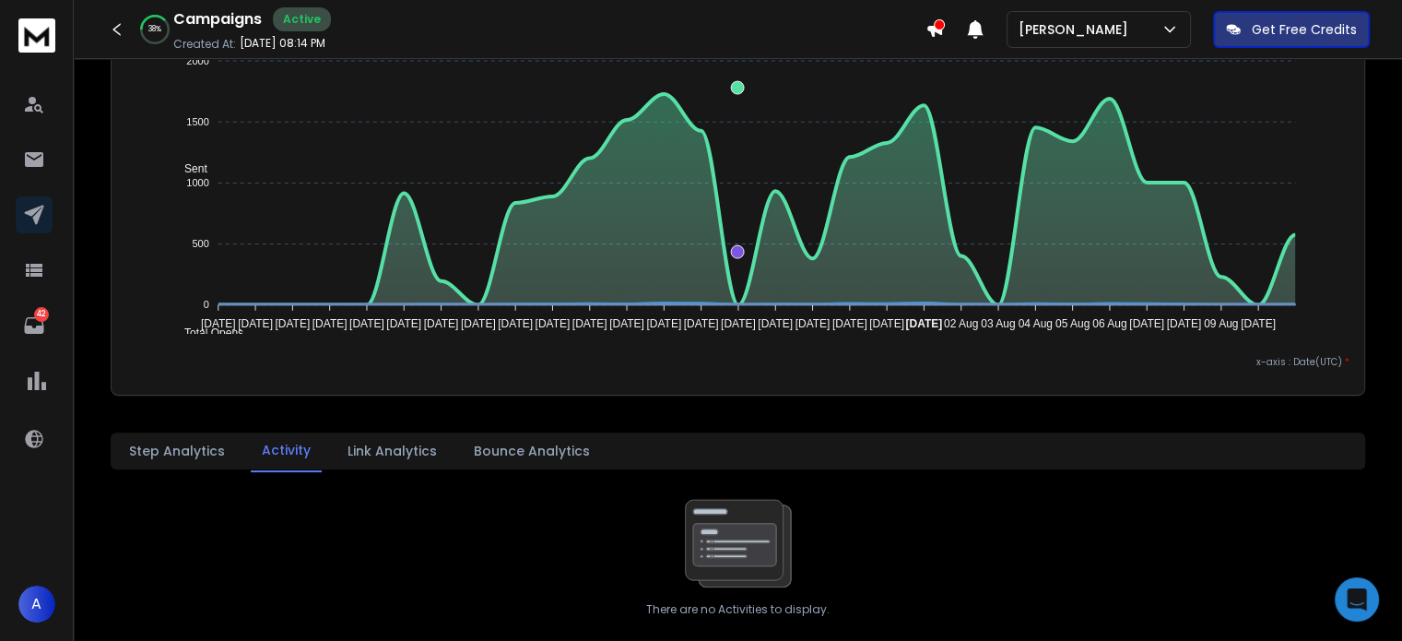
click at [284, 453] on button "Activity" at bounding box center [286, 451] width 71 height 42
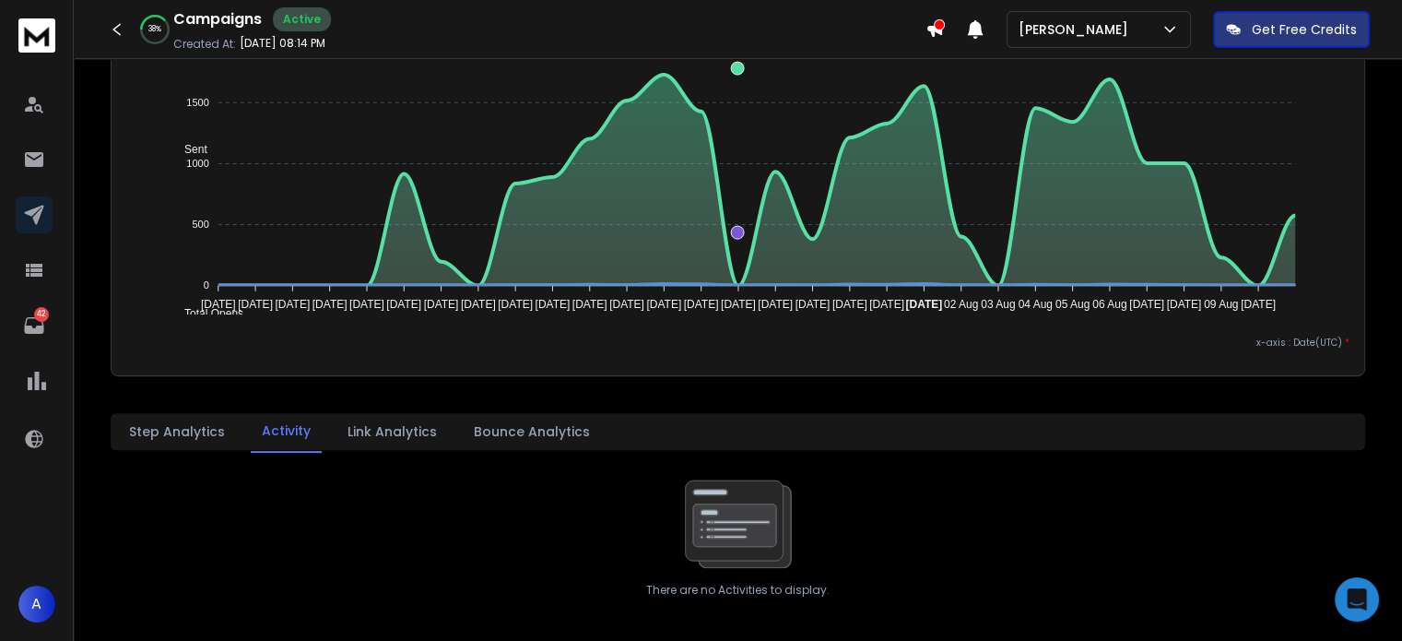
scroll to position [511, 0]
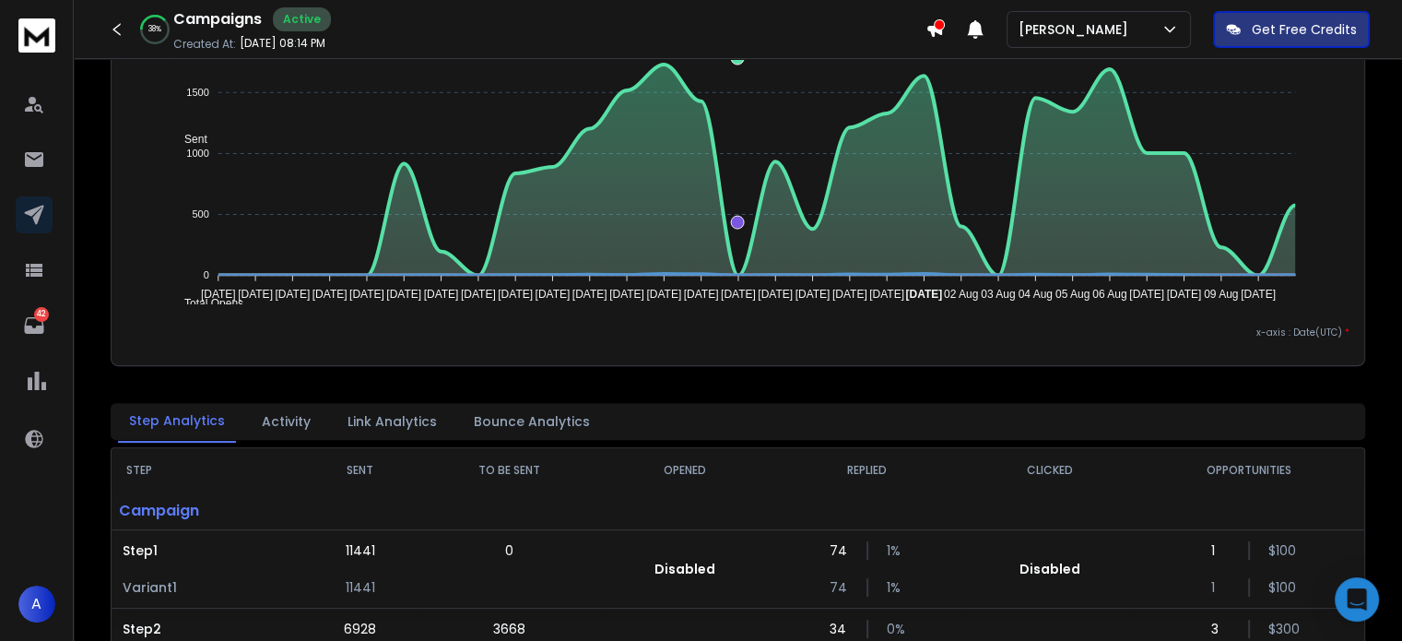
click at [179, 405] on button "Step Analytics" at bounding box center [177, 421] width 118 height 42
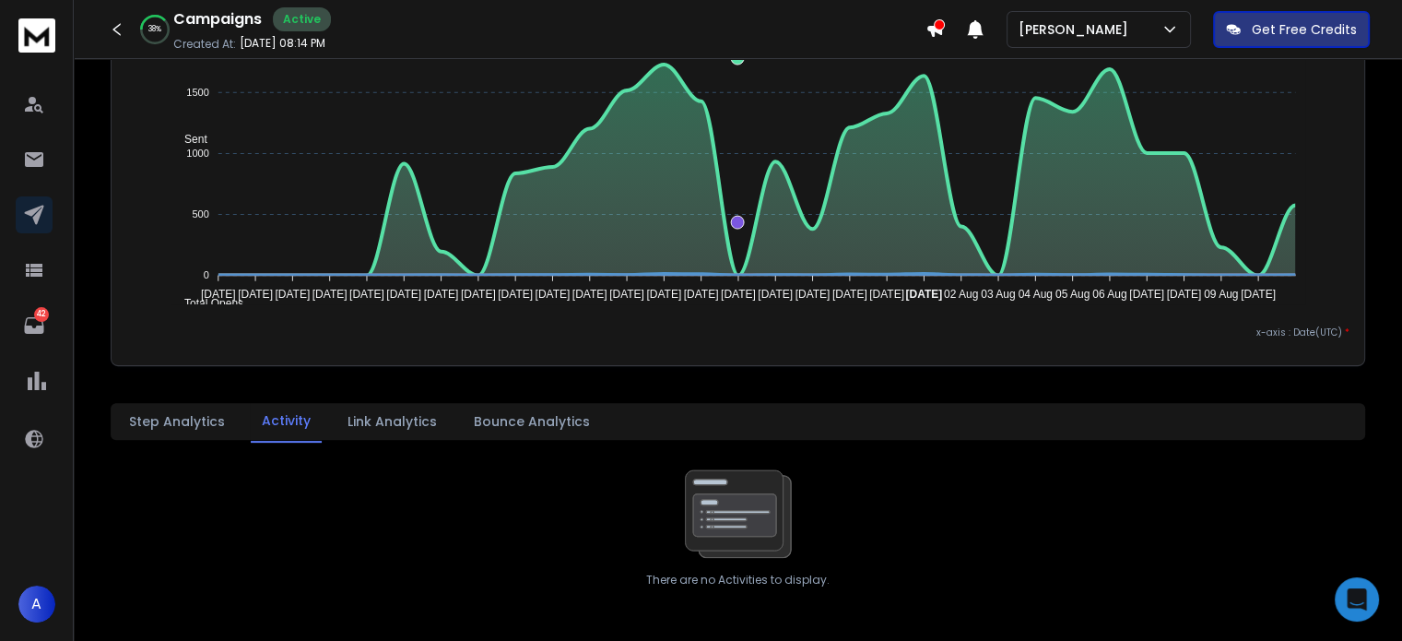
click at [289, 417] on button "Activity" at bounding box center [286, 421] width 71 height 42
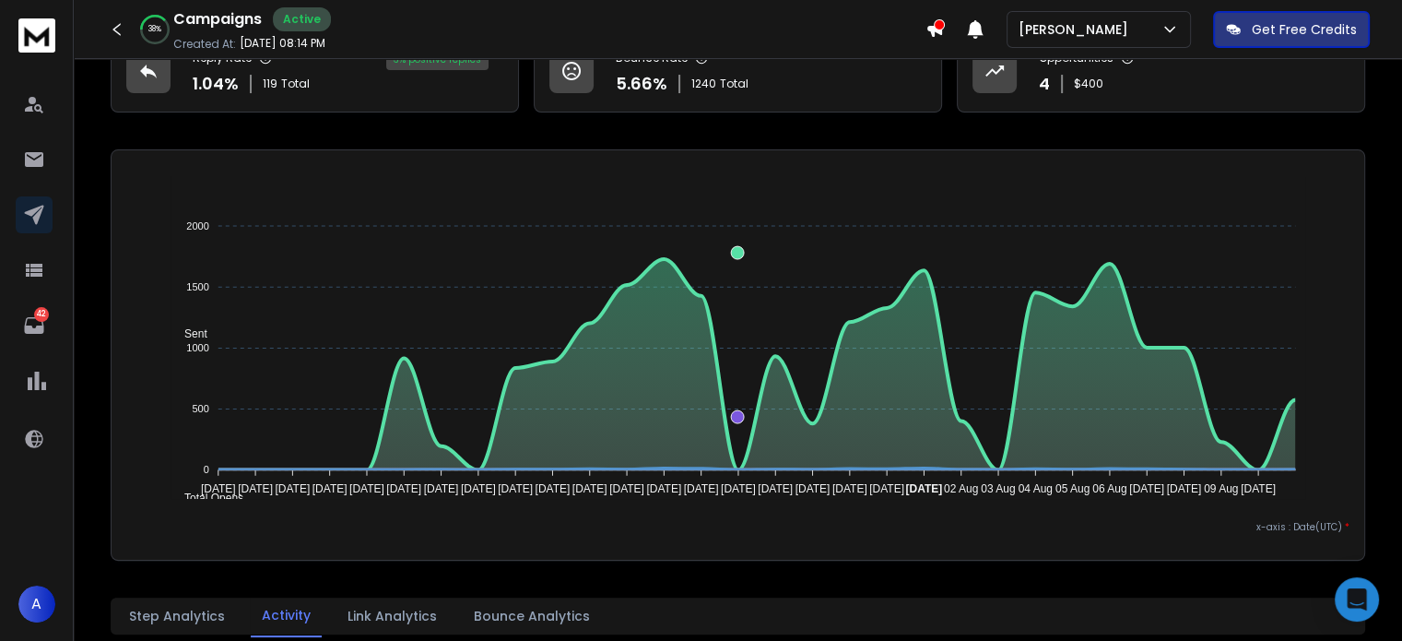
scroll to position [50, 0]
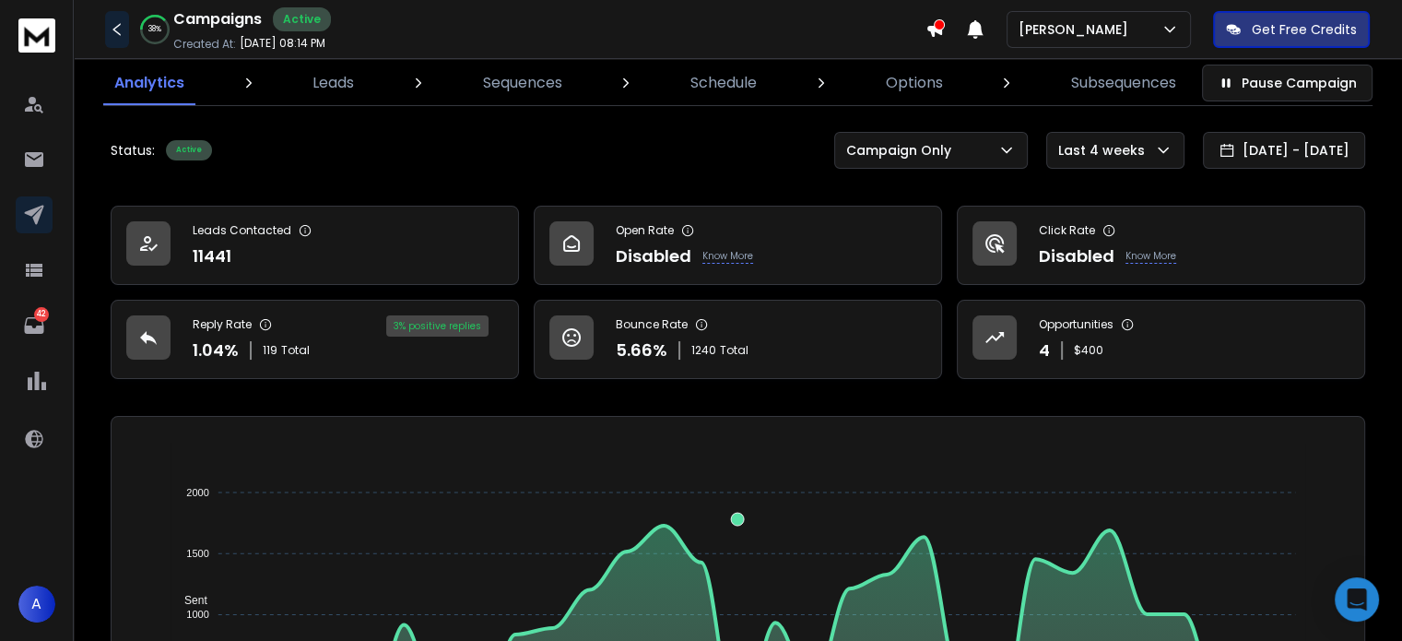
drag, startPoint x: 96, startPoint y: 18, endPoint x: 112, endPoint y: 19, distance: 15.7
click at [102, 18] on div "38 % Campaigns Active Created At: Jul 17, 2025, 08:14 PM Abdul Manan Get Free C…" at bounding box center [701, 29] width 1402 height 59
click at [116, 18] on button at bounding box center [117, 29] width 24 height 37
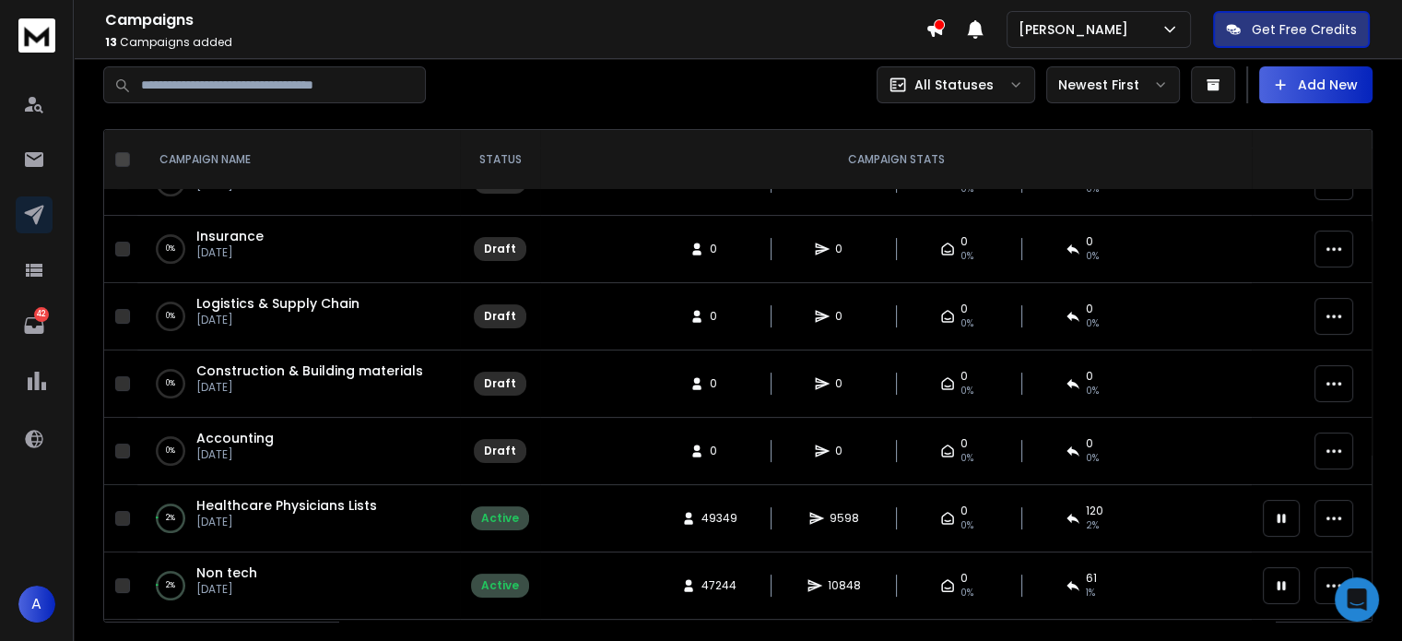
scroll to position [454, 0]
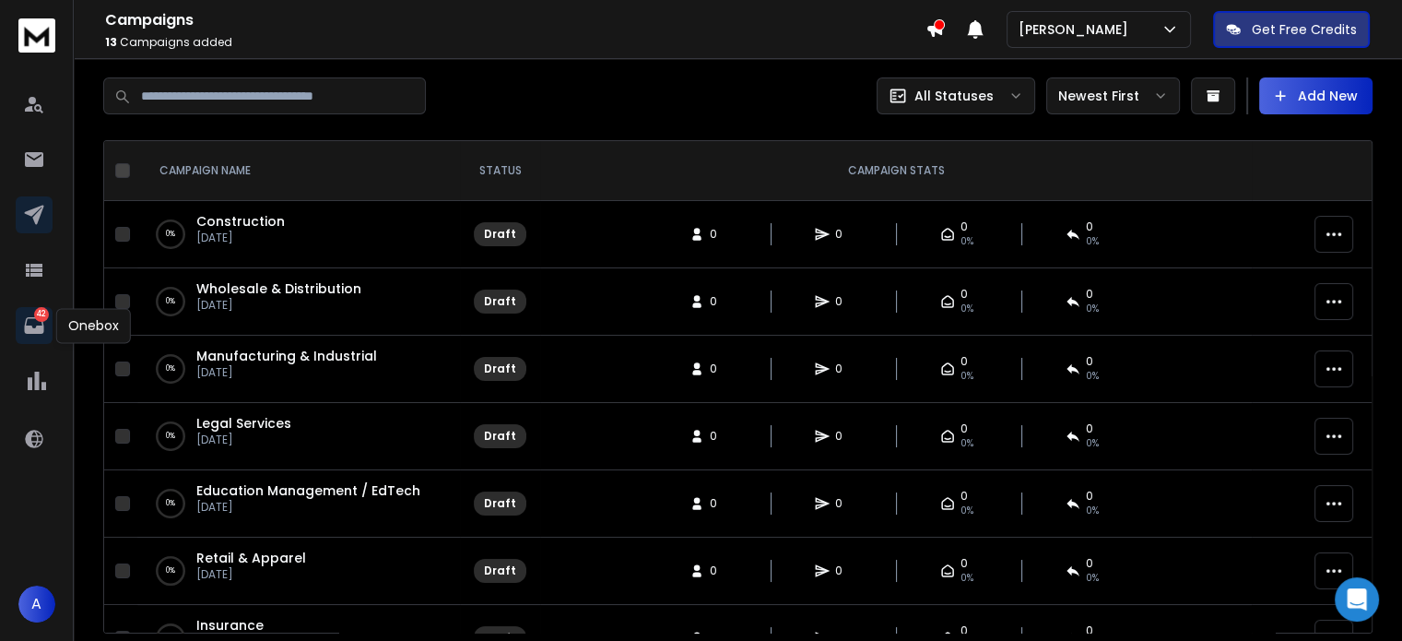
click at [36, 327] on icon at bounding box center [33, 325] width 19 height 17
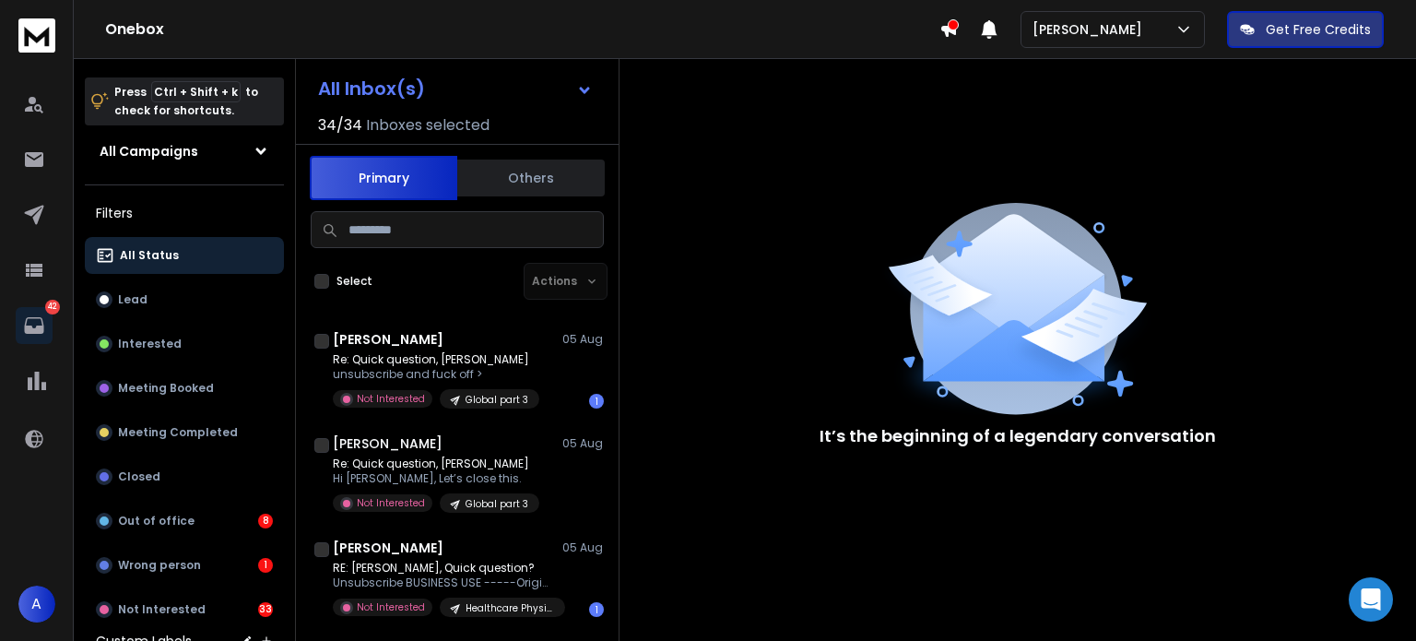
scroll to position [3412, 0]
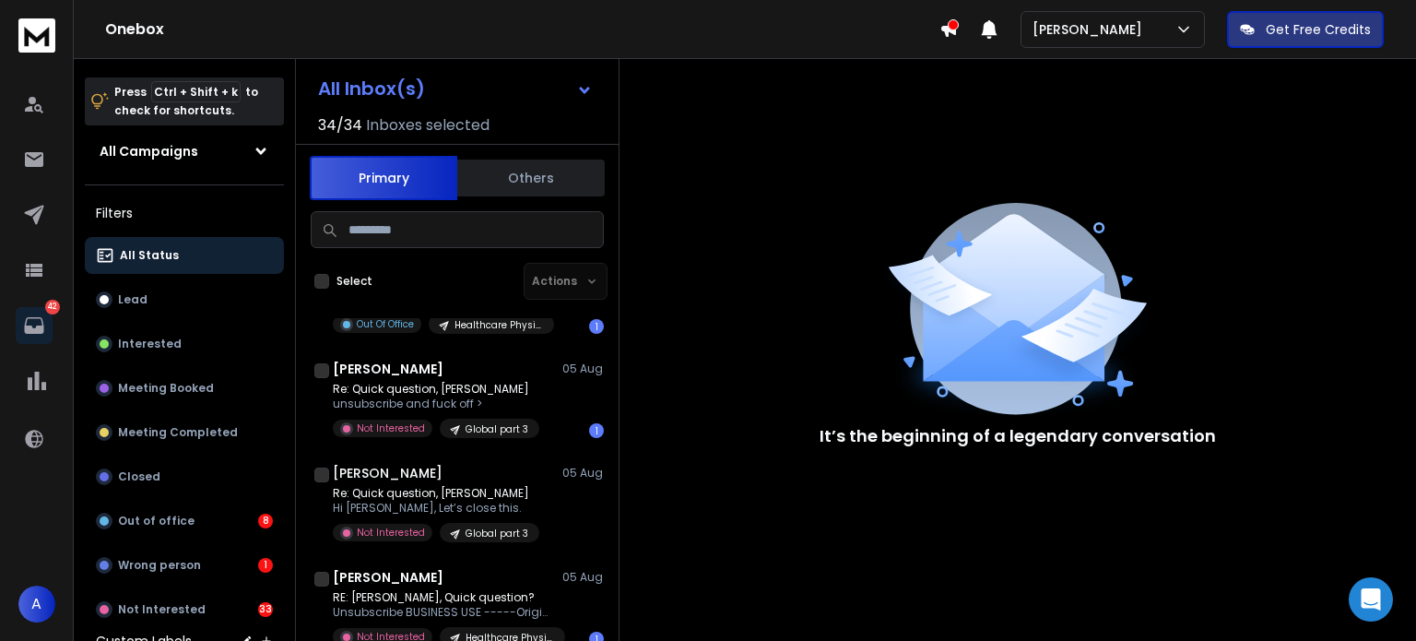
click at [449, 501] on p "Hi [PERSON_NAME], Let’s close this." at bounding box center [436, 508] width 207 height 15
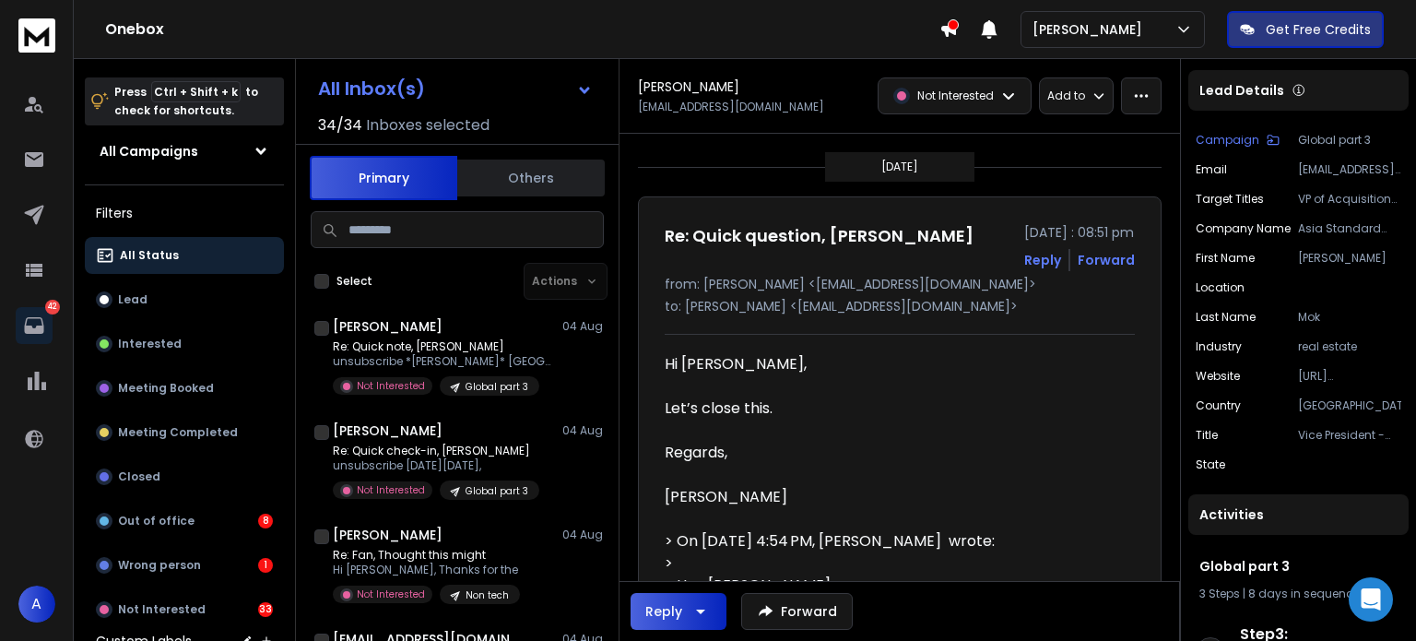
scroll to position [4149, 0]
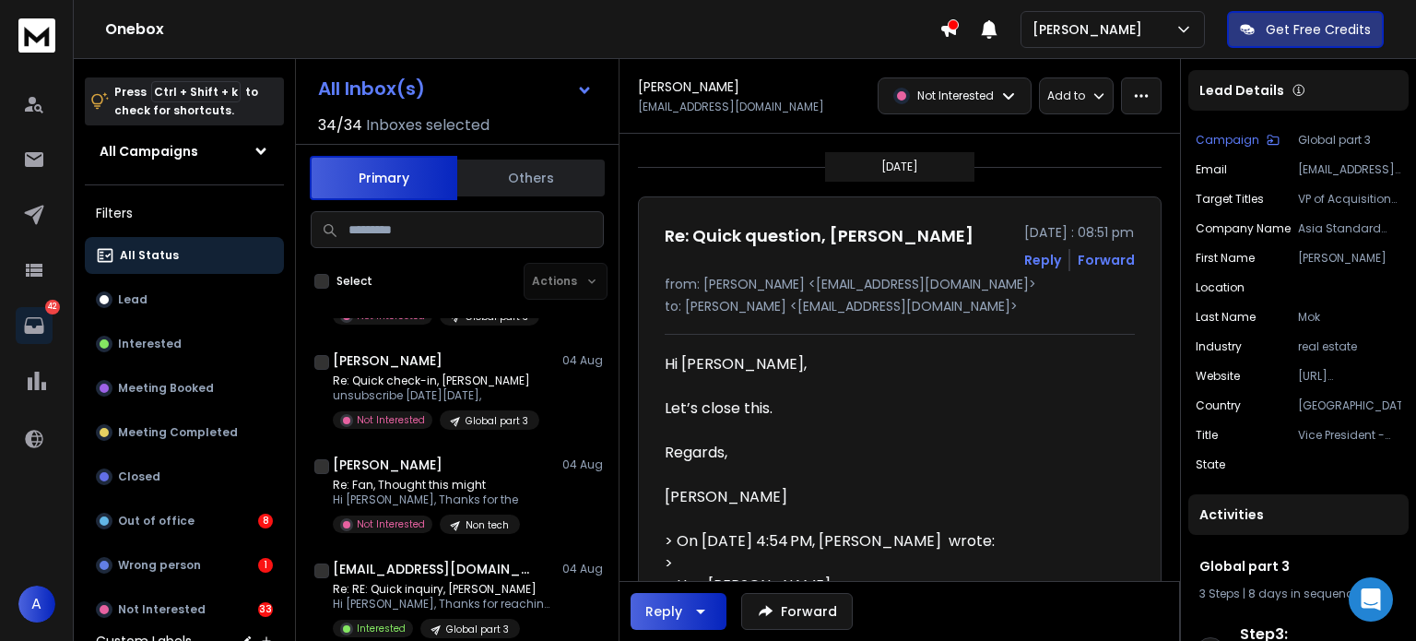
click at [449, 501] on p "Hi [PERSON_NAME], Thanks for the" at bounding box center [426, 499] width 187 height 15
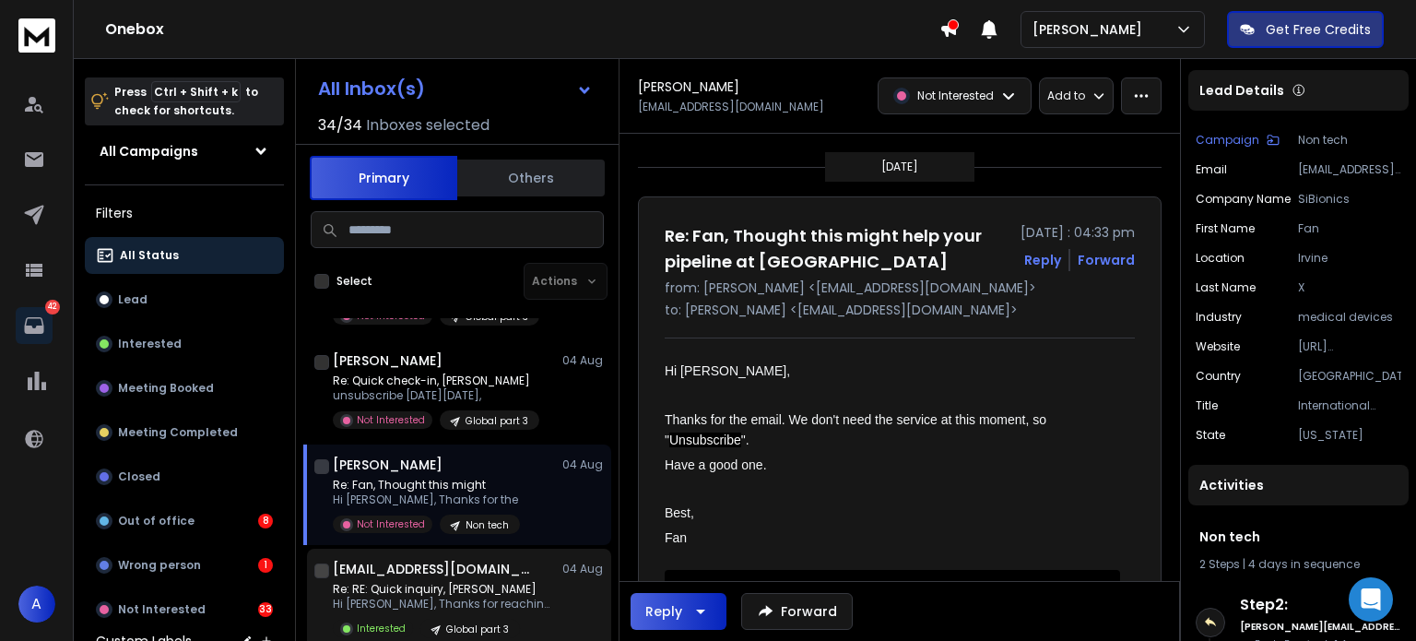
click at [494, 578] on div "[EMAIL_ADDRESS][DOMAIN_NAME] [DATE] Re: RE: Quick inquiry, [PERSON_NAME] [PERSO…" at bounding box center [468, 599] width 271 height 78
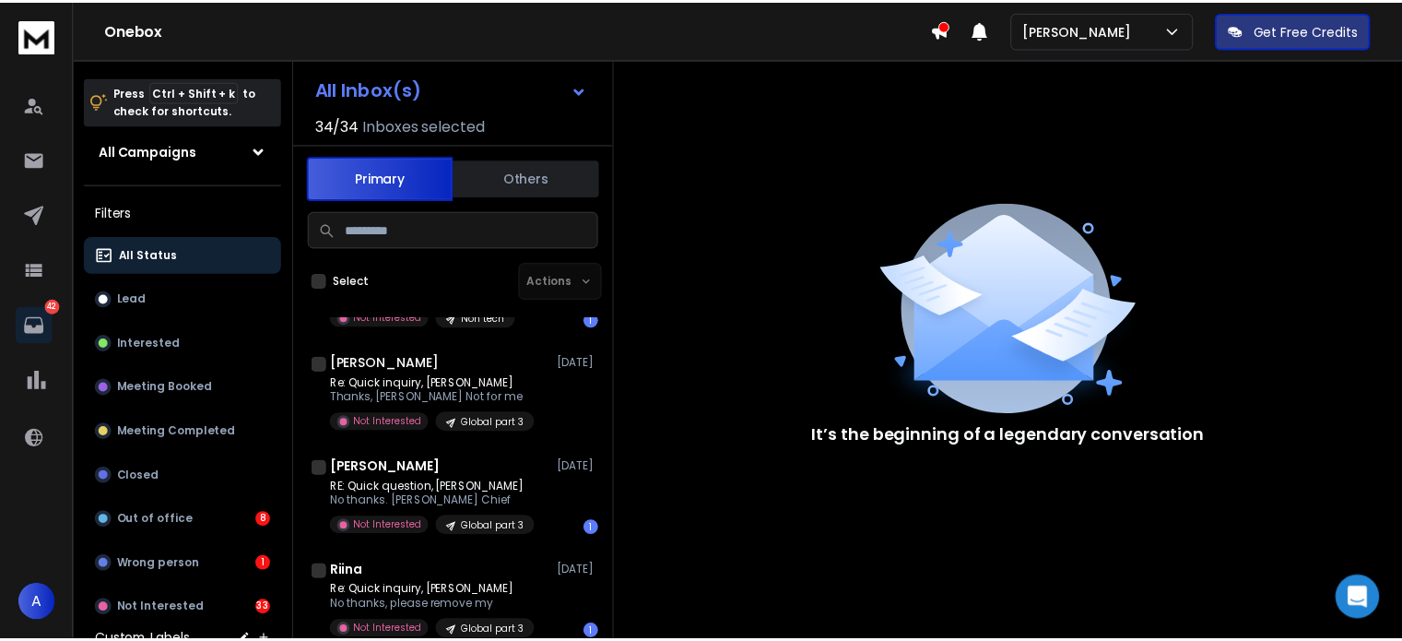
scroll to position [0, 0]
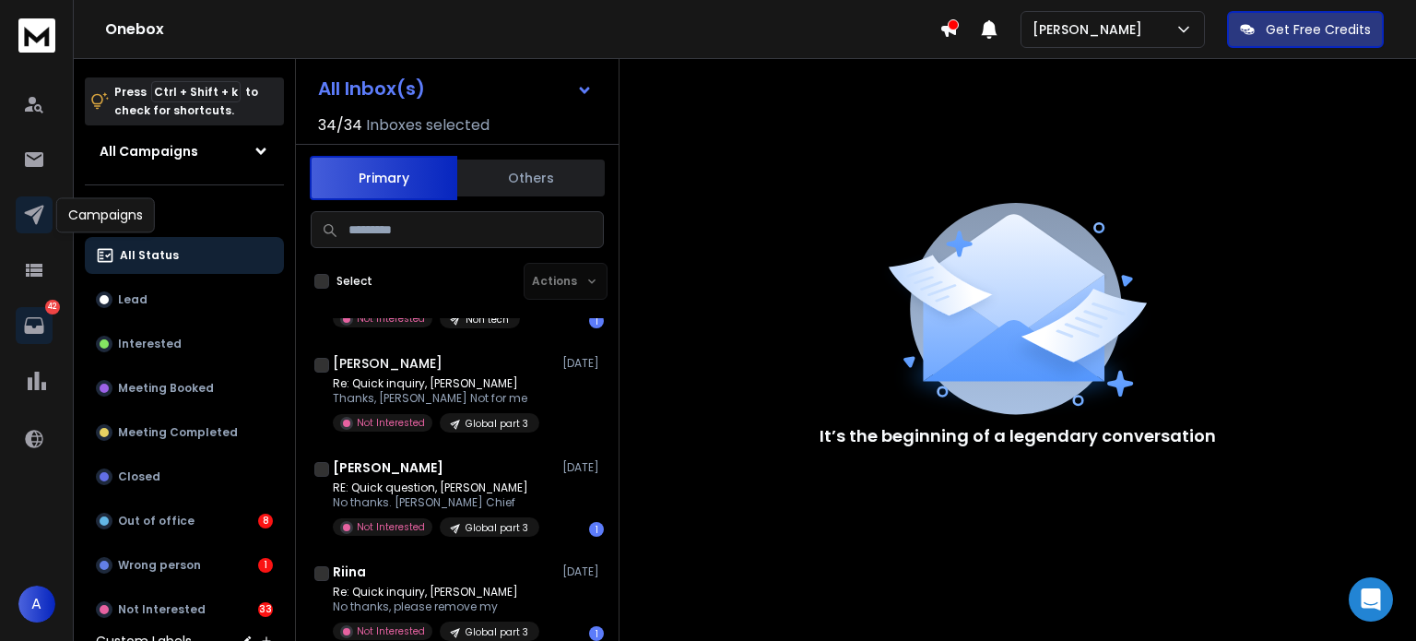
click at [44, 204] on icon at bounding box center [34, 215] width 22 height 22
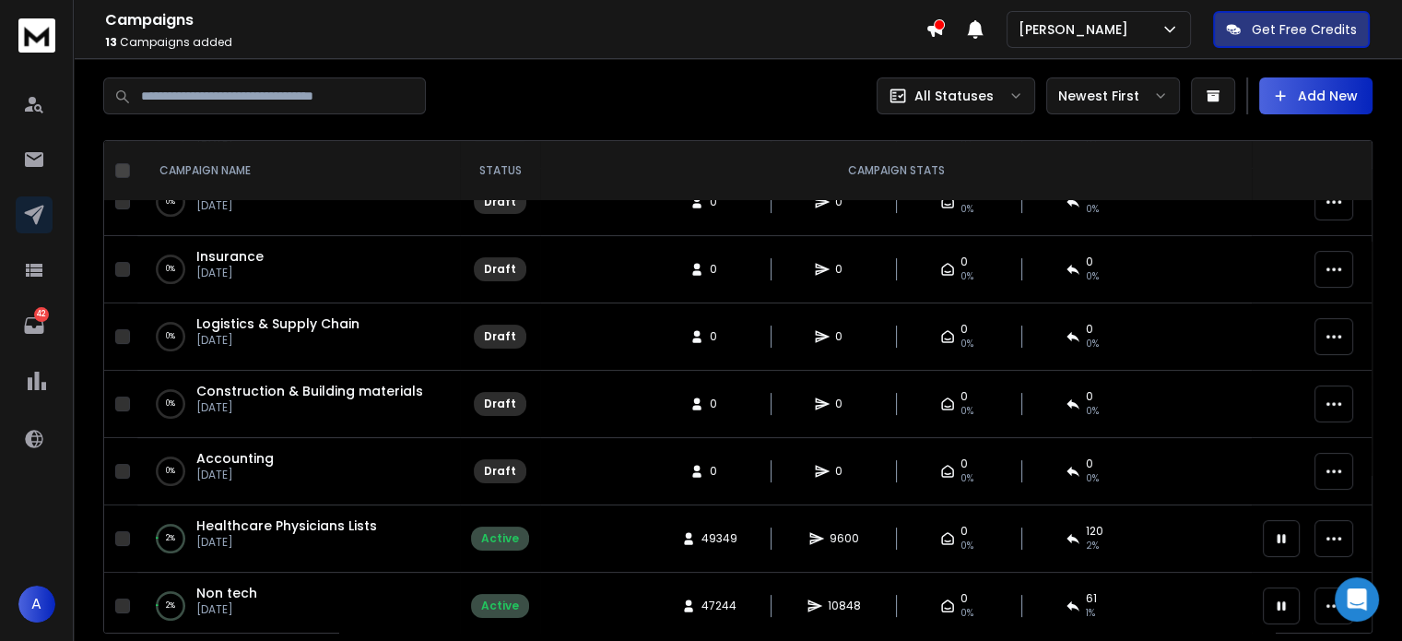
scroll to position [454, 0]
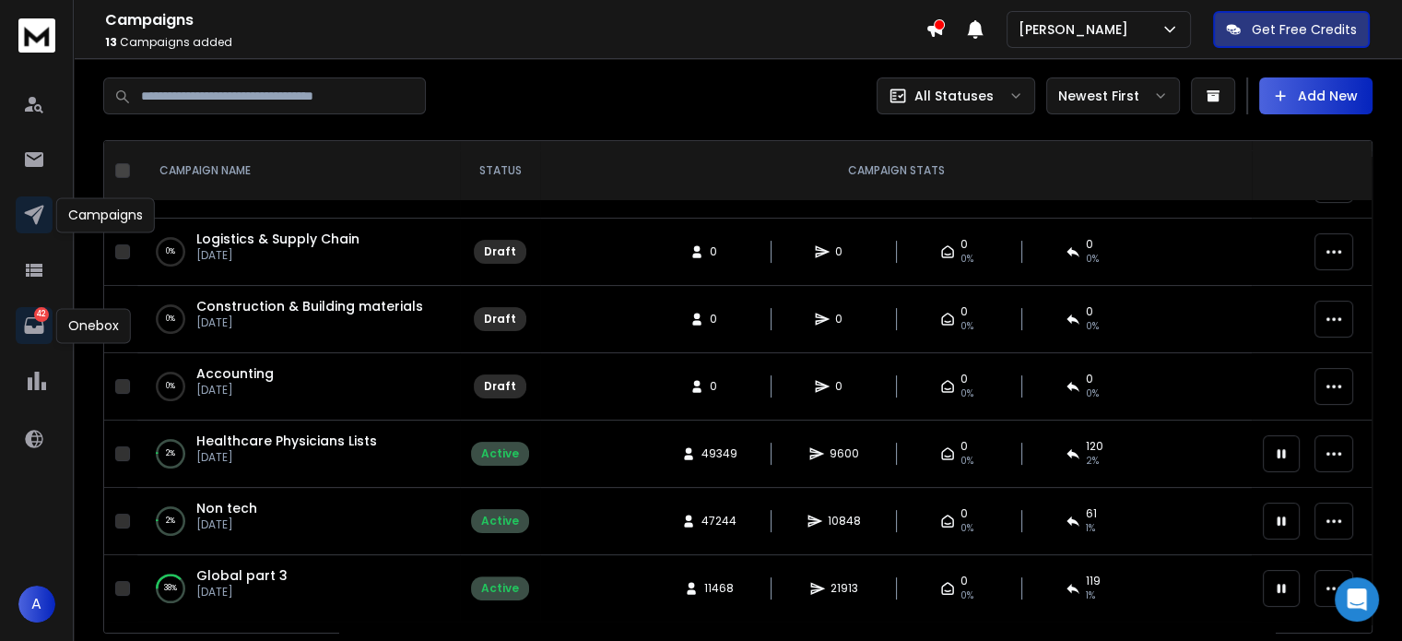
click at [35, 325] on icon at bounding box center [34, 325] width 22 height 22
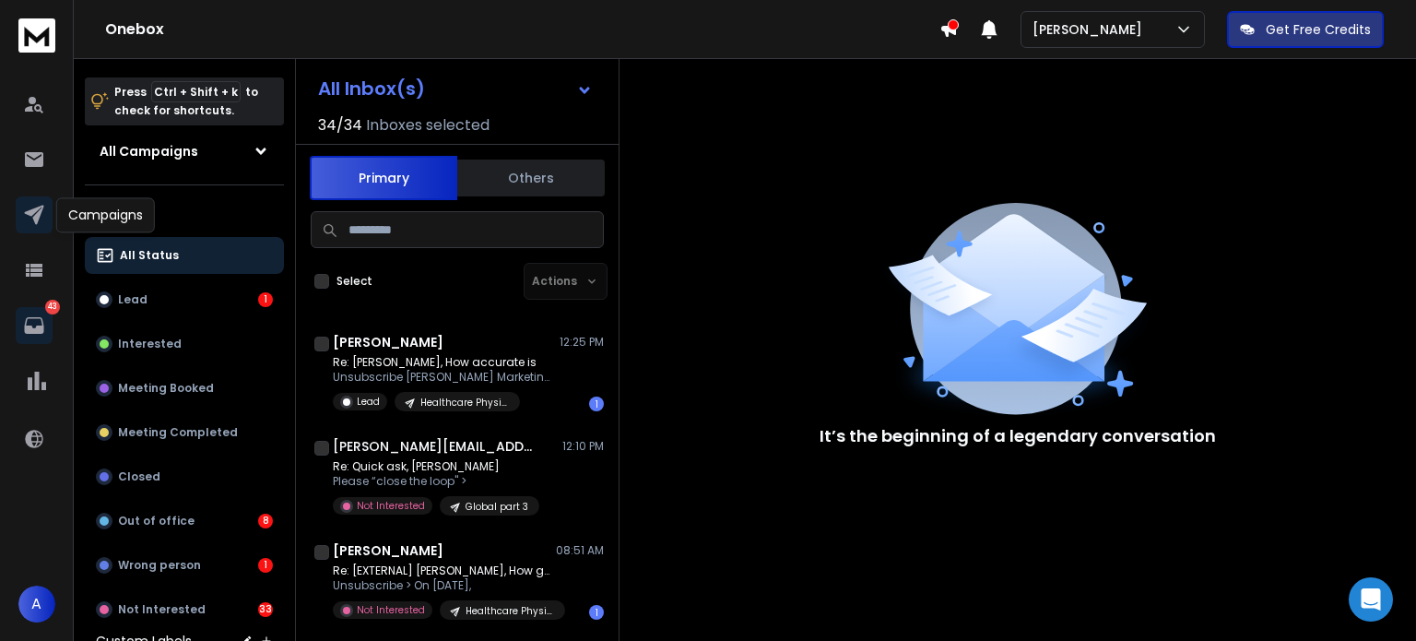
click at [39, 204] on icon at bounding box center [34, 215] width 22 height 22
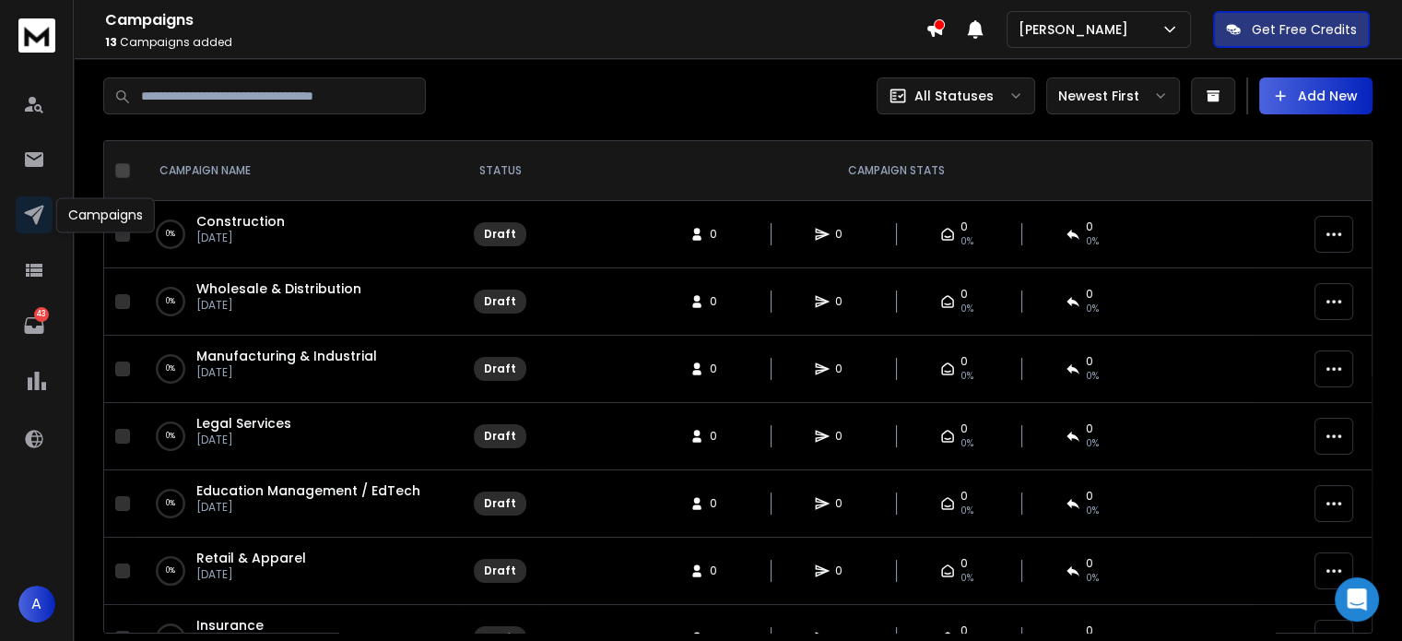
click at [45, 209] on link at bounding box center [34, 214] width 37 height 37
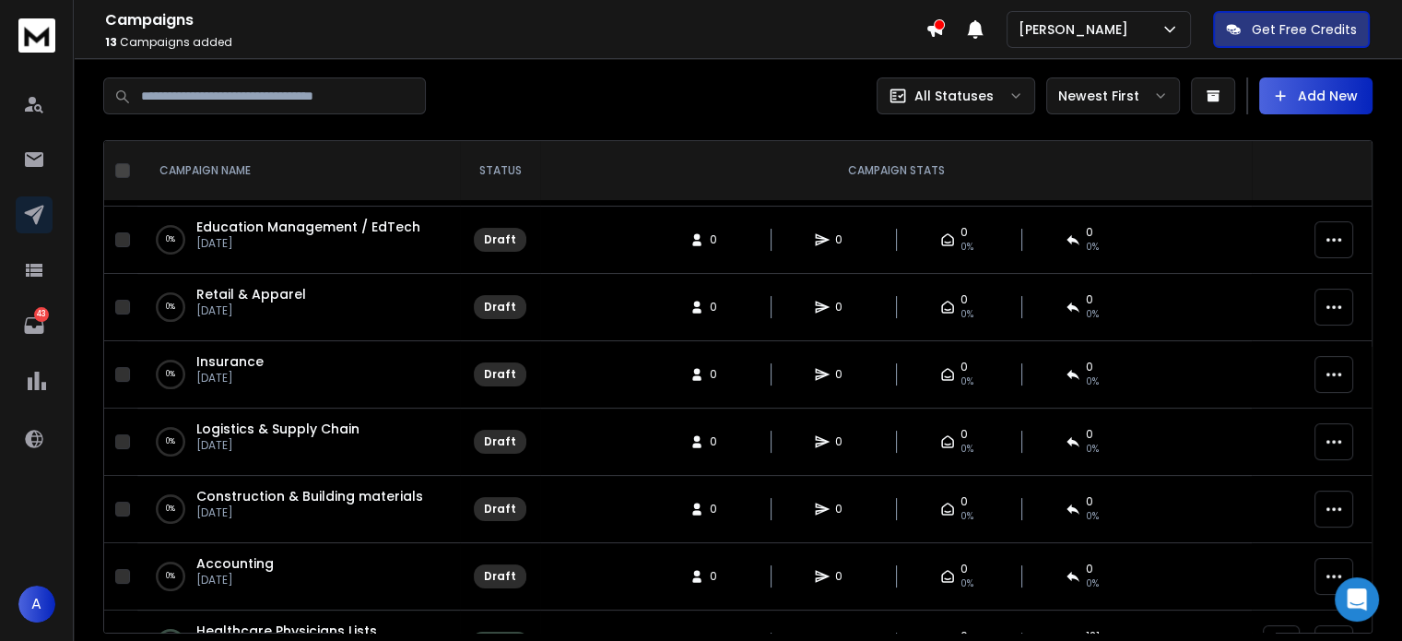
scroll to position [454, 0]
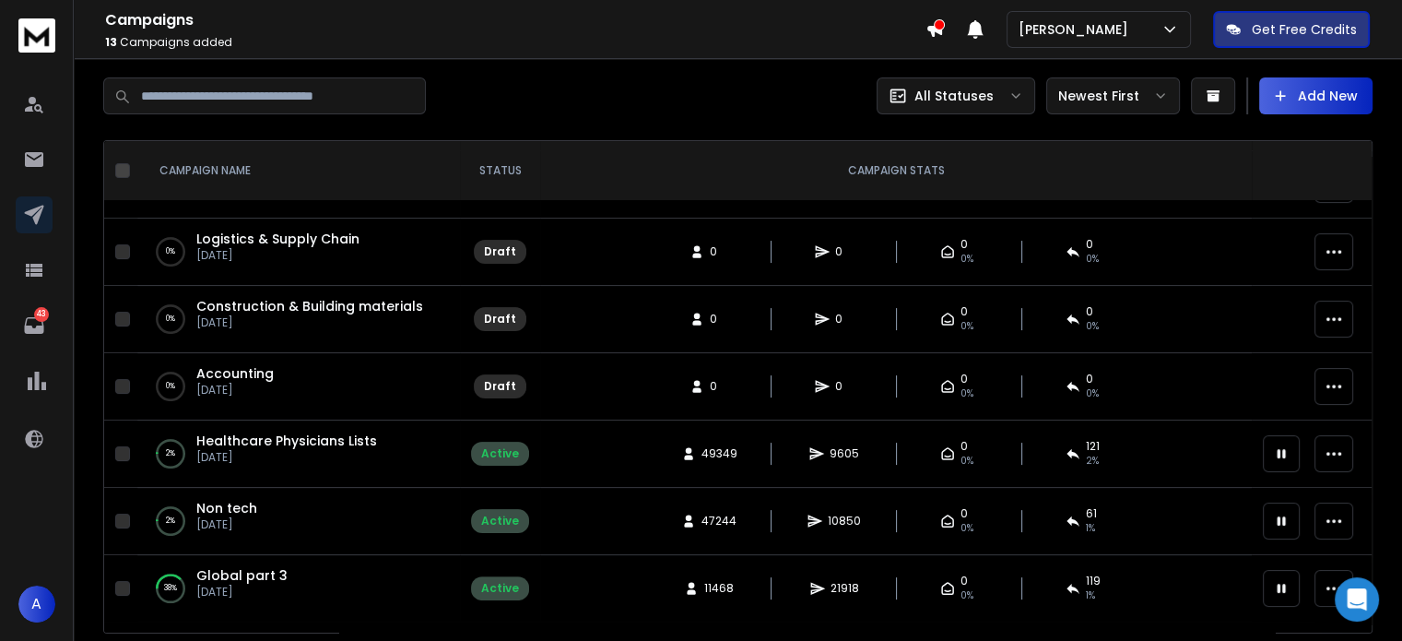
click at [420, 457] on div "2 % Healthcare Physicians Lists [DATE]" at bounding box center [299, 454] width 286 height 44
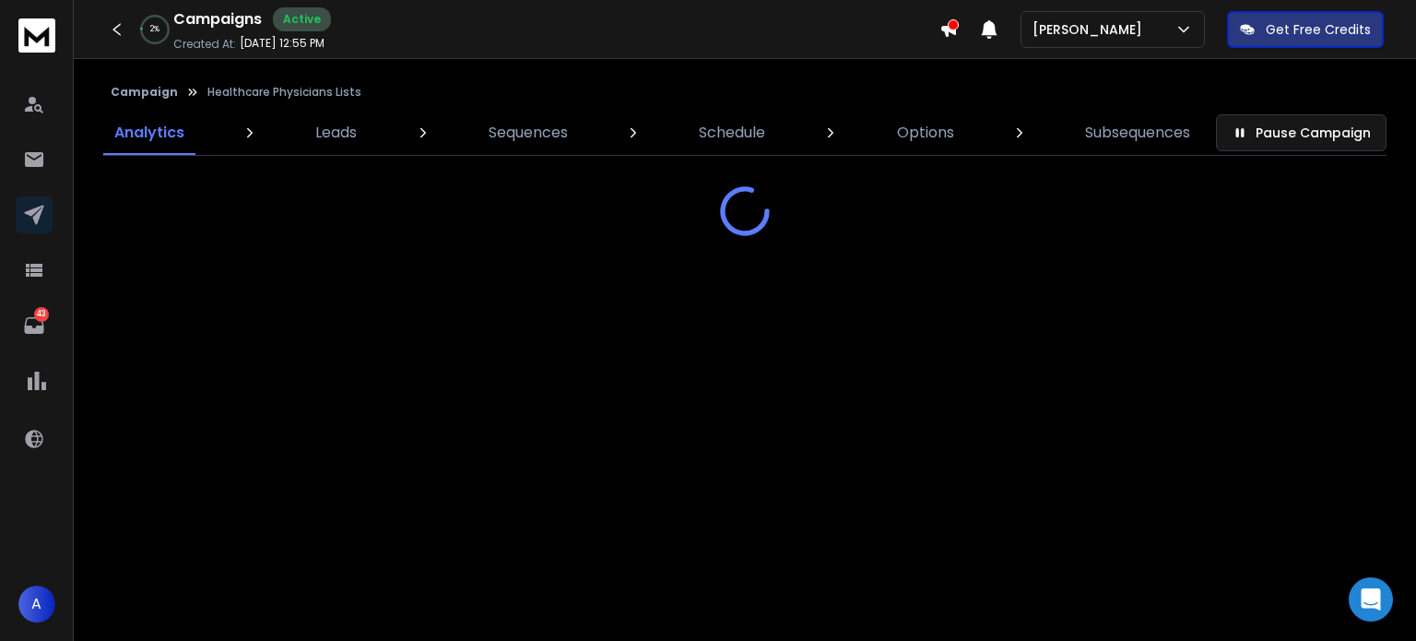
click at [582, 102] on div "Campaign Healthcare Physicians Lists Analytics Leads Sequences Schedule Options…" at bounding box center [744, 116] width 1283 height 78
click at [534, 121] on link "Sequences" at bounding box center [528, 133] width 101 height 44
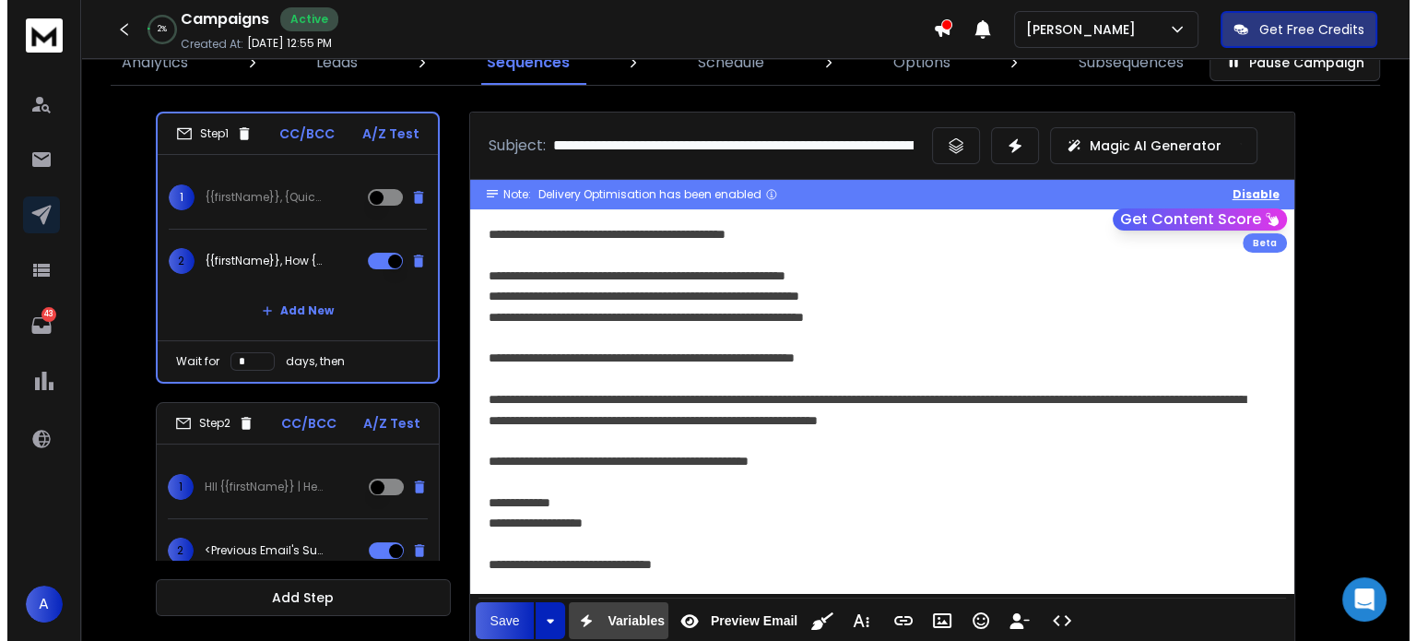
scroll to position [101, 0]
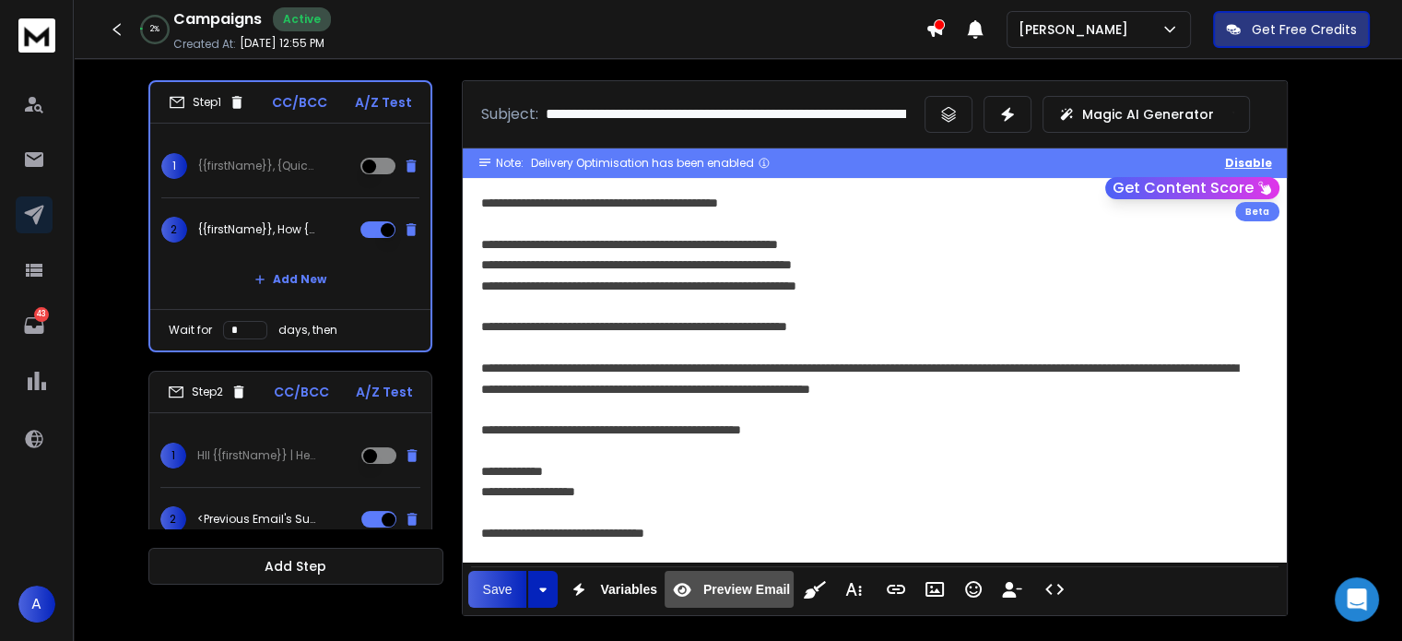
click at [790, 585] on span "Preview Email" at bounding box center [747, 590] width 94 height 16
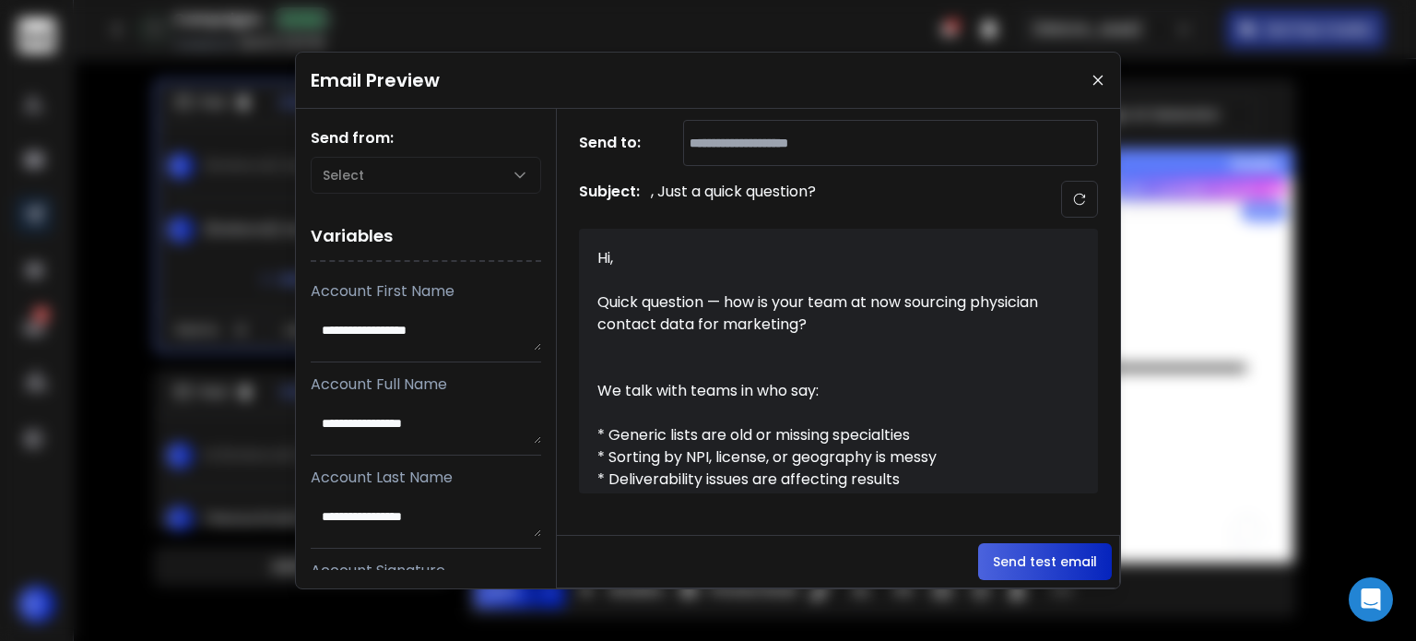
scroll to position [107, 0]
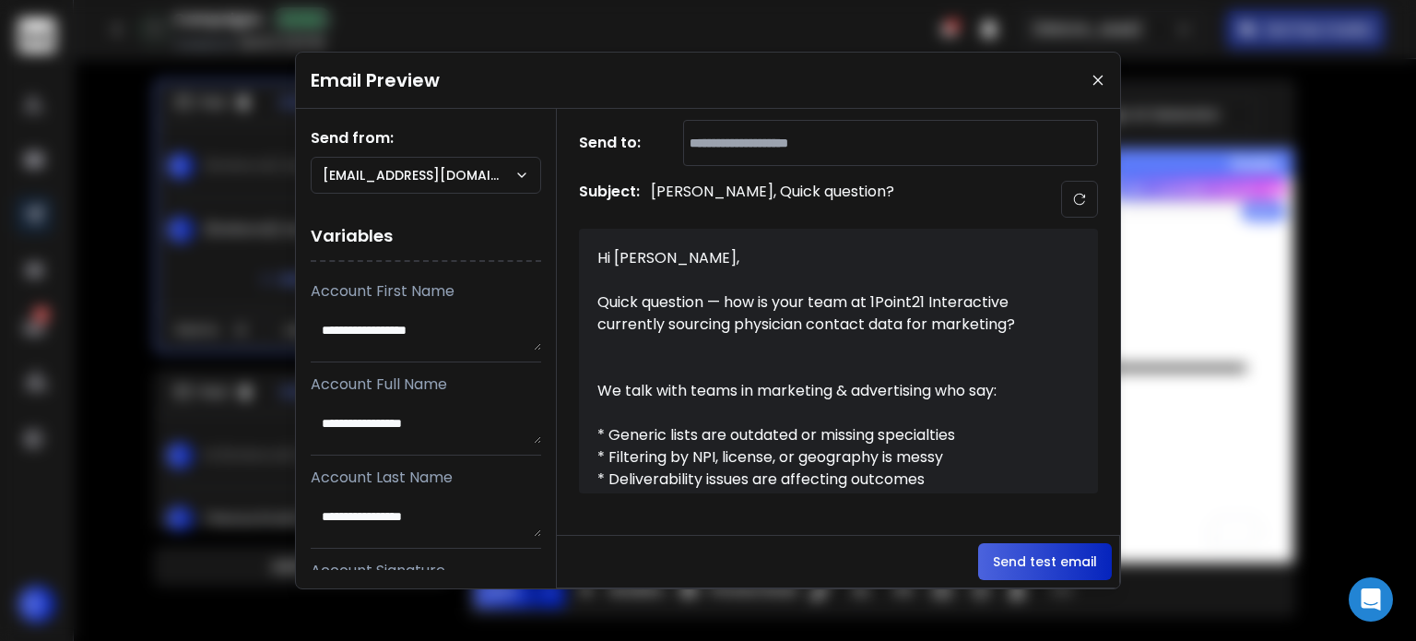
click at [738, 132] on input at bounding box center [891, 142] width 402 height 33
type input "**********"
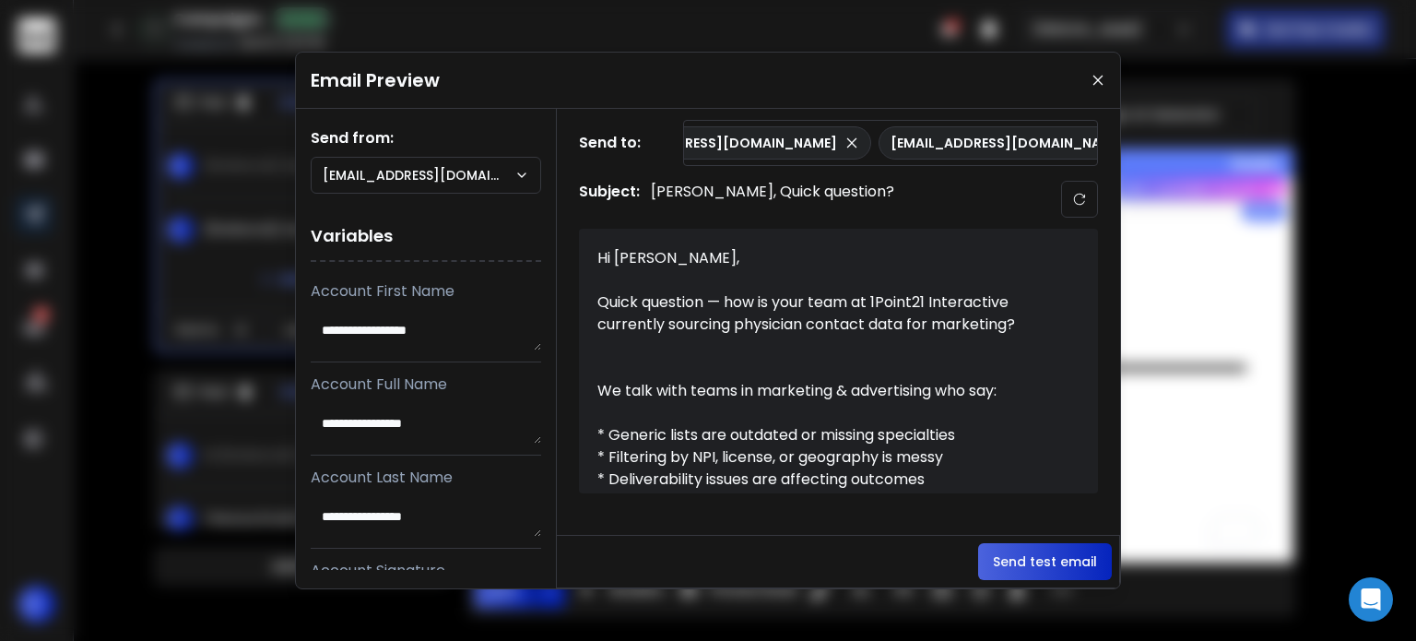
click at [1088, 567] on button "Send test email" at bounding box center [1045, 561] width 134 height 37
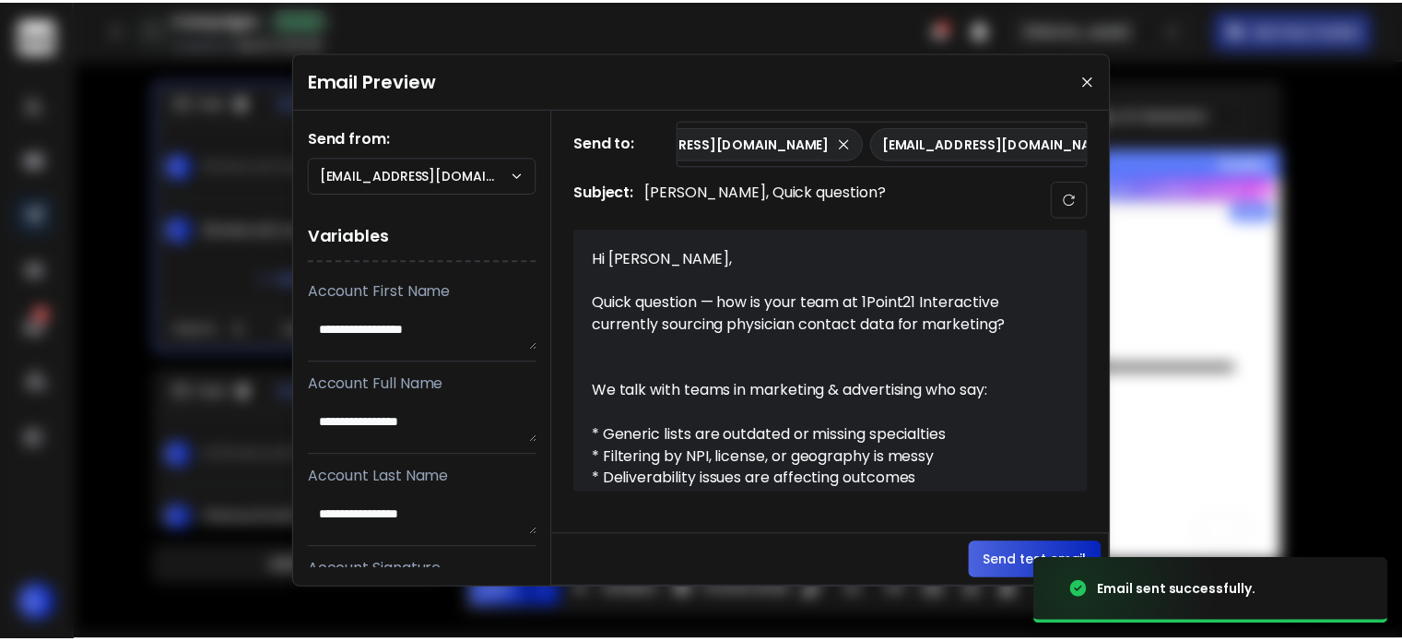
scroll to position [107, 0]
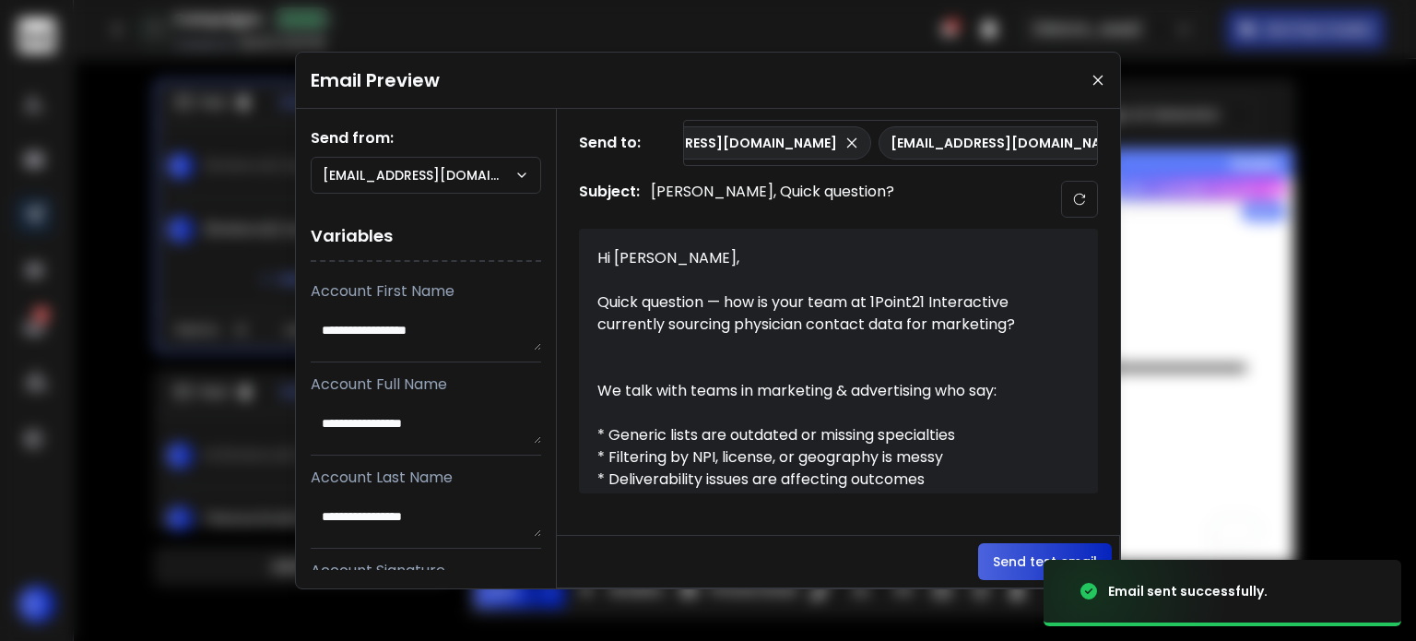
click at [1103, 79] on icon at bounding box center [1098, 80] width 15 height 15
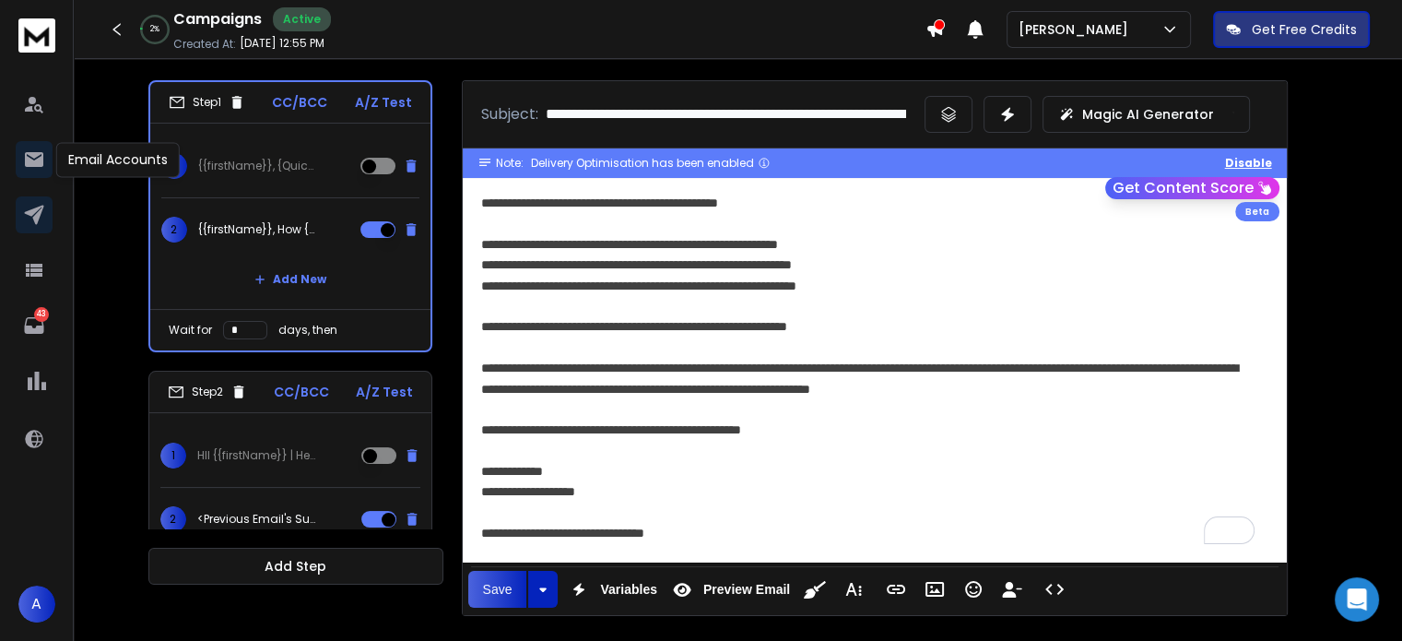
click at [35, 157] on icon at bounding box center [34, 159] width 18 height 15
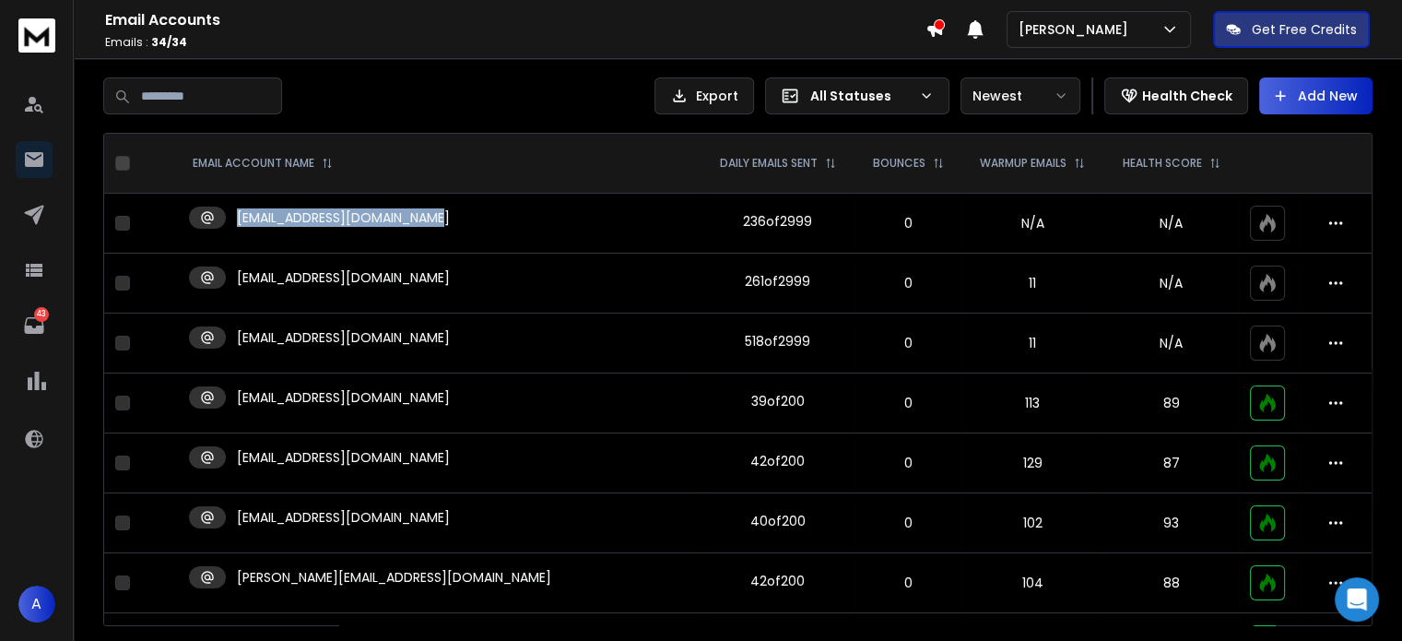
drag, startPoint x: 436, startPoint y: 210, endPoint x: 232, endPoint y: 226, distance: 204.4
click at [232, 226] on div "[EMAIL_ADDRESS][DOMAIN_NAME]" at bounding box center [439, 218] width 501 height 22
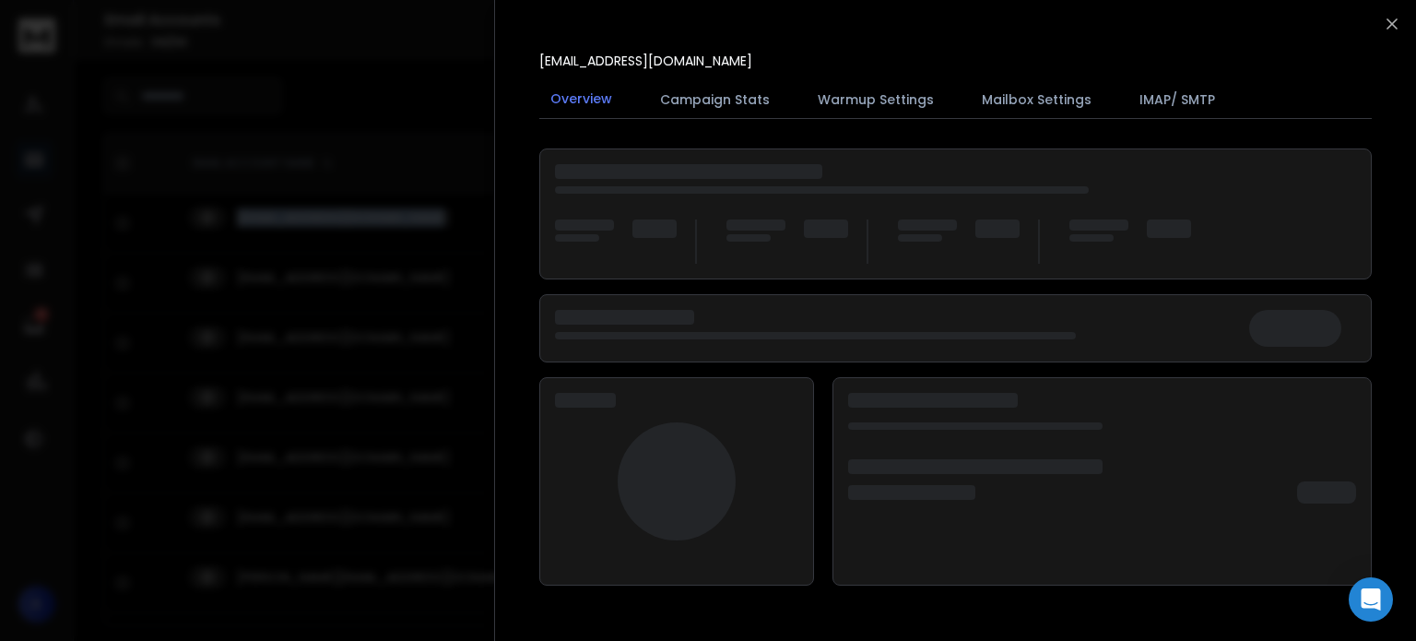
copy p "[EMAIL_ADDRESS][DOMAIN_NAME]"
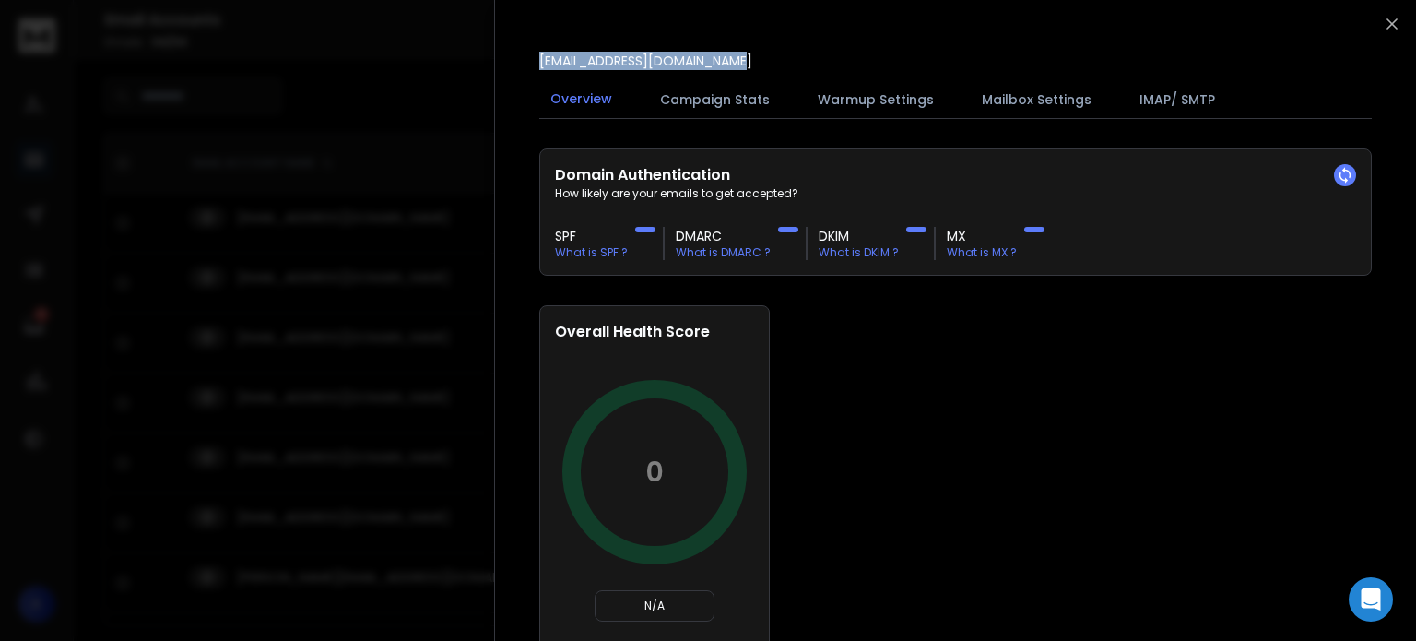
drag, startPoint x: 727, startPoint y: 58, endPoint x: 527, endPoint y: 60, distance: 200.1
click at [527, 60] on div "[EMAIL_ADDRESS][DOMAIN_NAME] Overview Campaign Stats Warmup Settings Mailbox Se…" at bounding box center [955, 362] width 877 height 681
copy p "[EMAIL_ADDRESS][DOMAIN_NAME]"
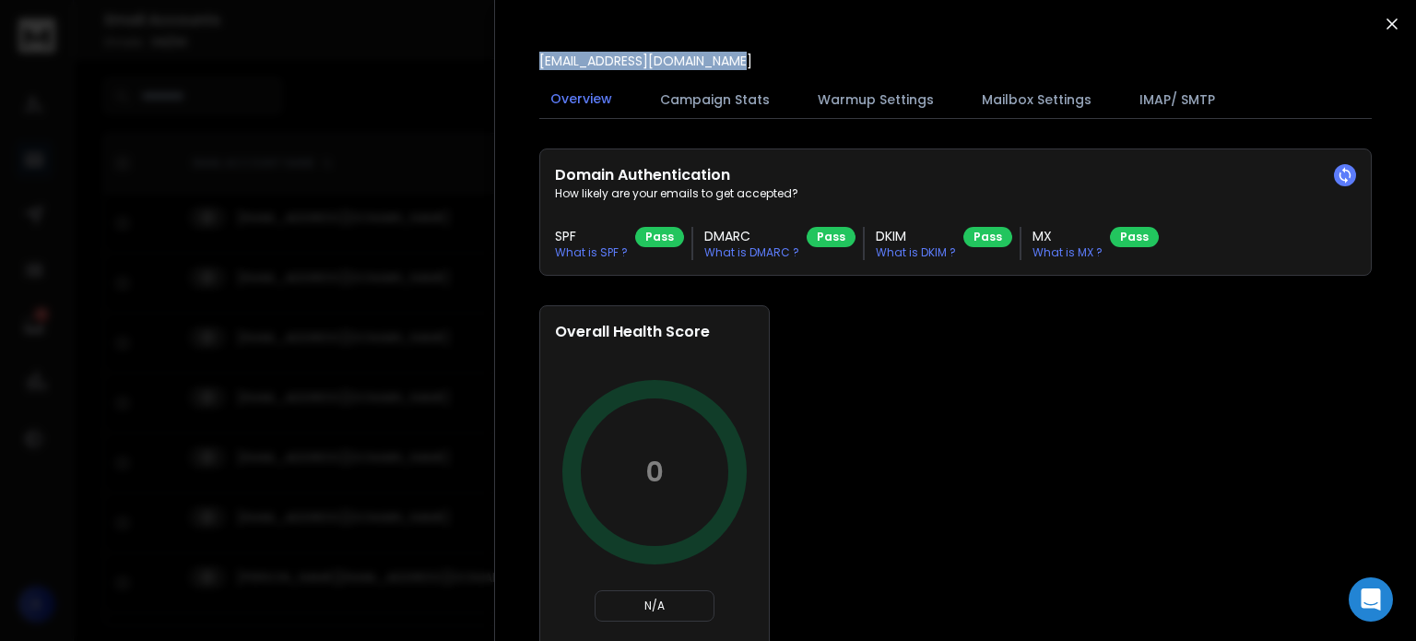
click at [1388, 26] on icon "button" at bounding box center [1392, 23] width 9 height 9
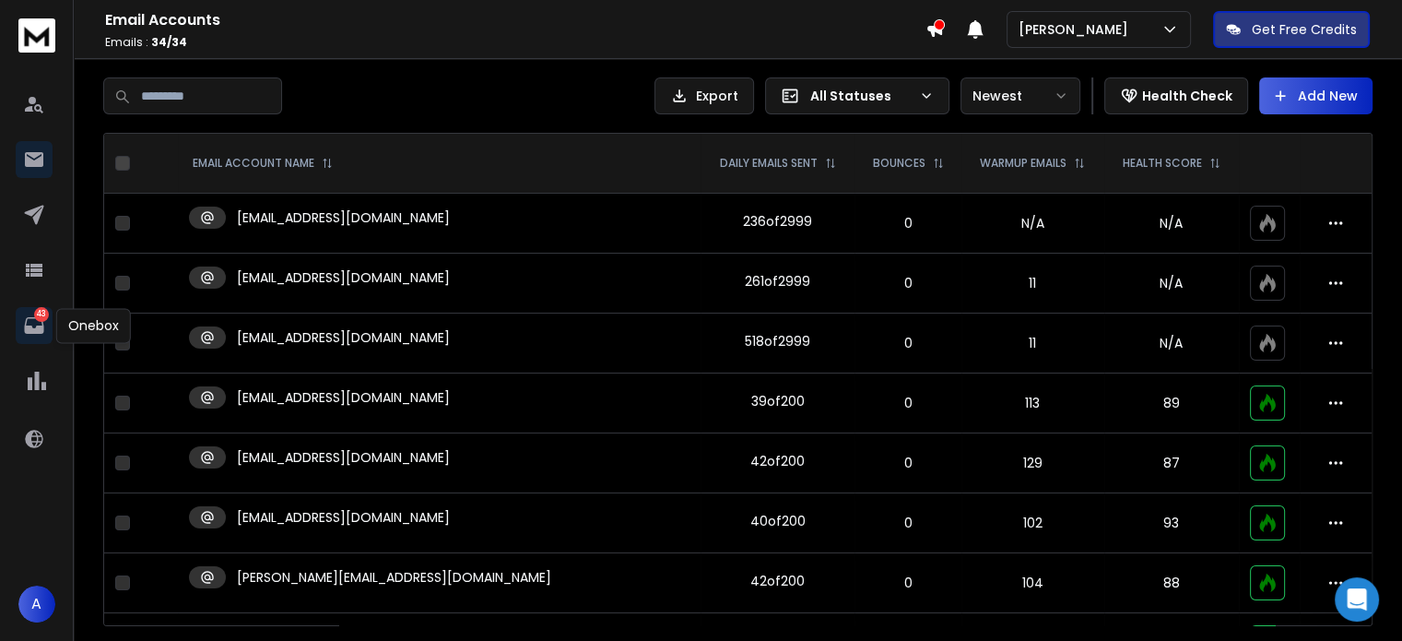
click at [31, 318] on icon at bounding box center [33, 325] width 19 height 17
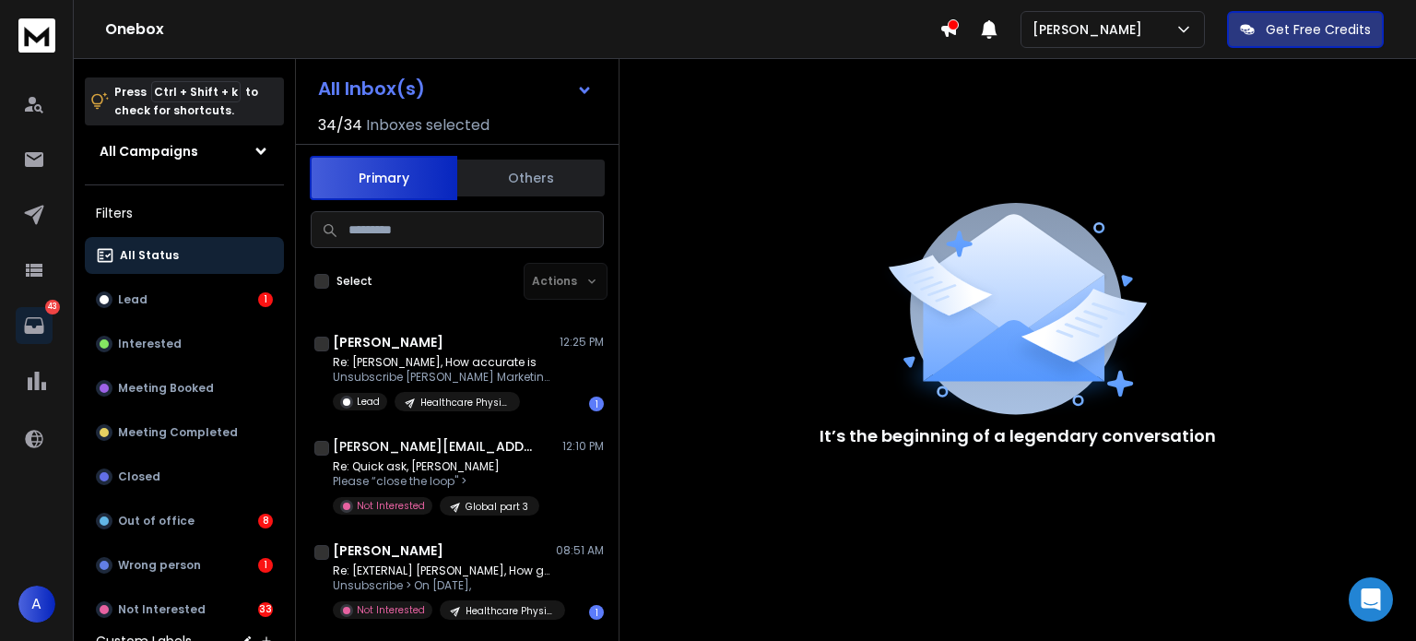
click at [486, 370] on p "Unsubscribe [PERSON_NAME] Marketing Manager" at bounding box center [443, 377] width 221 height 15
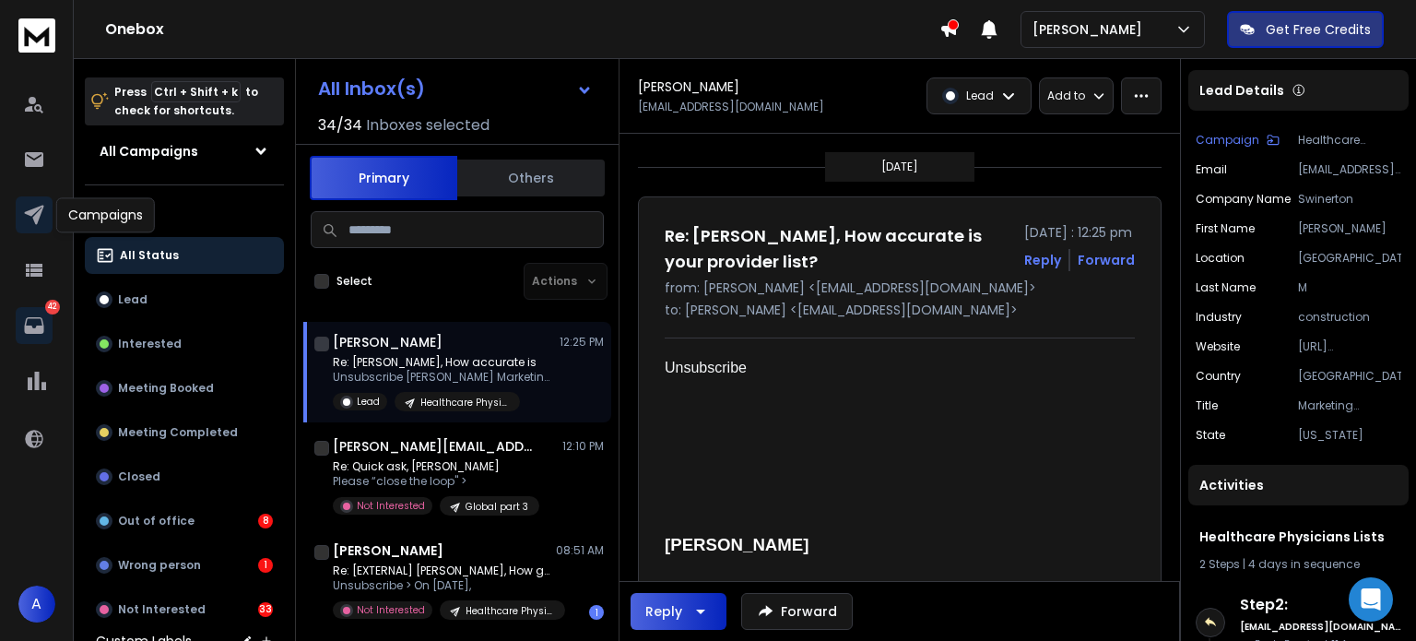
click at [42, 213] on icon at bounding box center [34, 215] width 22 height 22
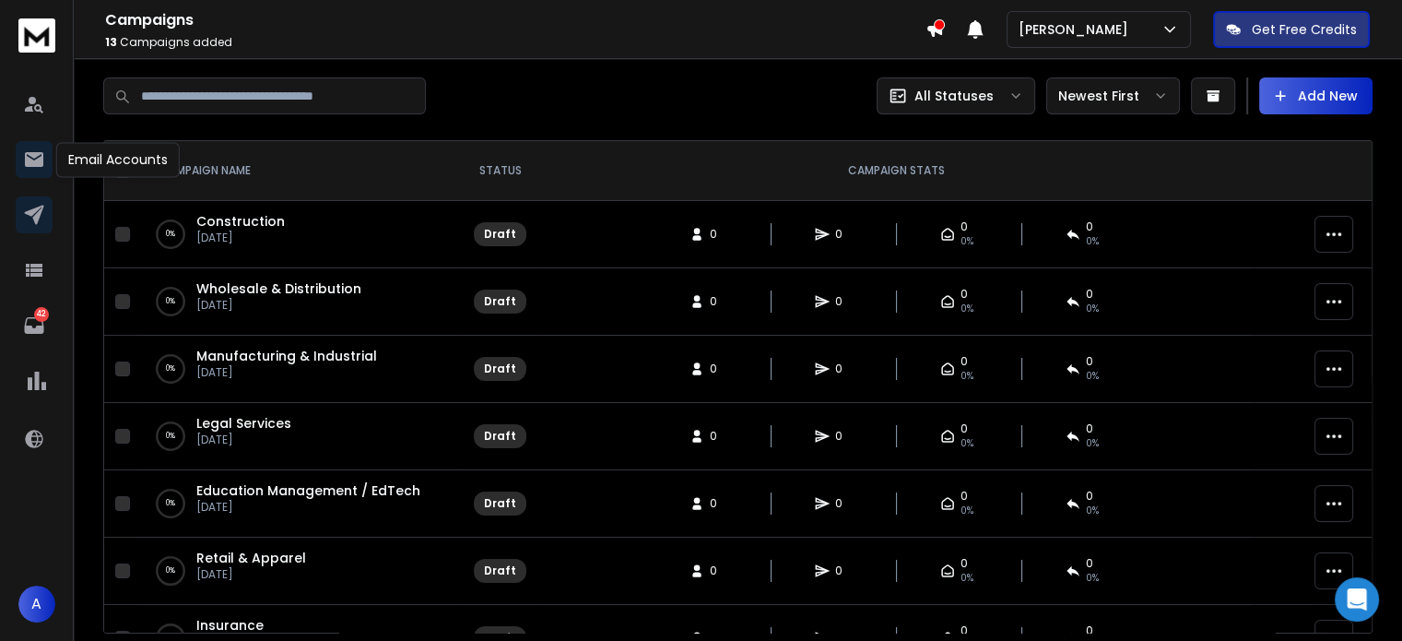
click at [38, 166] on icon at bounding box center [34, 159] width 18 height 15
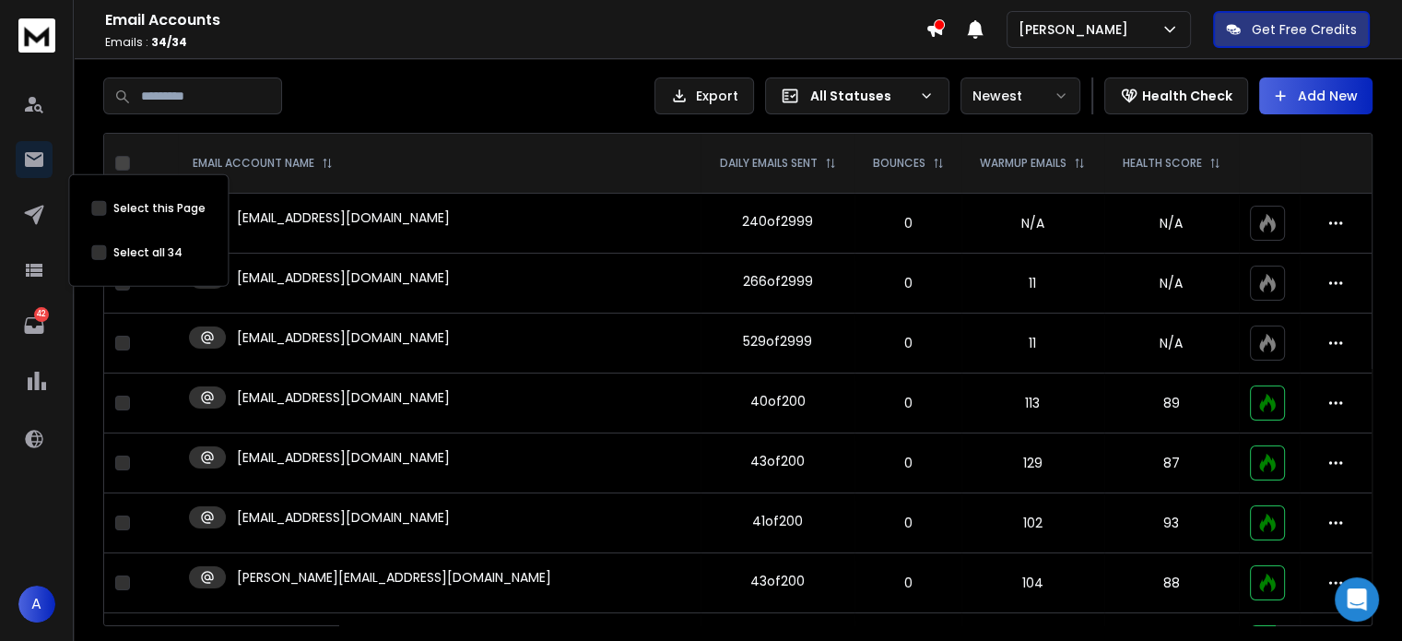
click at [102, 254] on button "Select this Page" at bounding box center [98, 252] width 15 height 15
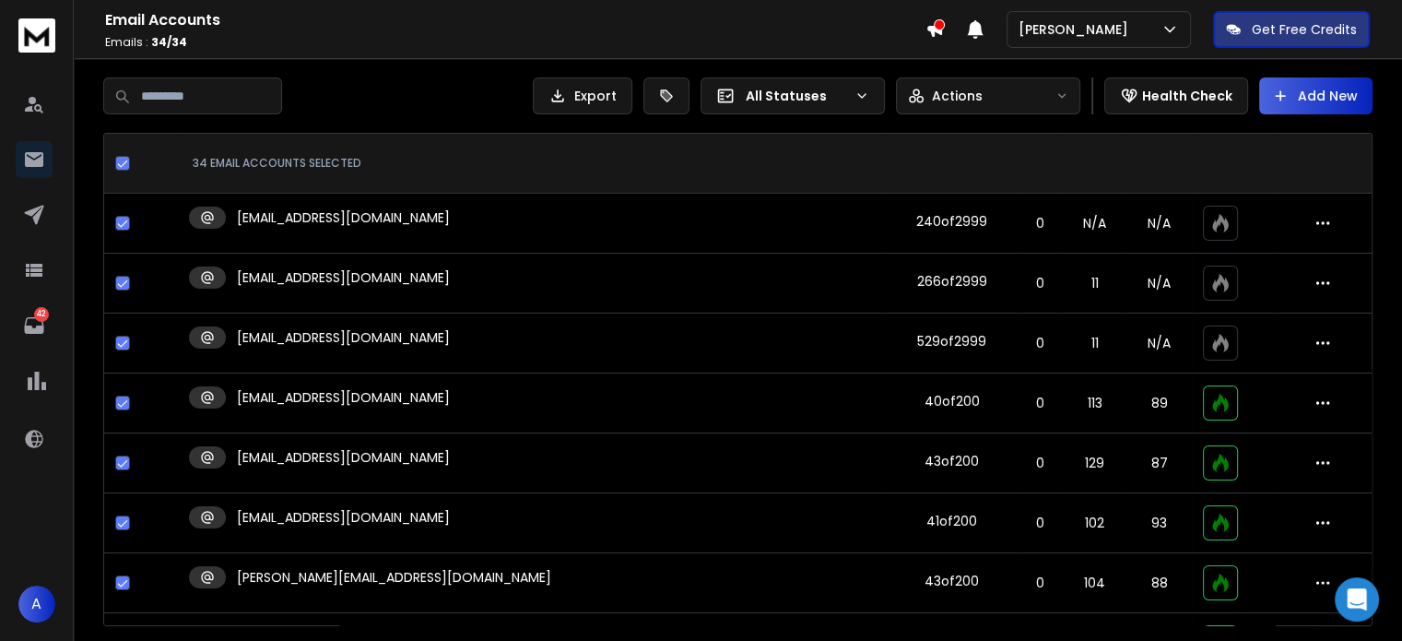
click at [115, 338] on button "button" at bounding box center [122, 343] width 15 height 15
click at [125, 291] on td at bounding box center [141, 284] width 74 height 60
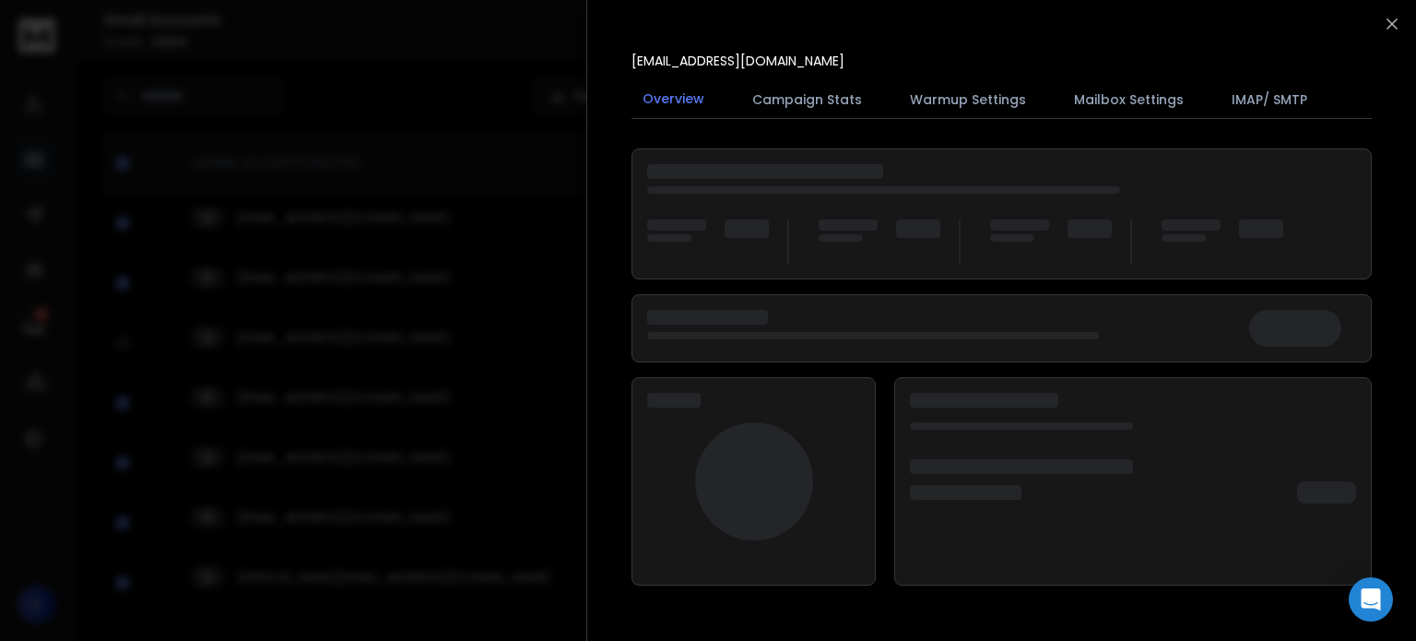
click at [183, 264] on div at bounding box center [708, 320] width 1416 height 641
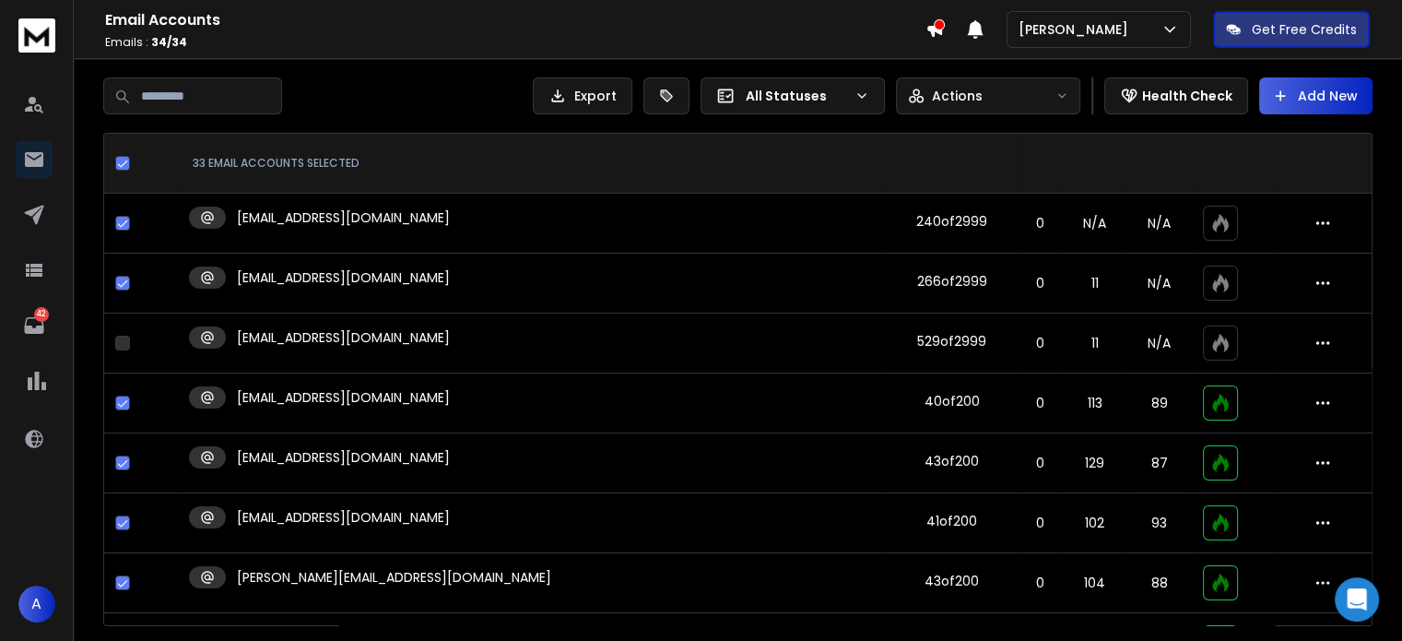
click at [124, 277] on button "button" at bounding box center [122, 283] width 15 height 15
click at [129, 226] on div at bounding box center [146, 223] width 63 height 15
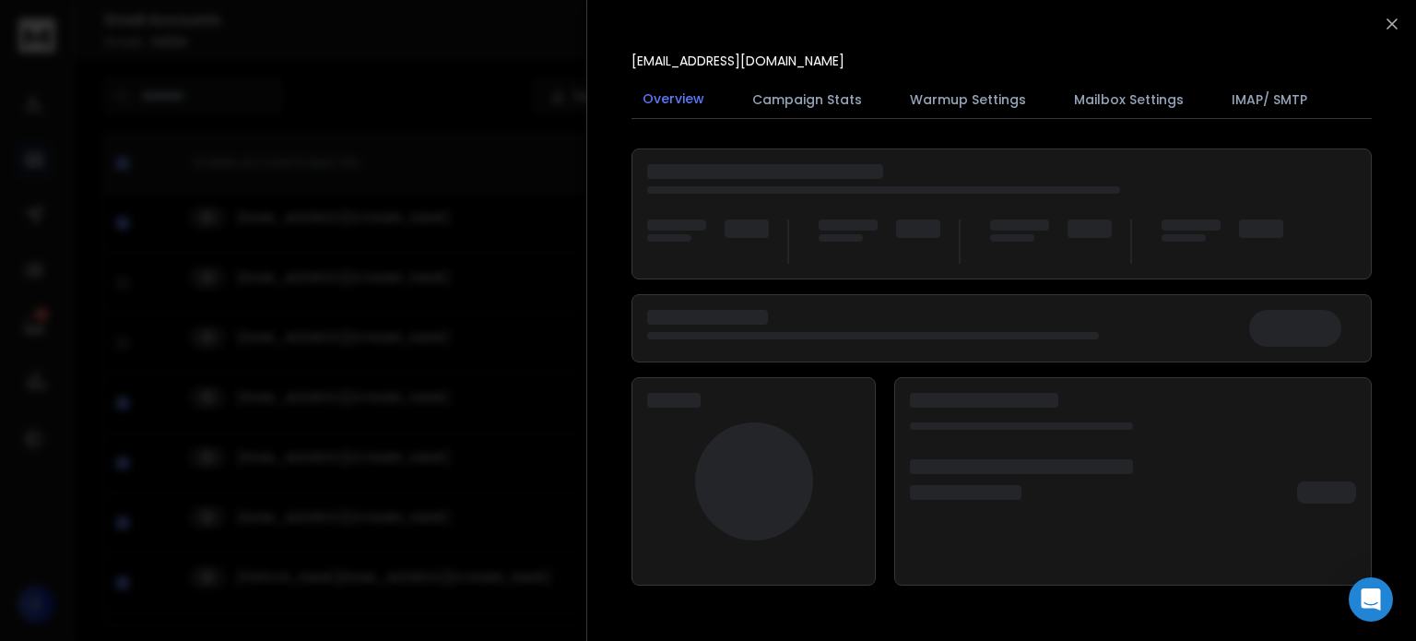
click at [133, 222] on div at bounding box center [708, 320] width 1416 height 641
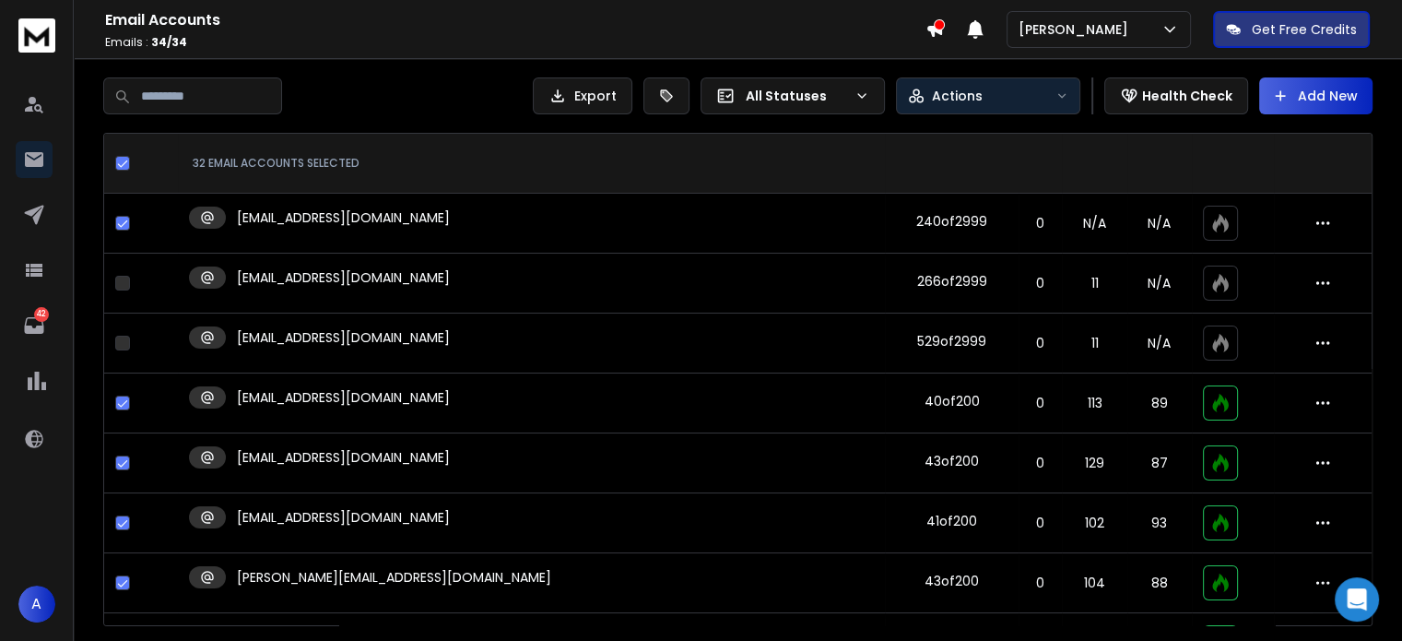
click at [948, 107] on button "Actions" at bounding box center [988, 95] width 184 height 37
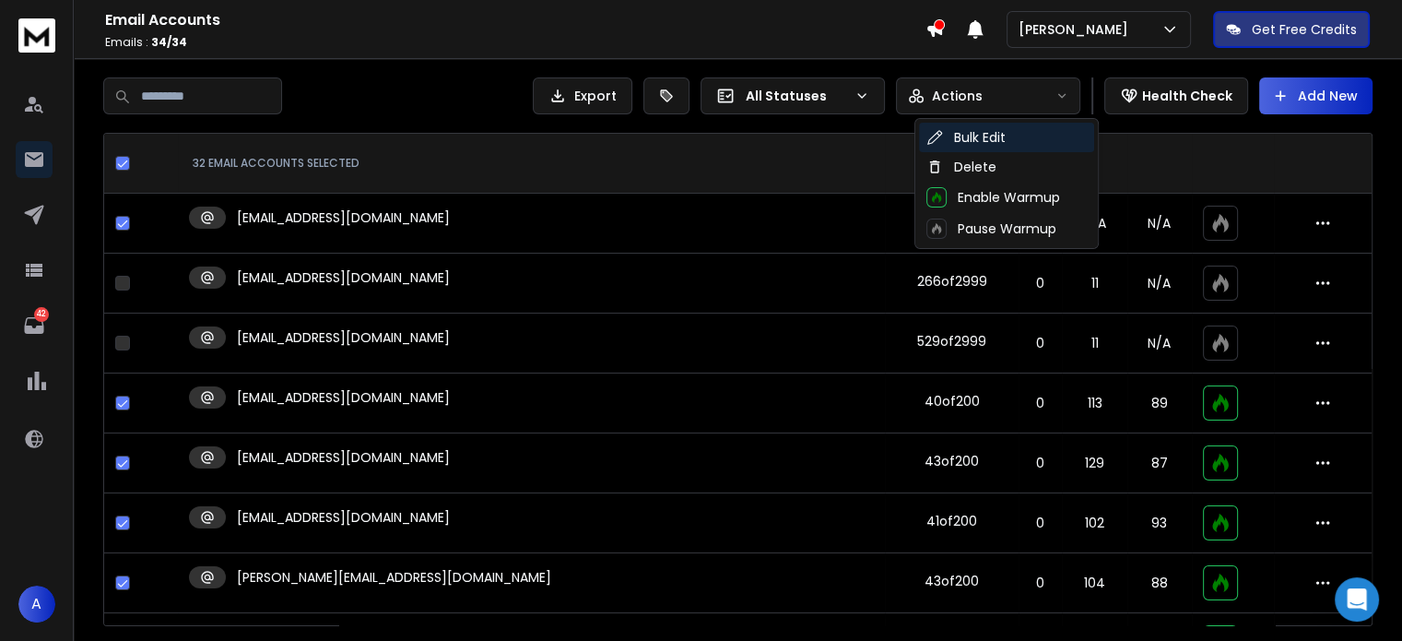
click at [122, 220] on button "button" at bounding box center [122, 223] width 15 height 15
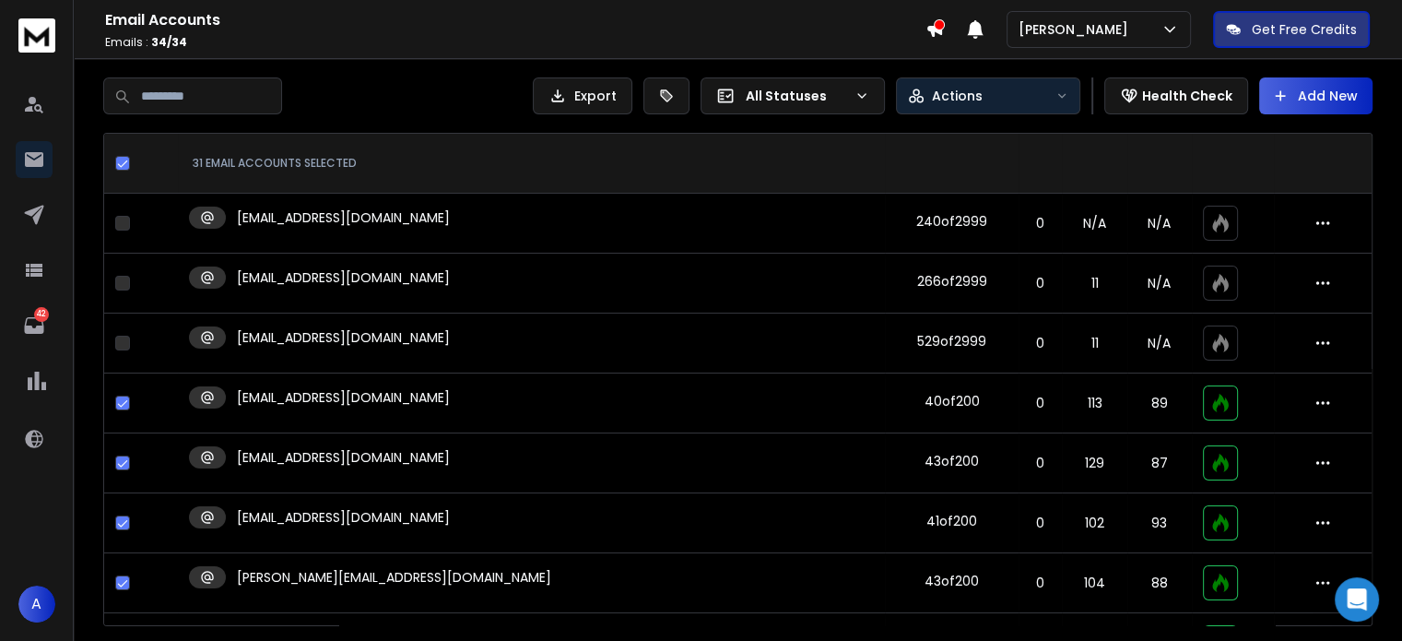
click at [992, 106] on button "Actions" at bounding box center [988, 95] width 184 height 37
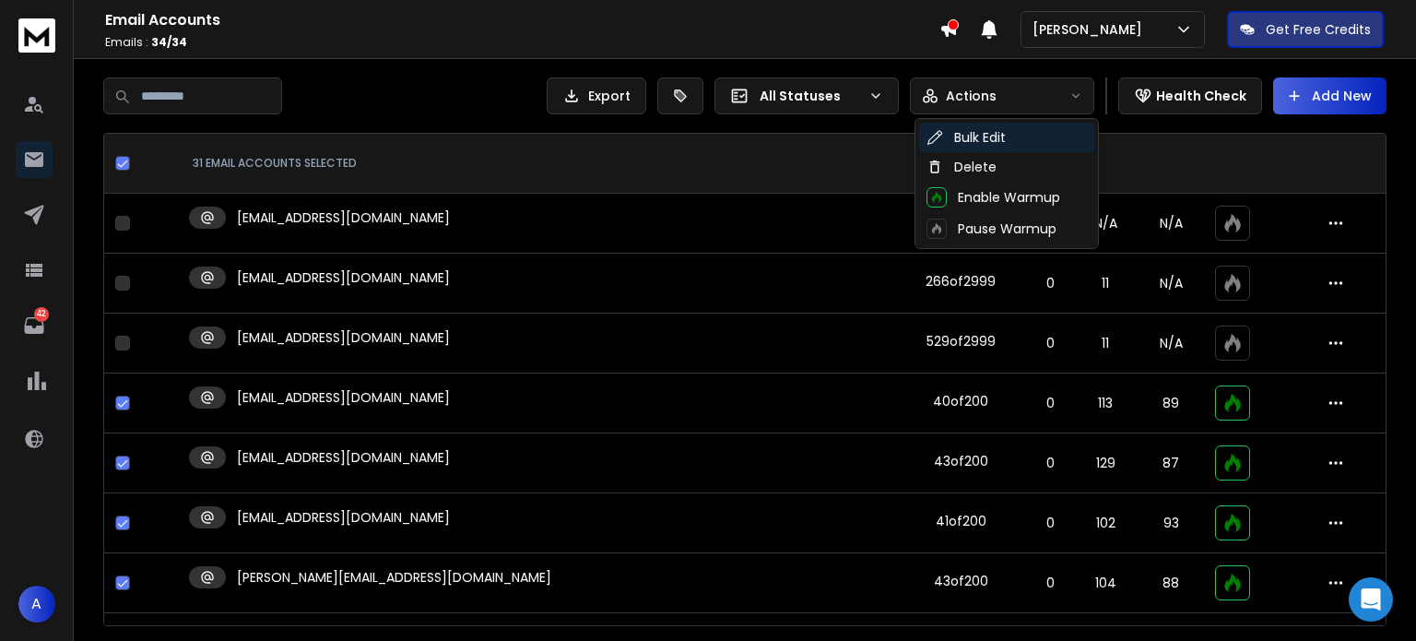
click at [988, 141] on div "Bulk Edit" at bounding box center [966, 137] width 79 height 18
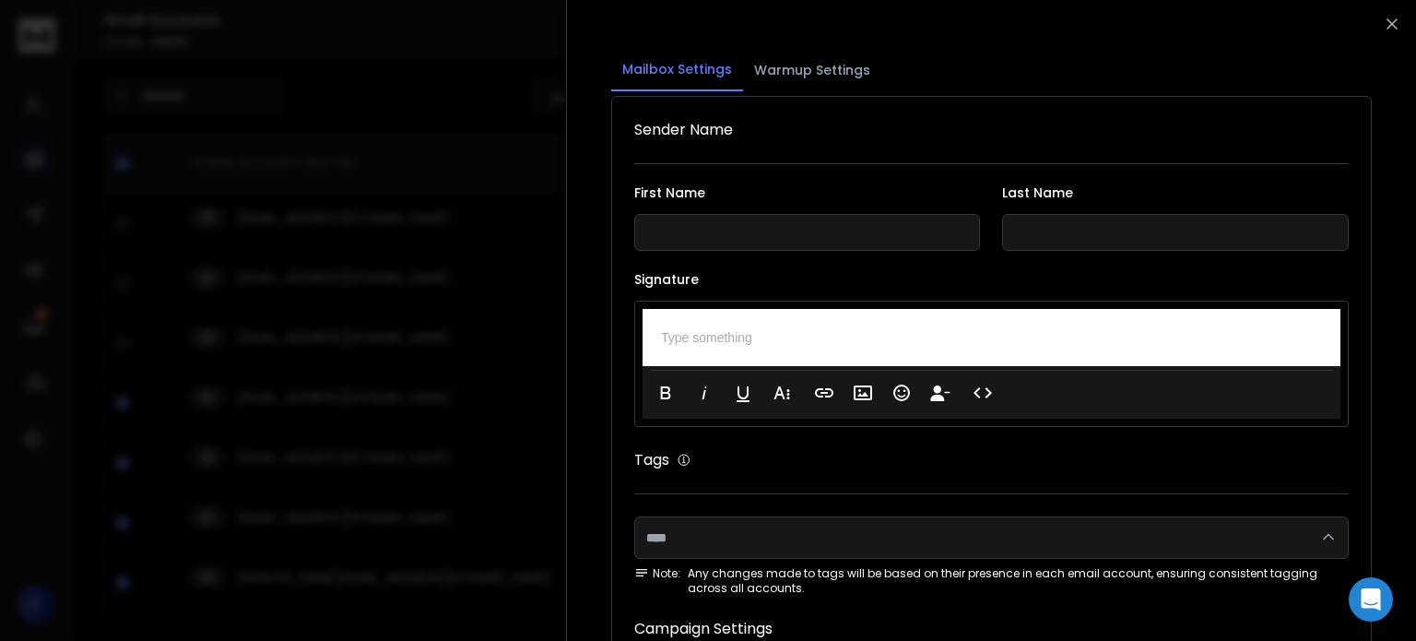
scroll to position [369, 0]
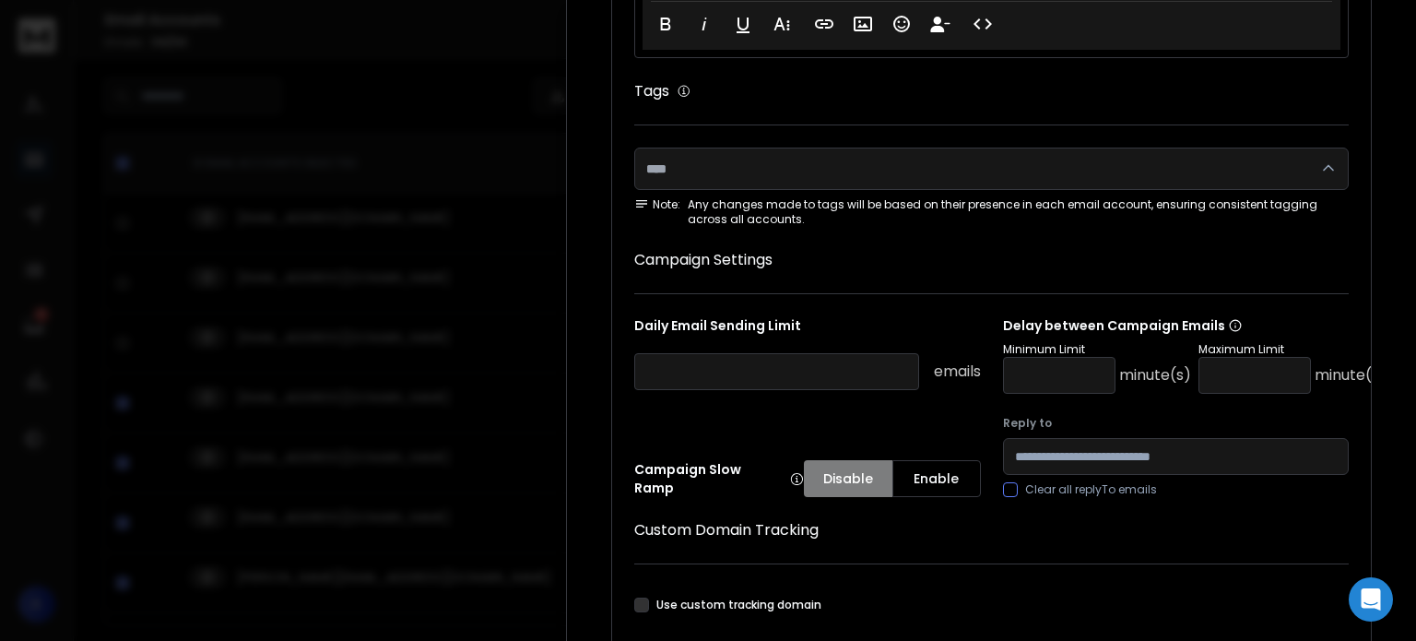
drag, startPoint x: 794, startPoint y: 420, endPoint x: 789, endPoint y: 394, distance: 27.1
click at [789, 407] on div "Daily Email Sending Limit emails Delay between Campaign Emails Minimum Limit mi…" at bounding box center [991, 406] width 715 height 181
click at [788, 391] on div "emails" at bounding box center [807, 371] width 346 height 44
click at [787, 380] on input "number" at bounding box center [776, 371] width 284 height 37
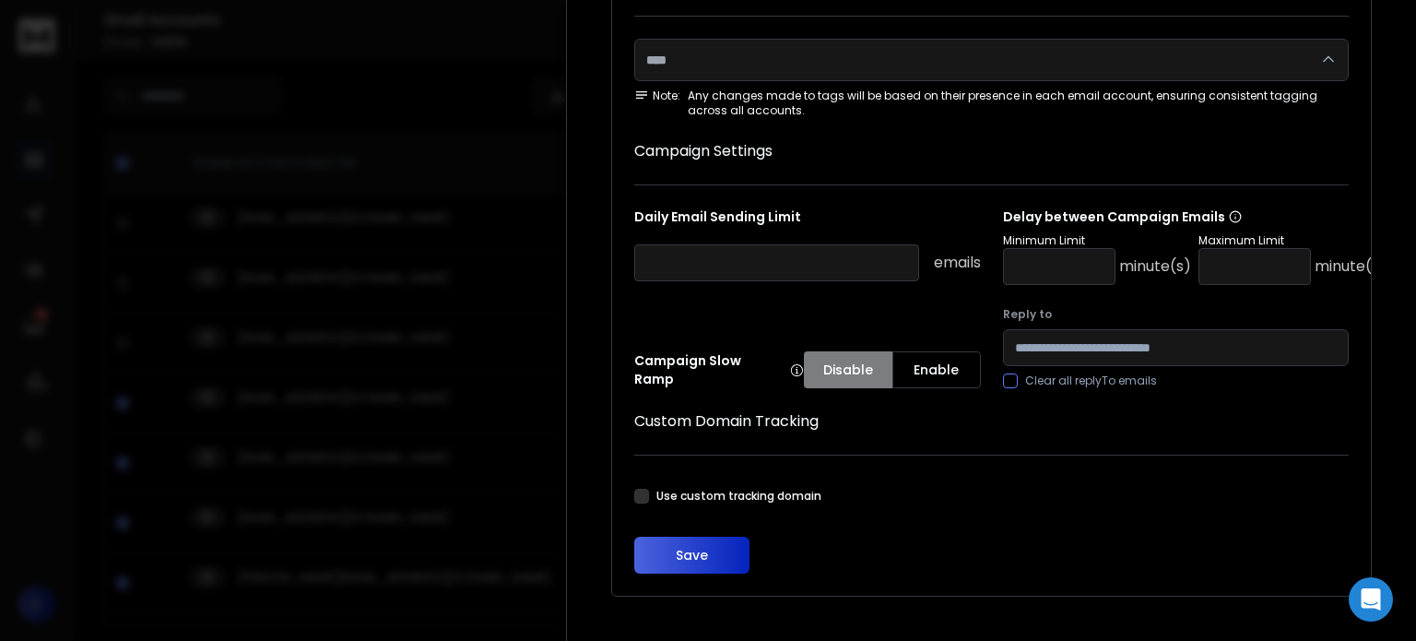
scroll to position [498, 0]
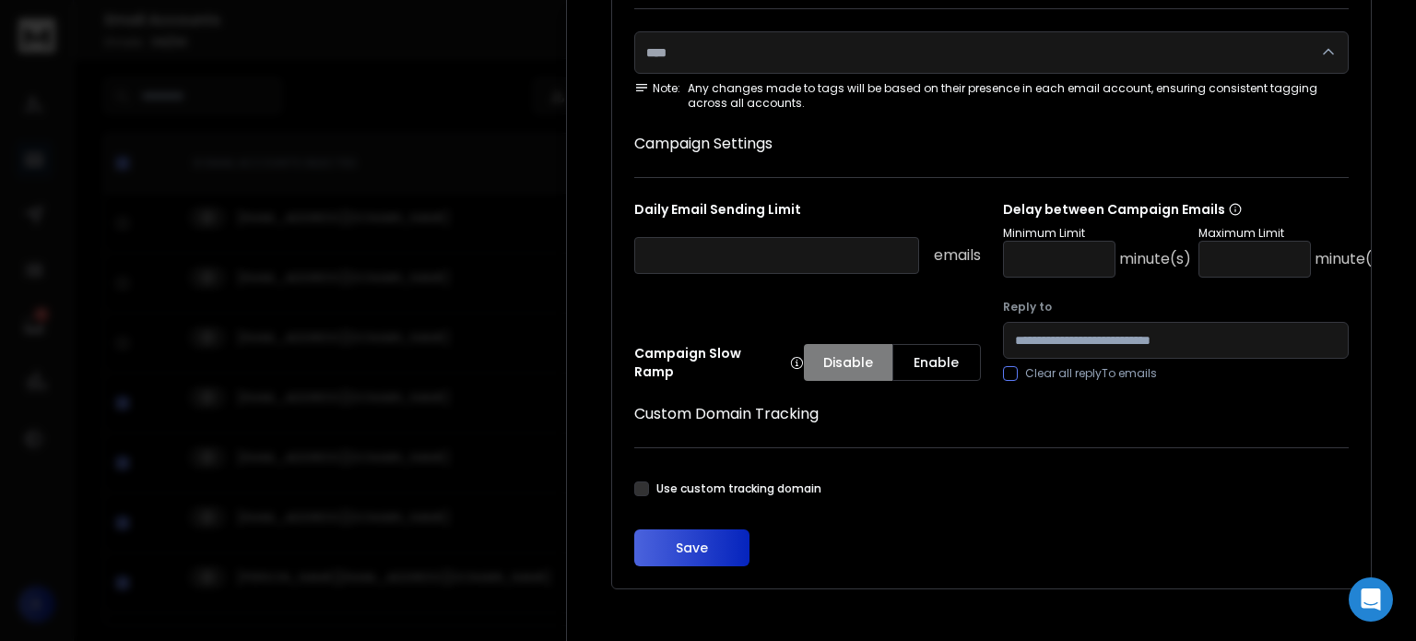
type input "**"
click at [639, 552] on button "Save" at bounding box center [691, 547] width 115 height 37
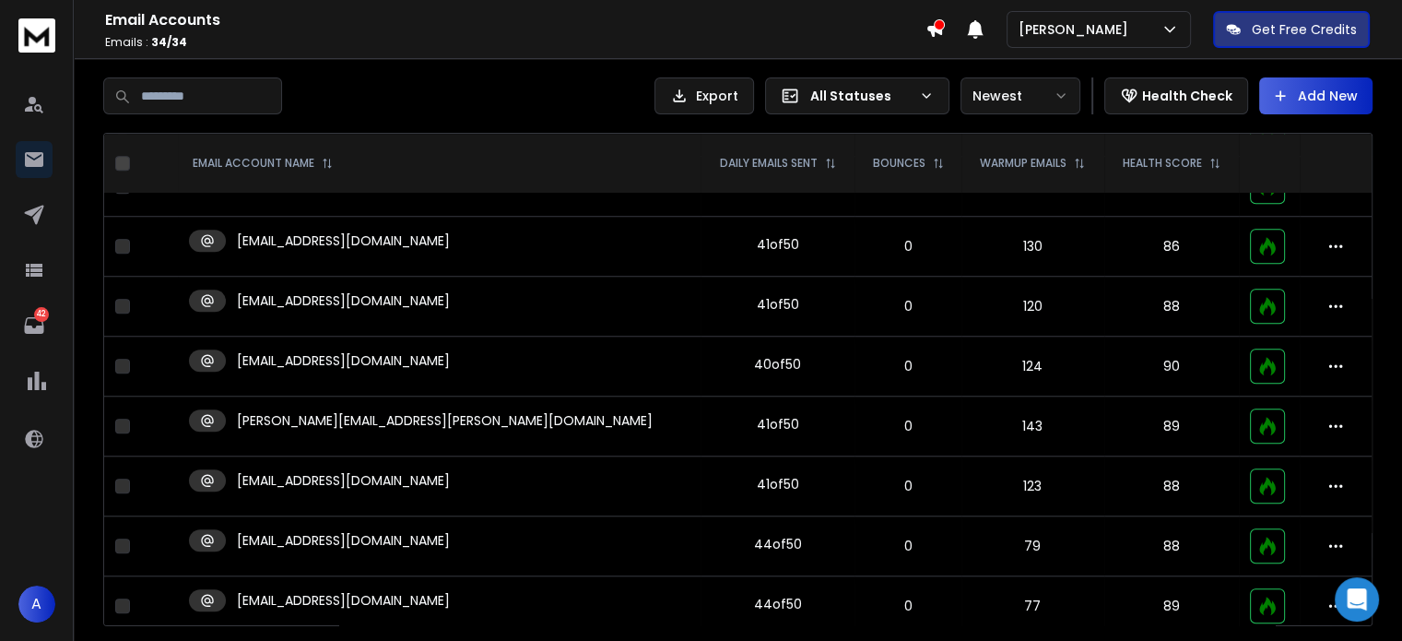
scroll to position [1613, 0]
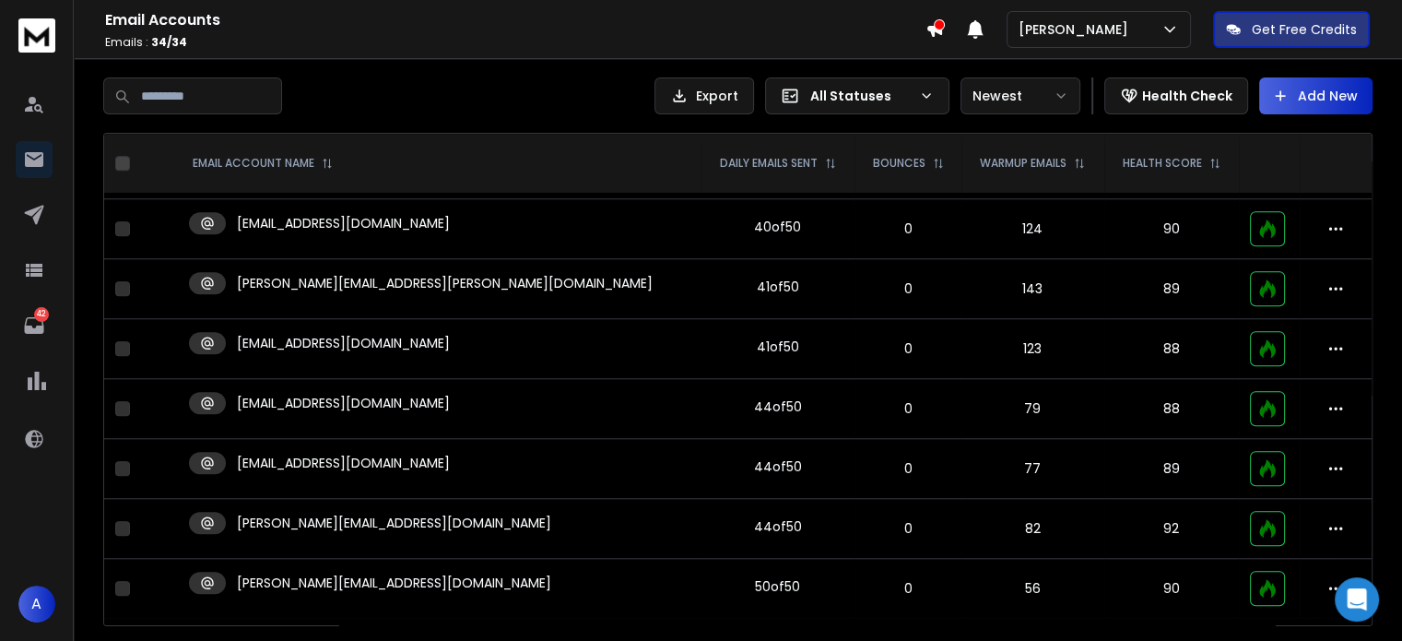
click at [14, 317] on div "42 A" at bounding box center [37, 320] width 74 height 641
click at [26, 317] on icon at bounding box center [33, 325] width 19 height 17
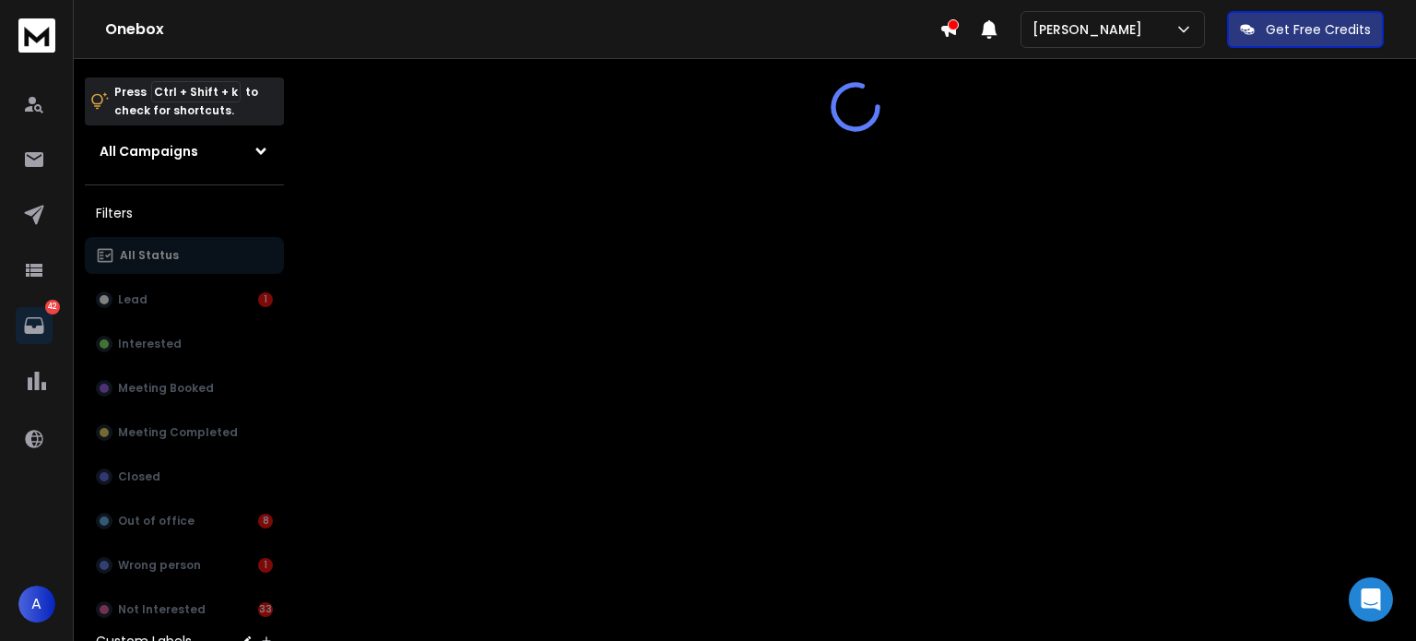
click at [183, 284] on div "All Status Lead 1 Interested Meeting Booked Meeting Completed Closed Out of off…" at bounding box center [184, 432] width 199 height 391
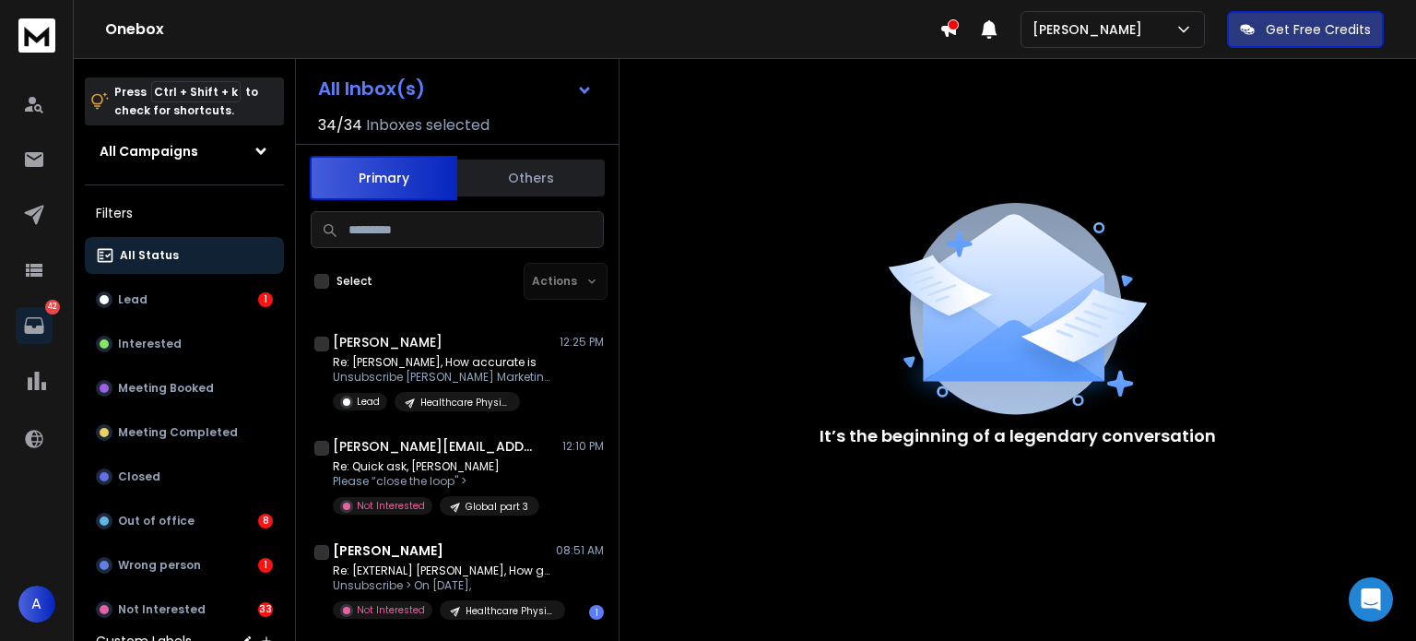
click at [183, 284] on button "Lead 1" at bounding box center [184, 299] width 199 height 37
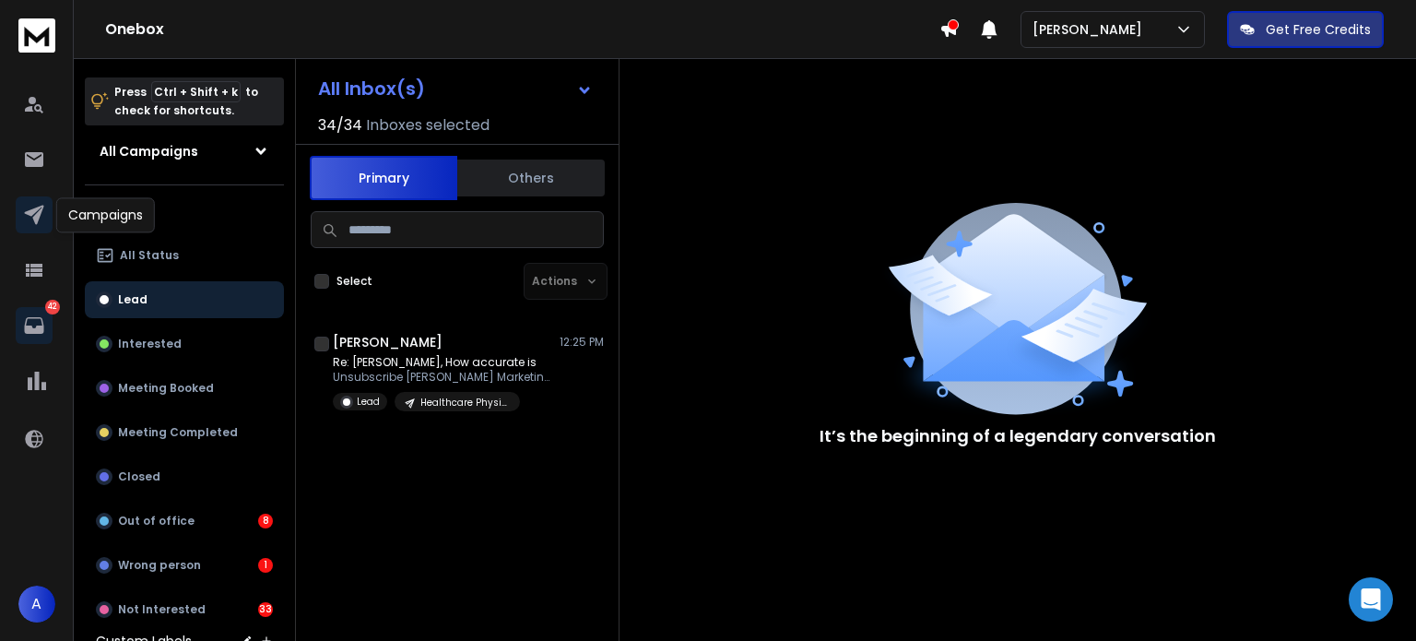
click at [35, 199] on link at bounding box center [34, 214] width 37 height 37
